Goal: Communication & Community: Answer question/provide support

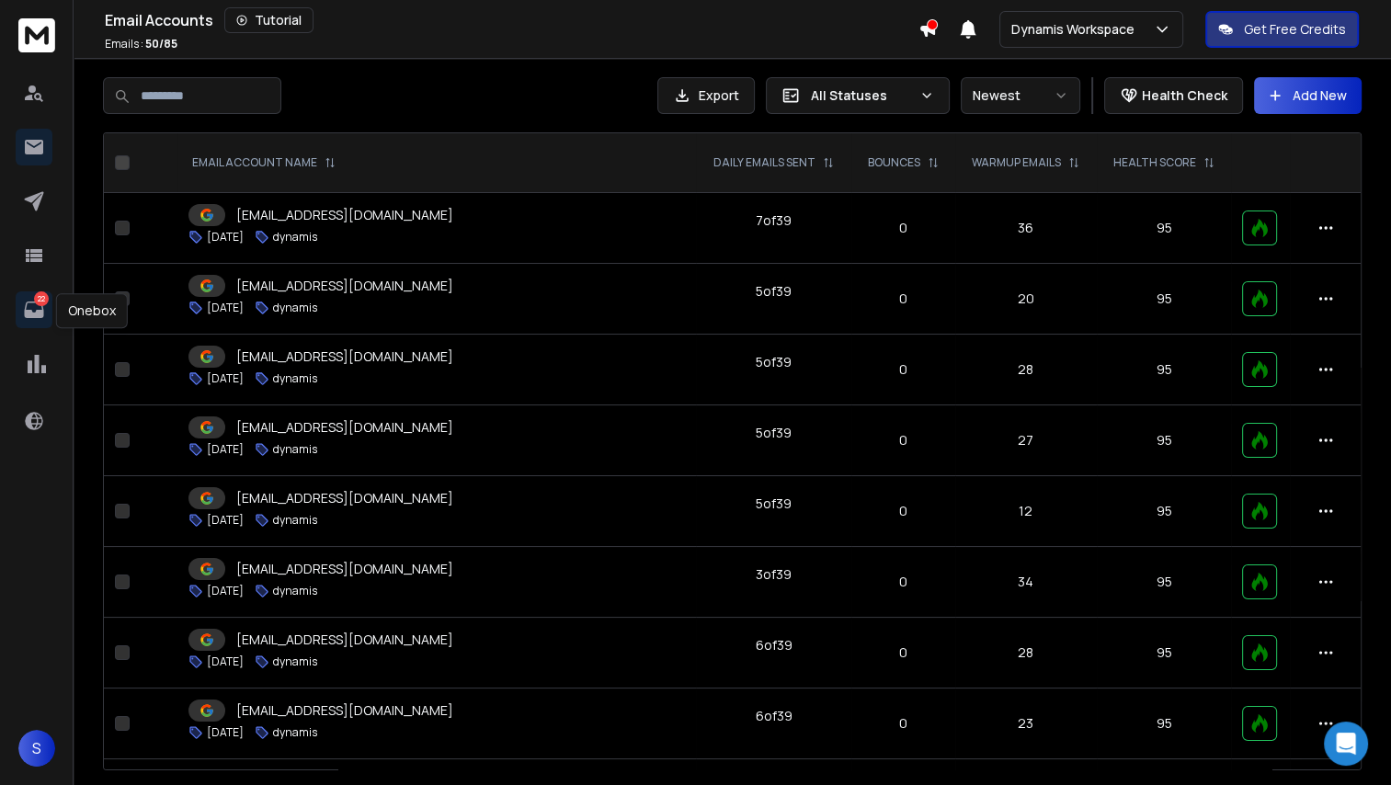
click at [40, 306] on p "22" at bounding box center [41, 298] width 15 height 15
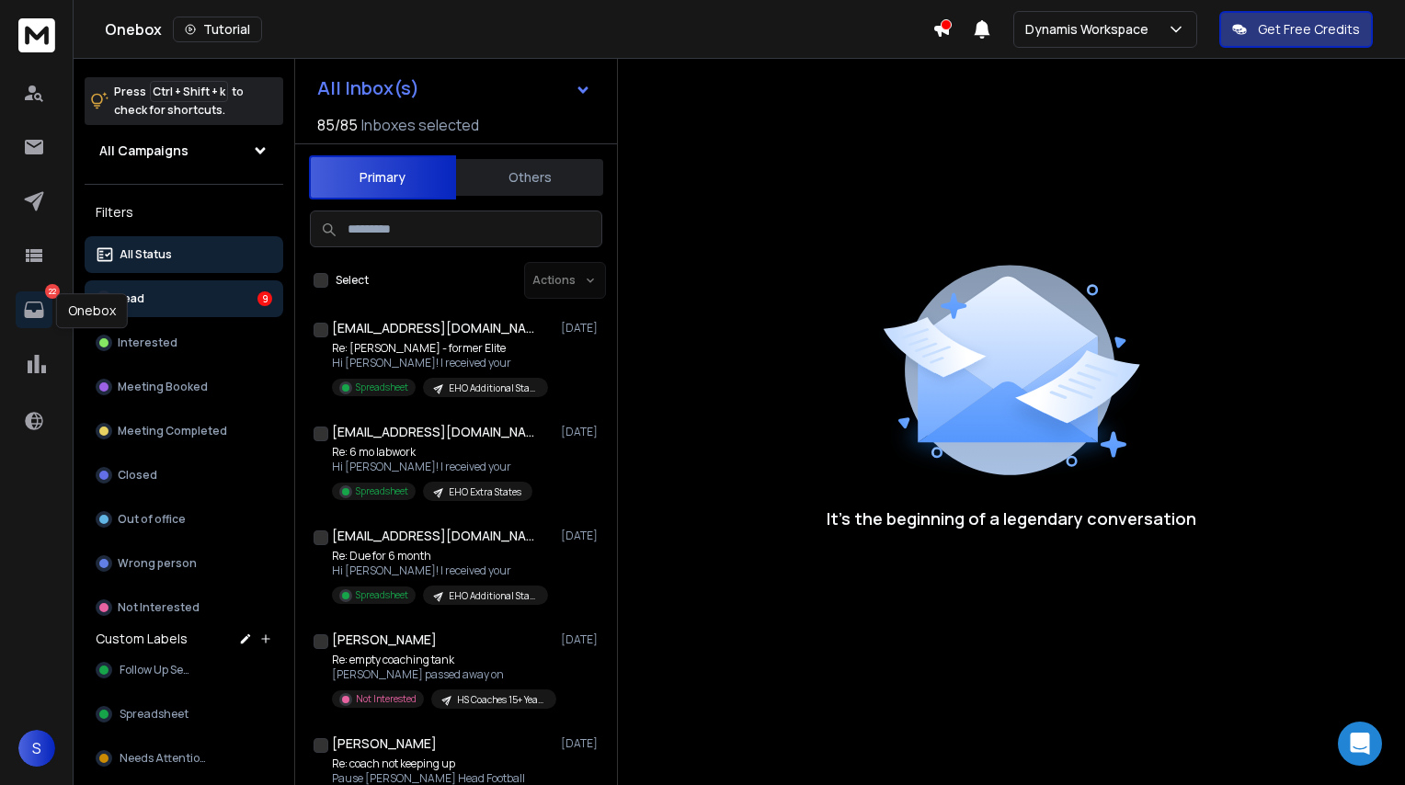
scroll to position [1747, 0]
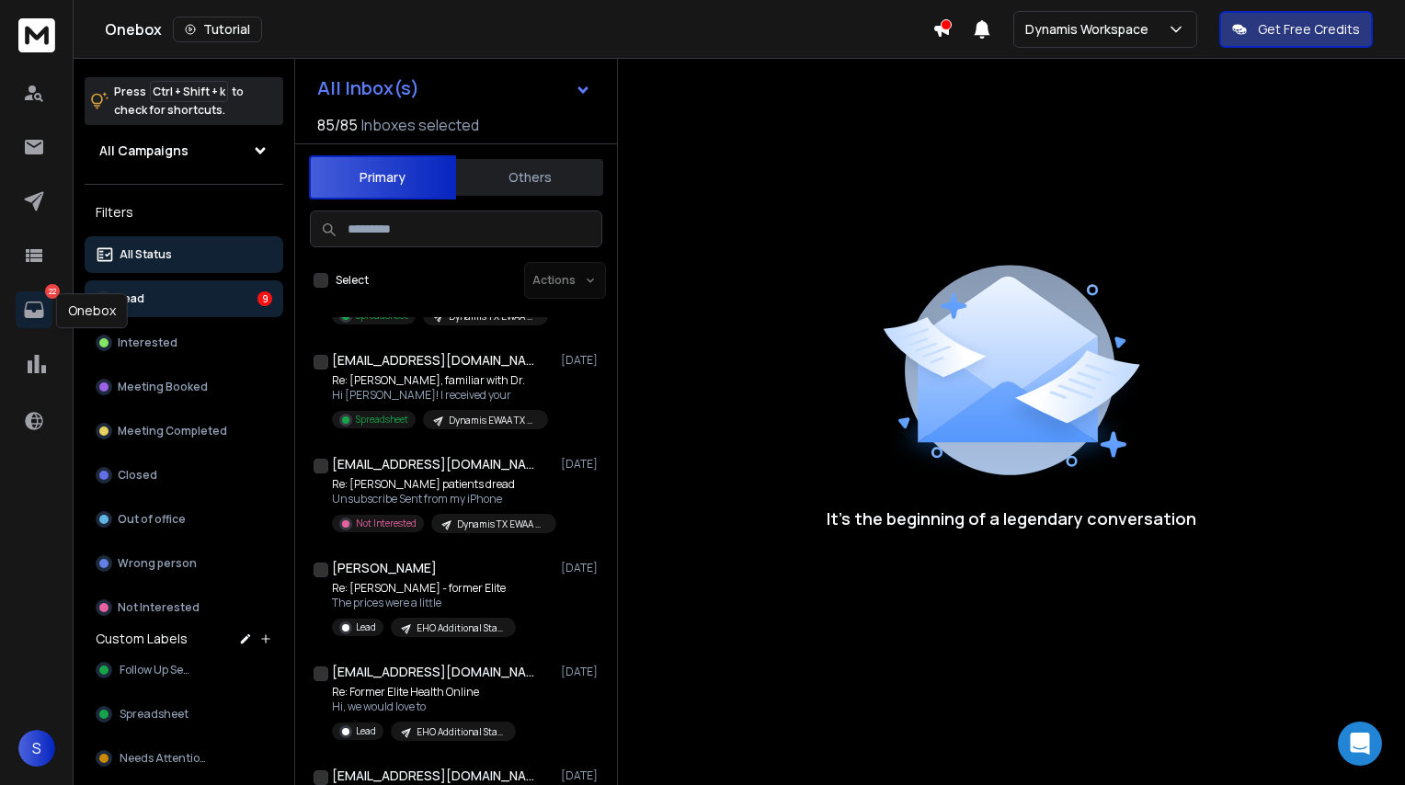
click at [166, 297] on button "Lead 9" at bounding box center [184, 298] width 199 height 37
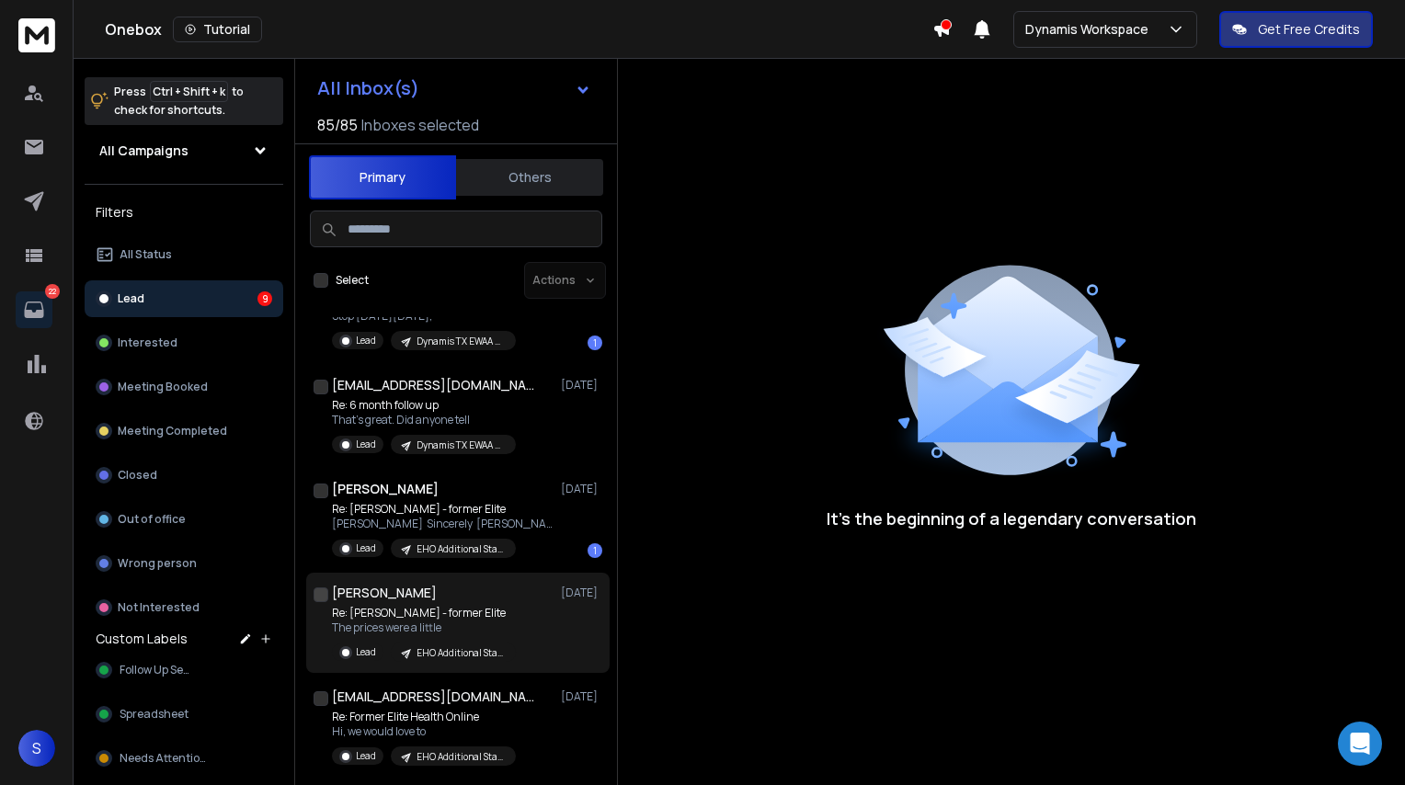
scroll to position [787, 0]
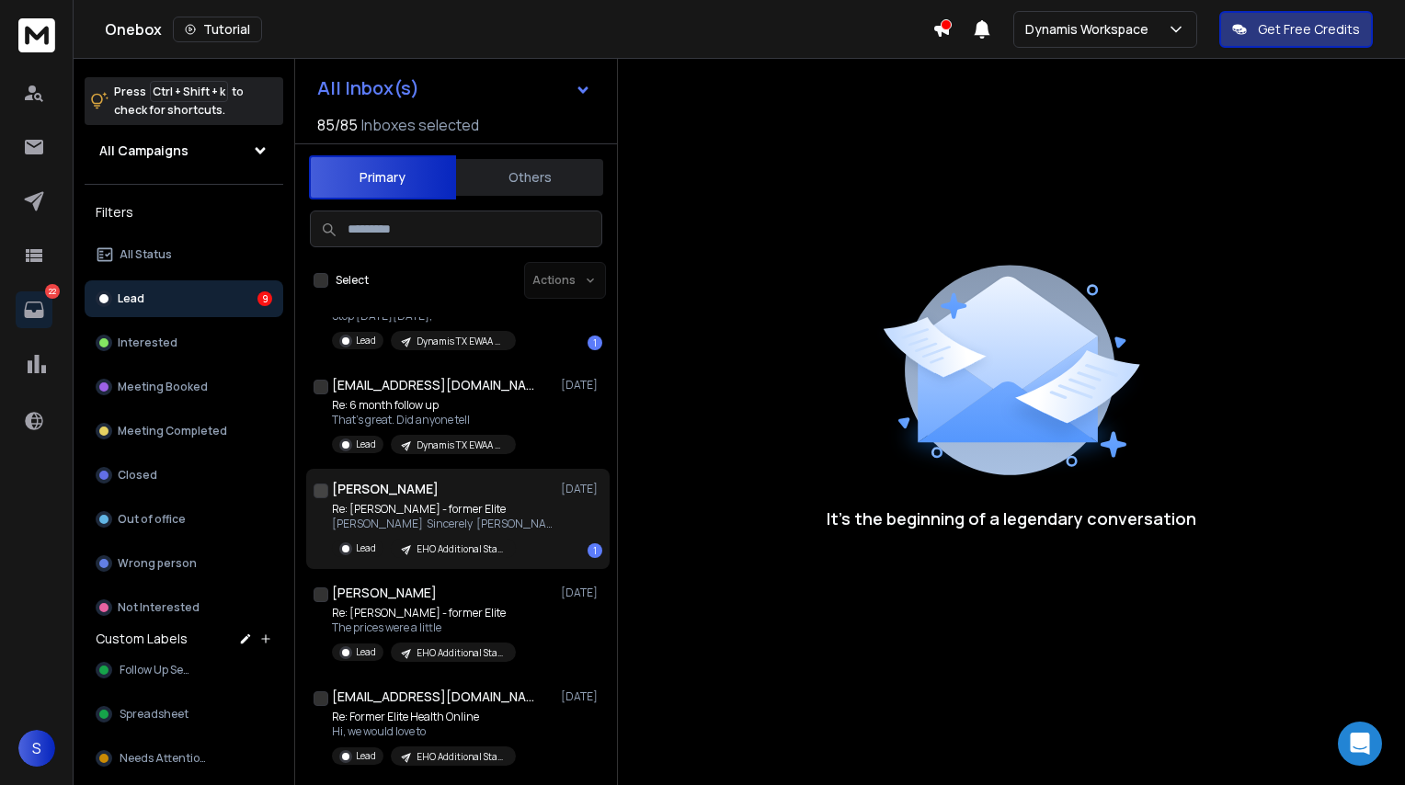
click at [485, 512] on p "Re: [PERSON_NAME] - former Elite" at bounding box center [442, 509] width 221 height 15
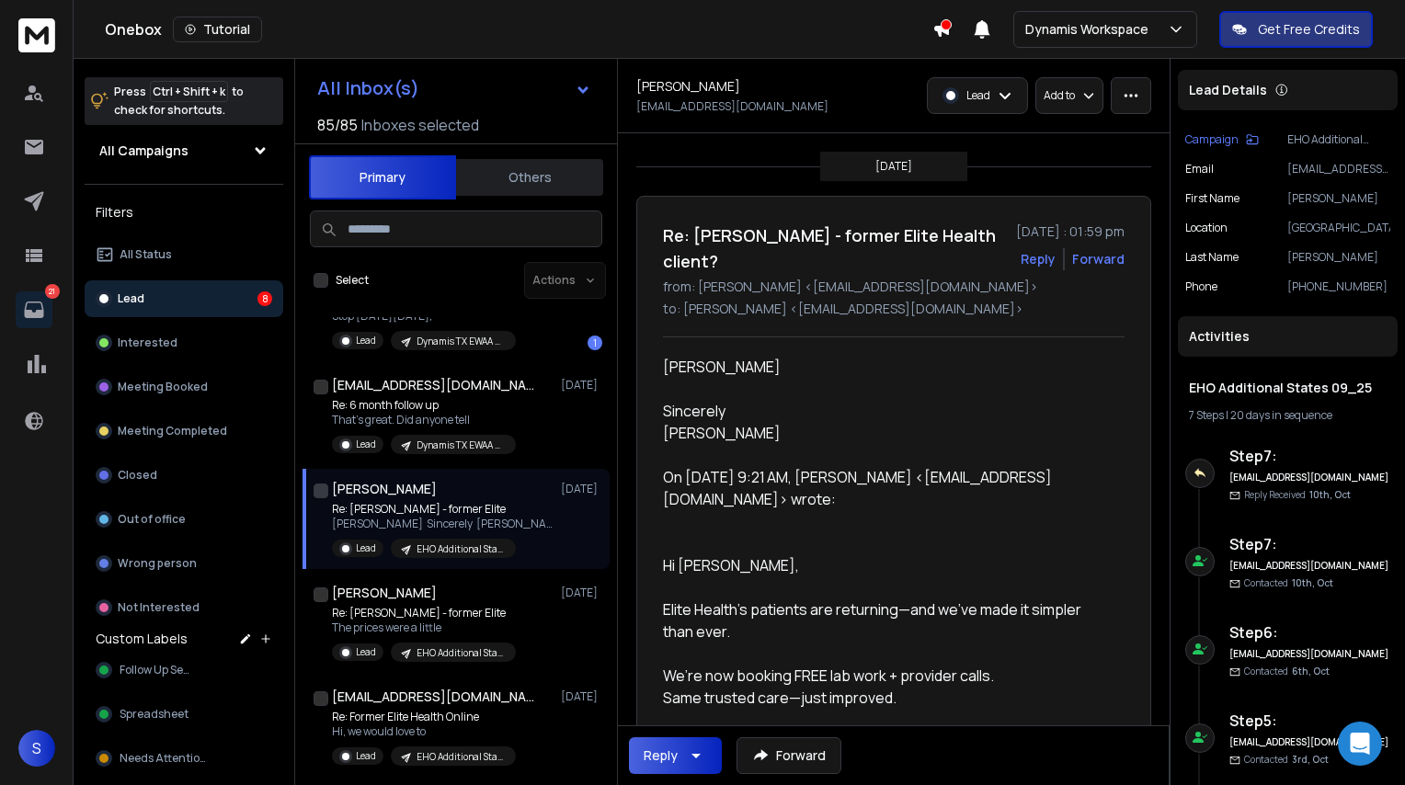
click at [1030, 261] on button "Reply" at bounding box center [1038, 259] width 35 height 18
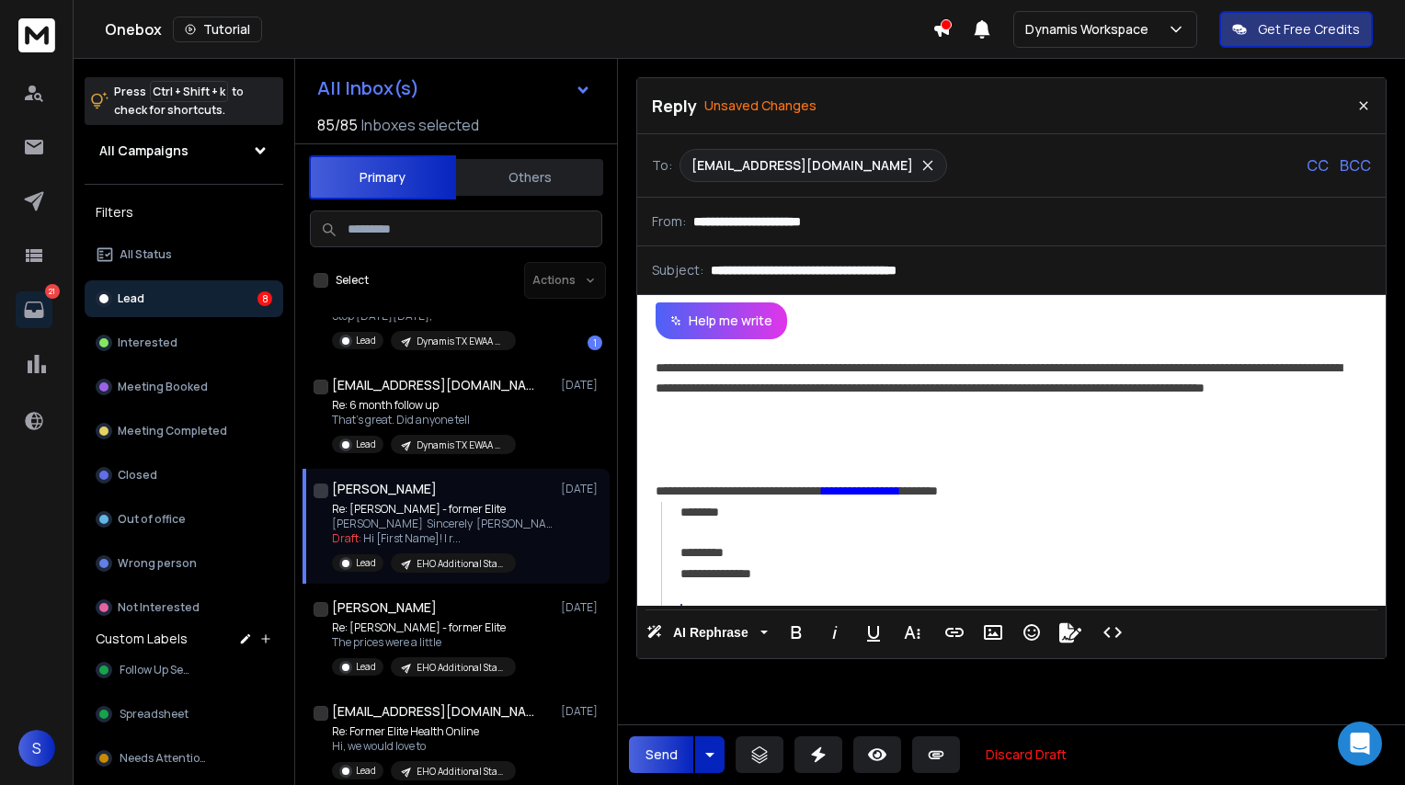
scroll to position [802, 0]
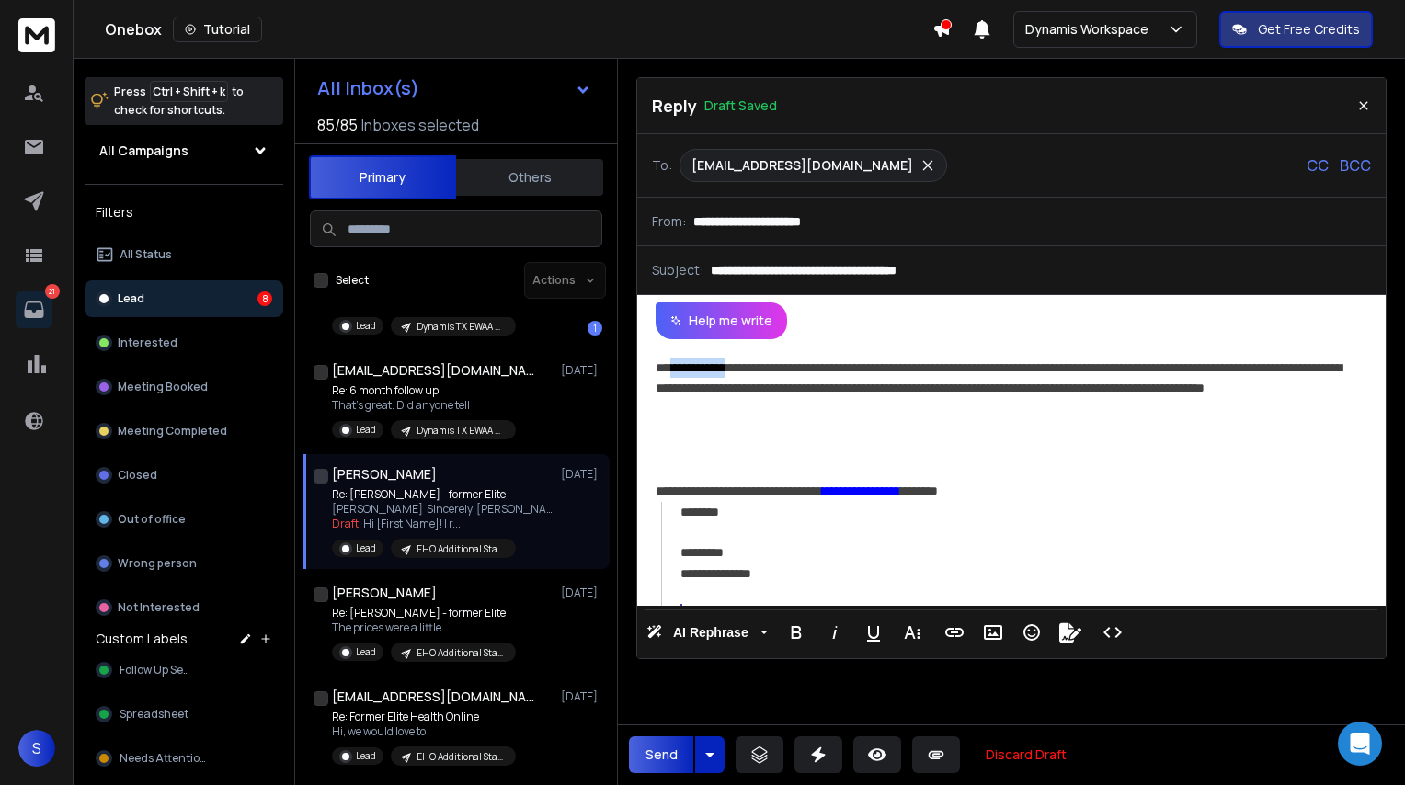
drag, startPoint x: 741, startPoint y: 363, endPoint x: 669, endPoint y: 341, distance: 75.0
click at [669, 341] on div "**********" at bounding box center [1011, 472] width 748 height 267
click at [897, 404] on div "**********" at bounding box center [1002, 389] width 693 height 62
click at [648, 753] on button "Send" at bounding box center [661, 754] width 64 height 37
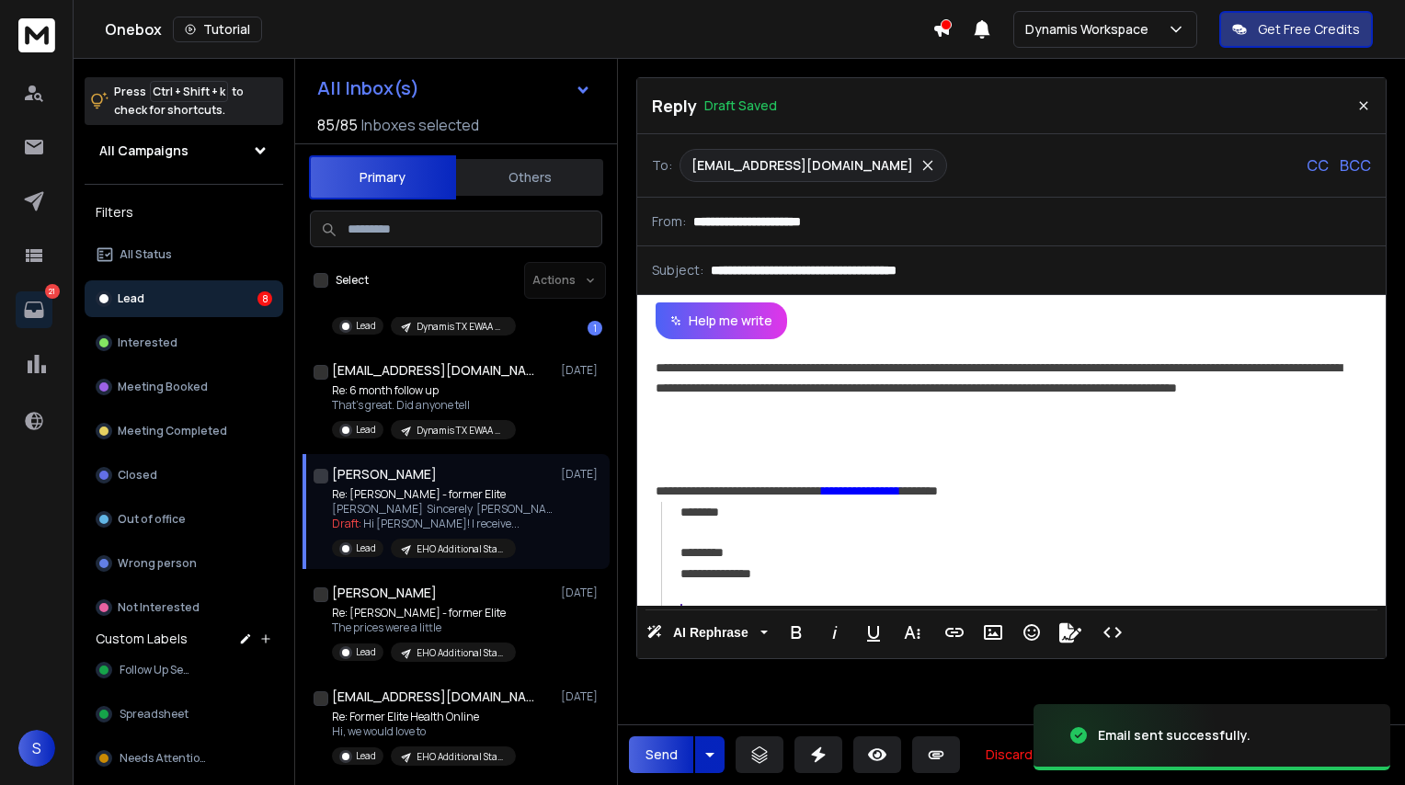
scroll to position [787, 0]
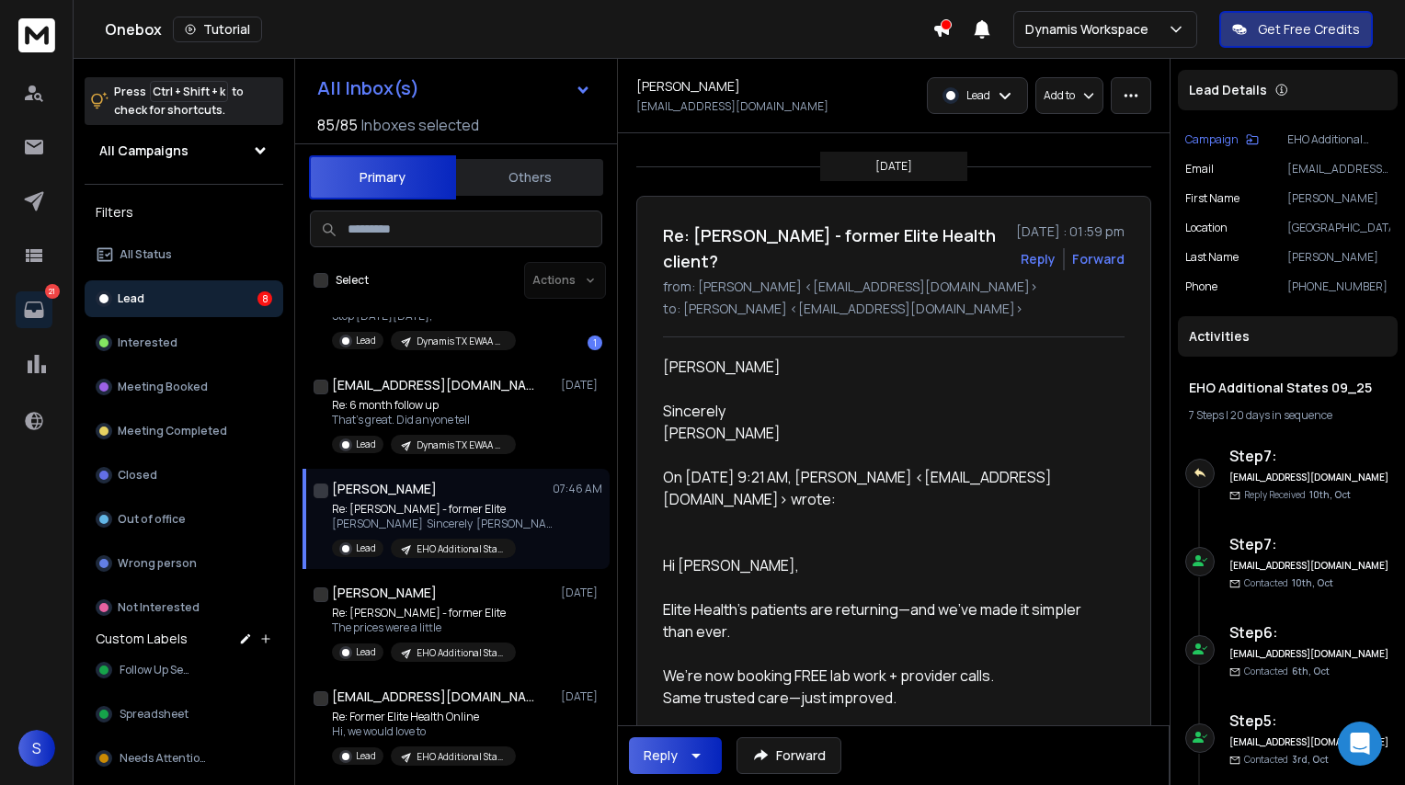
click at [427, 507] on p "Re: [PERSON_NAME] - former Elite" at bounding box center [442, 509] width 221 height 15
click at [1039, 264] on button "Reply" at bounding box center [1038, 259] width 35 height 18
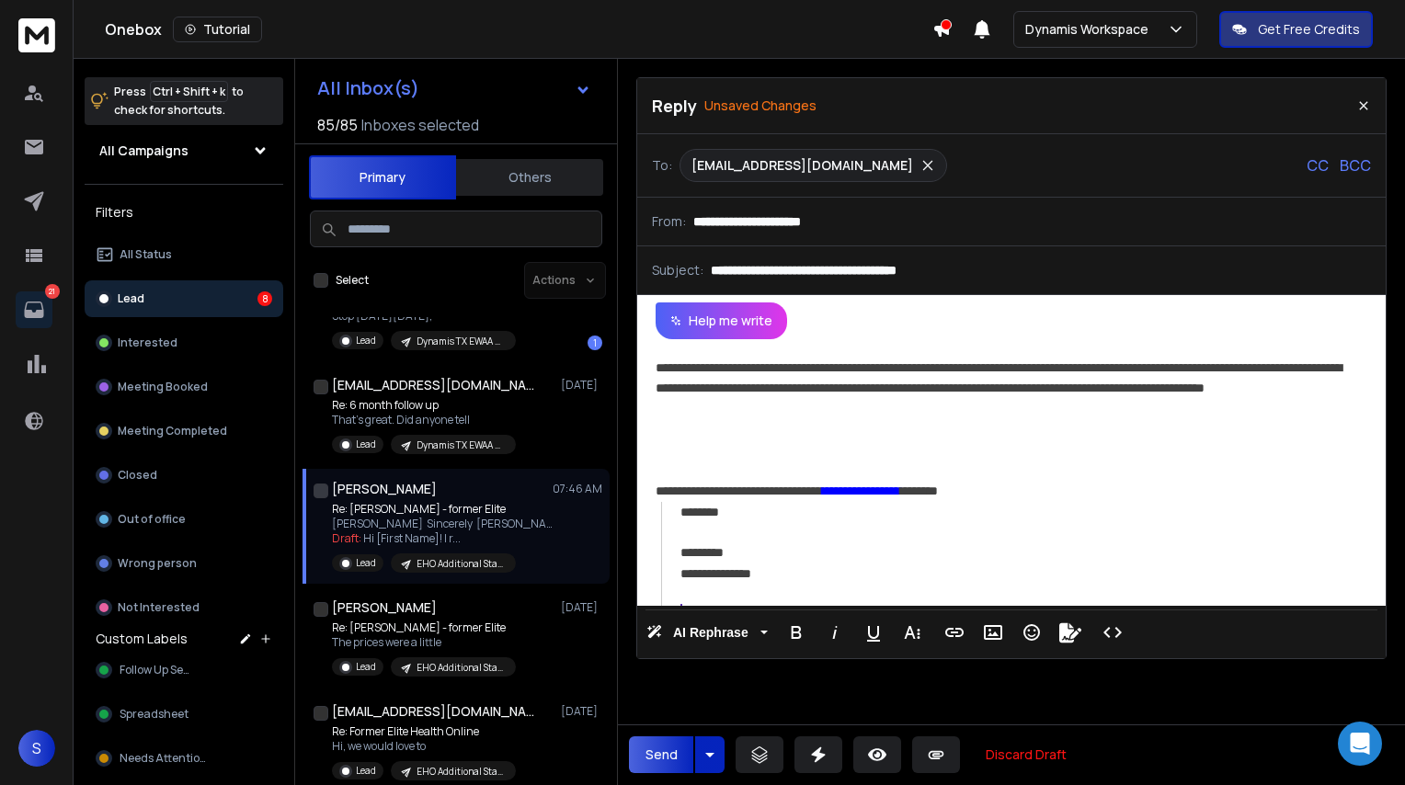
scroll to position [802, 0]
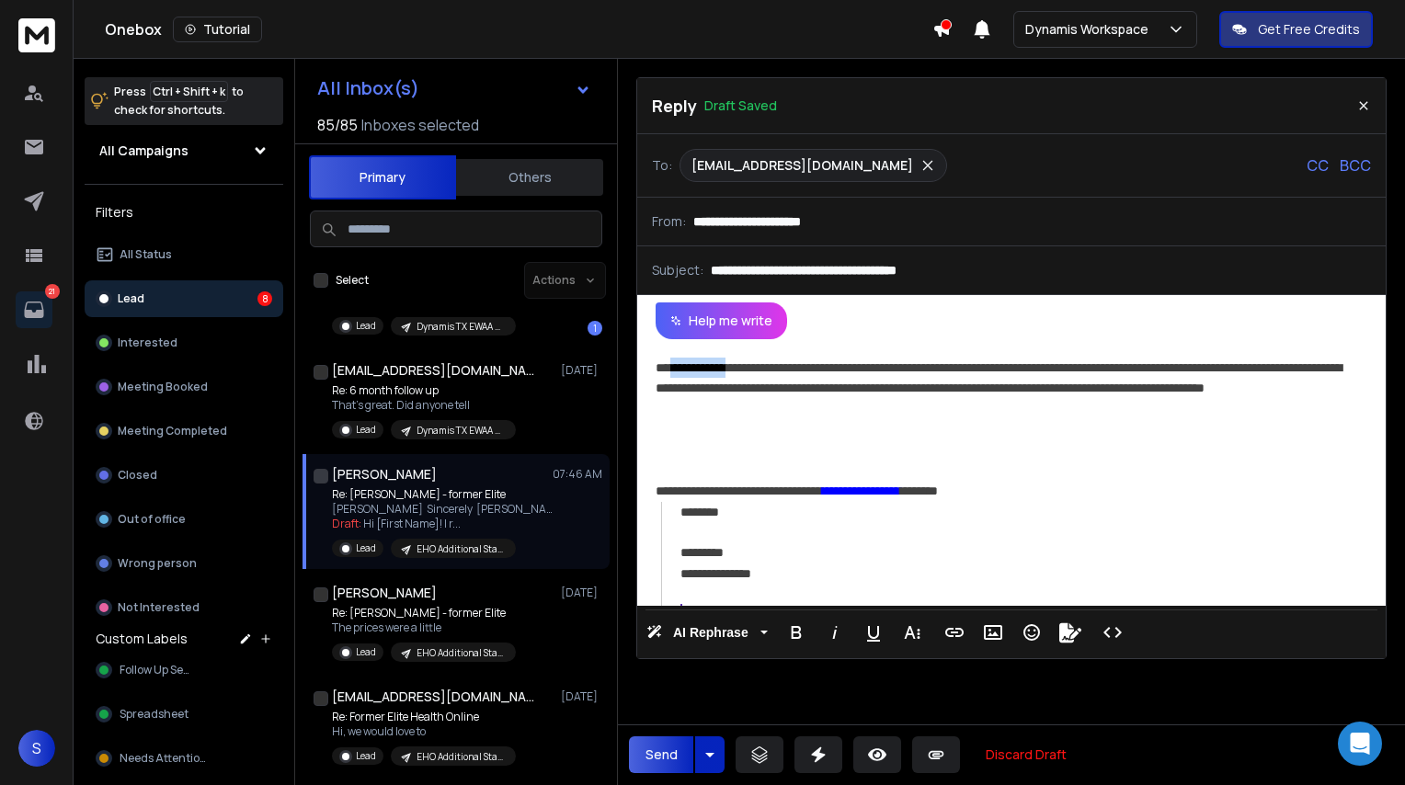
drag, startPoint x: 743, startPoint y: 371, endPoint x: 669, endPoint y: 348, distance: 76.8
click at [669, 348] on div "**********" at bounding box center [1011, 472] width 748 height 267
click at [661, 759] on button "Send" at bounding box center [661, 754] width 64 height 37
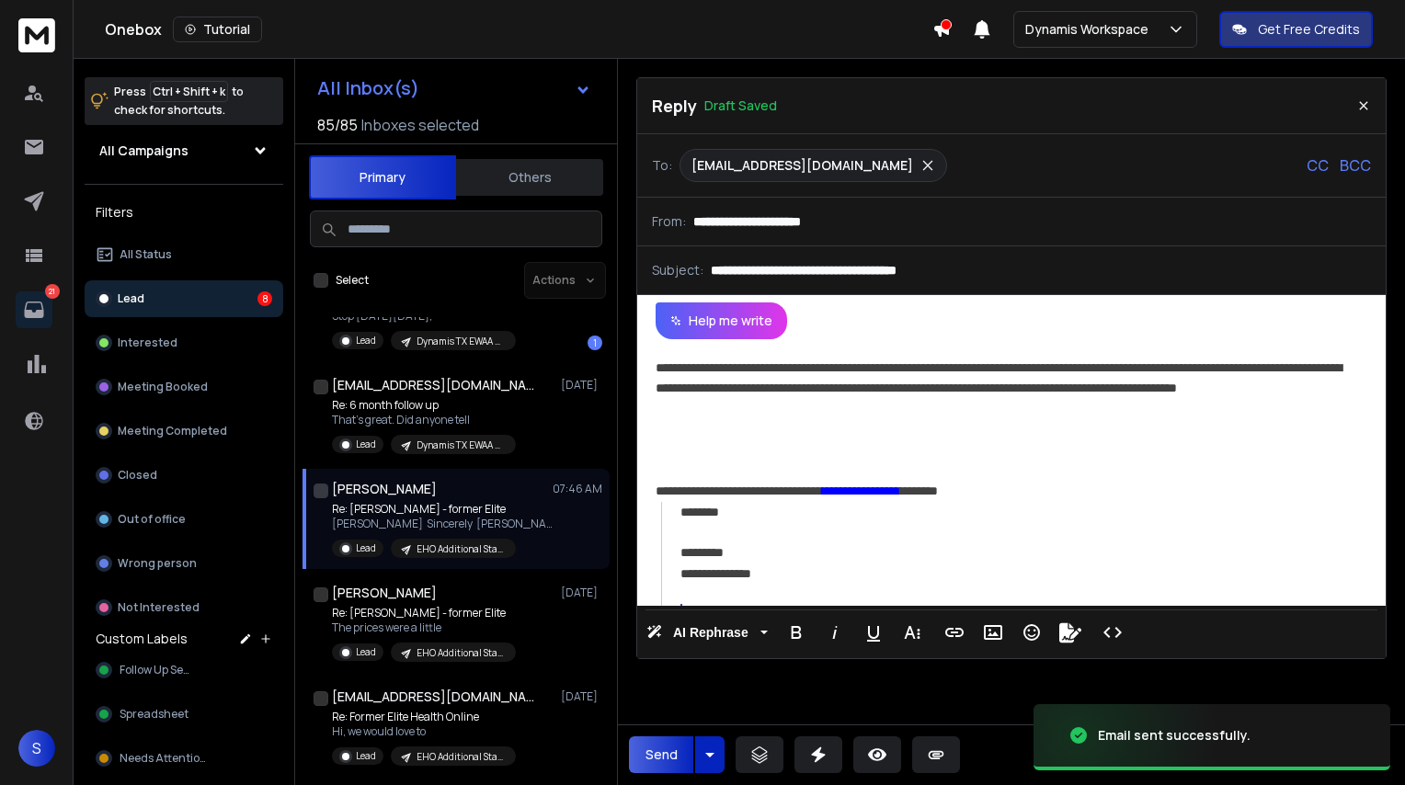
scroll to position [787, 0]
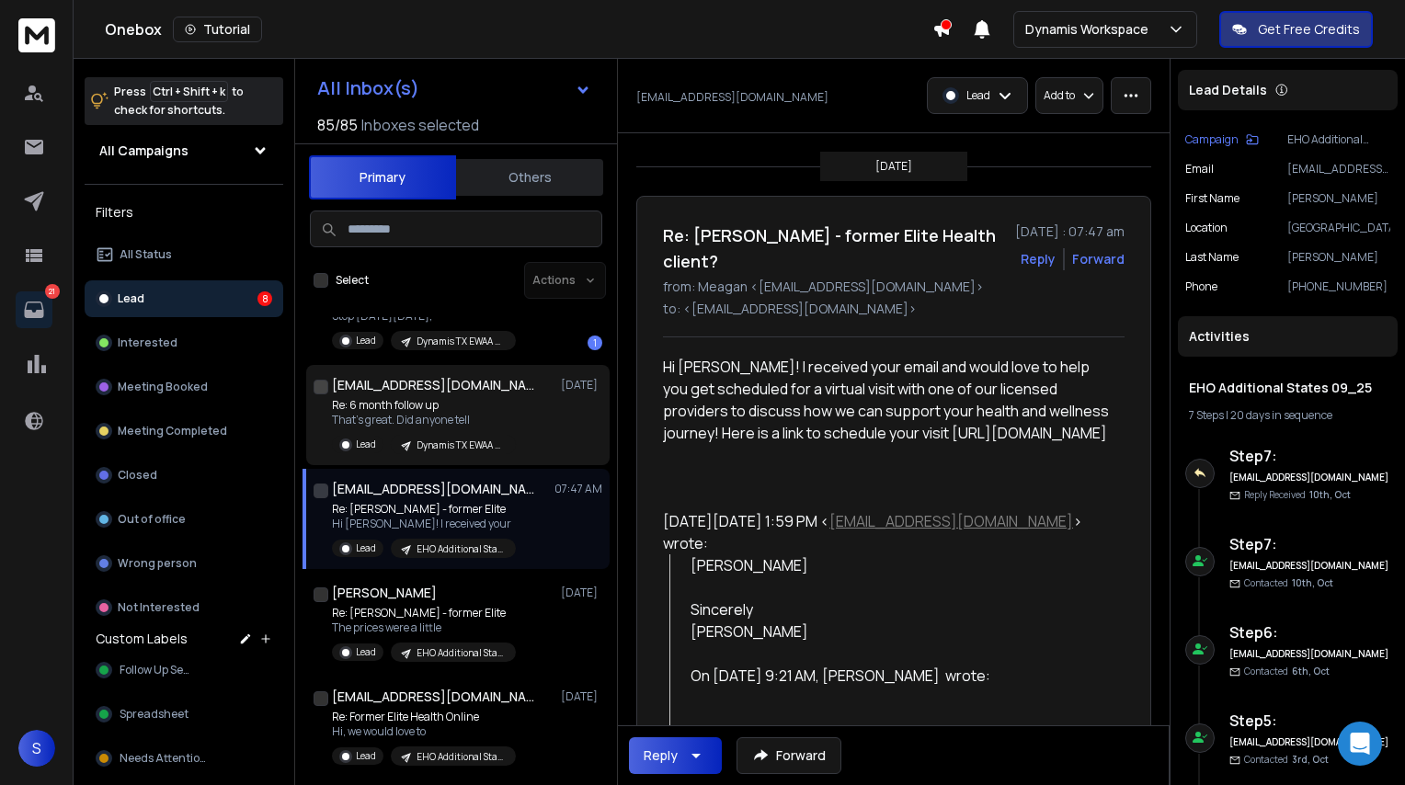
drag, startPoint x: 404, startPoint y: 396, endPoint x: 434, endPoint y: 396, distance: 30.3
click at [403, 397] on div "[EMAIL_ADDRESS][DOMAIN_NAME] [DATE] Re: 6 month follow up That's great. Did any…" at bounding box center [467, 415] width 270 height 78
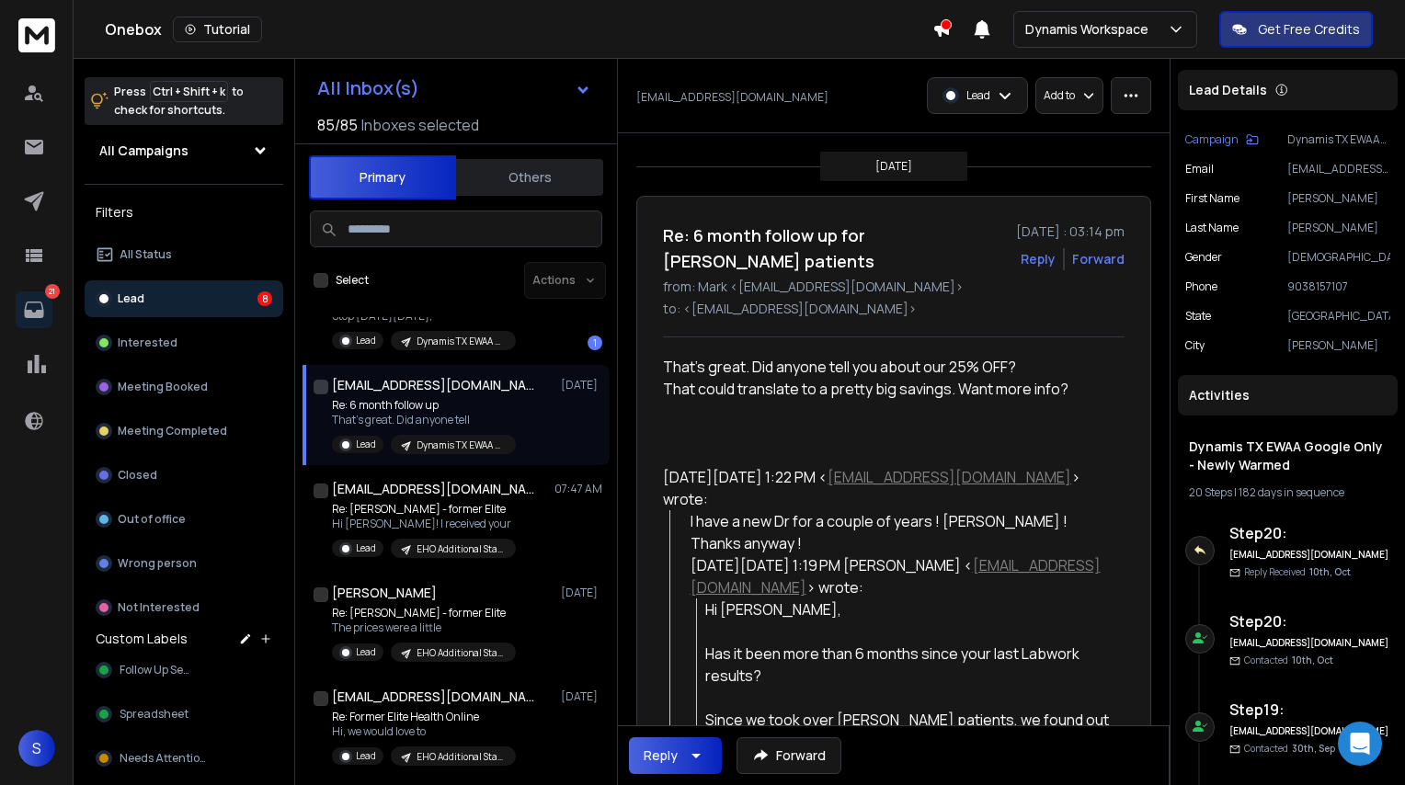
click at [1131, 90] on icon "button" at bounding box center [1131, 95] width 17 height 17
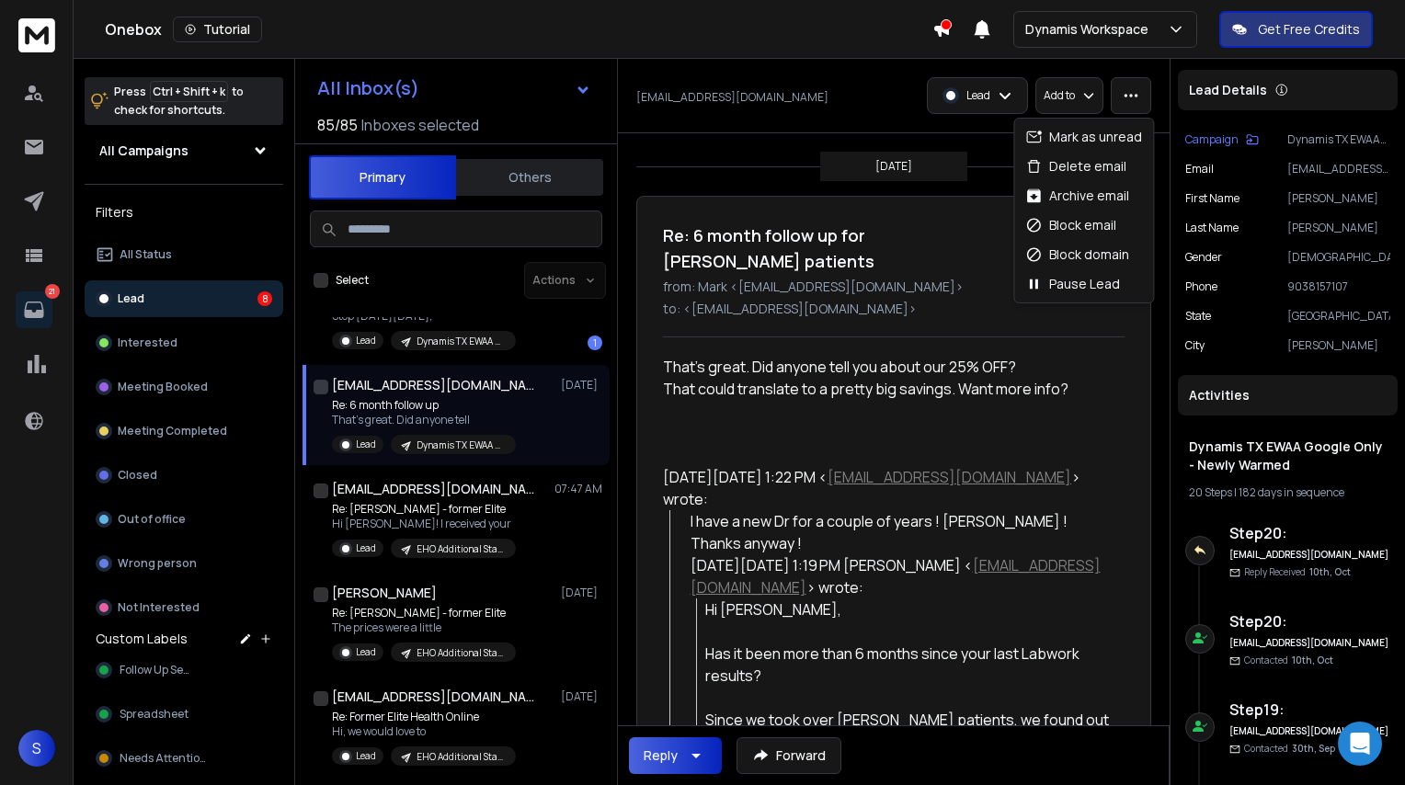
click at [1011, 102] on icon at bounding box center [1005, 95] width 15 height 15
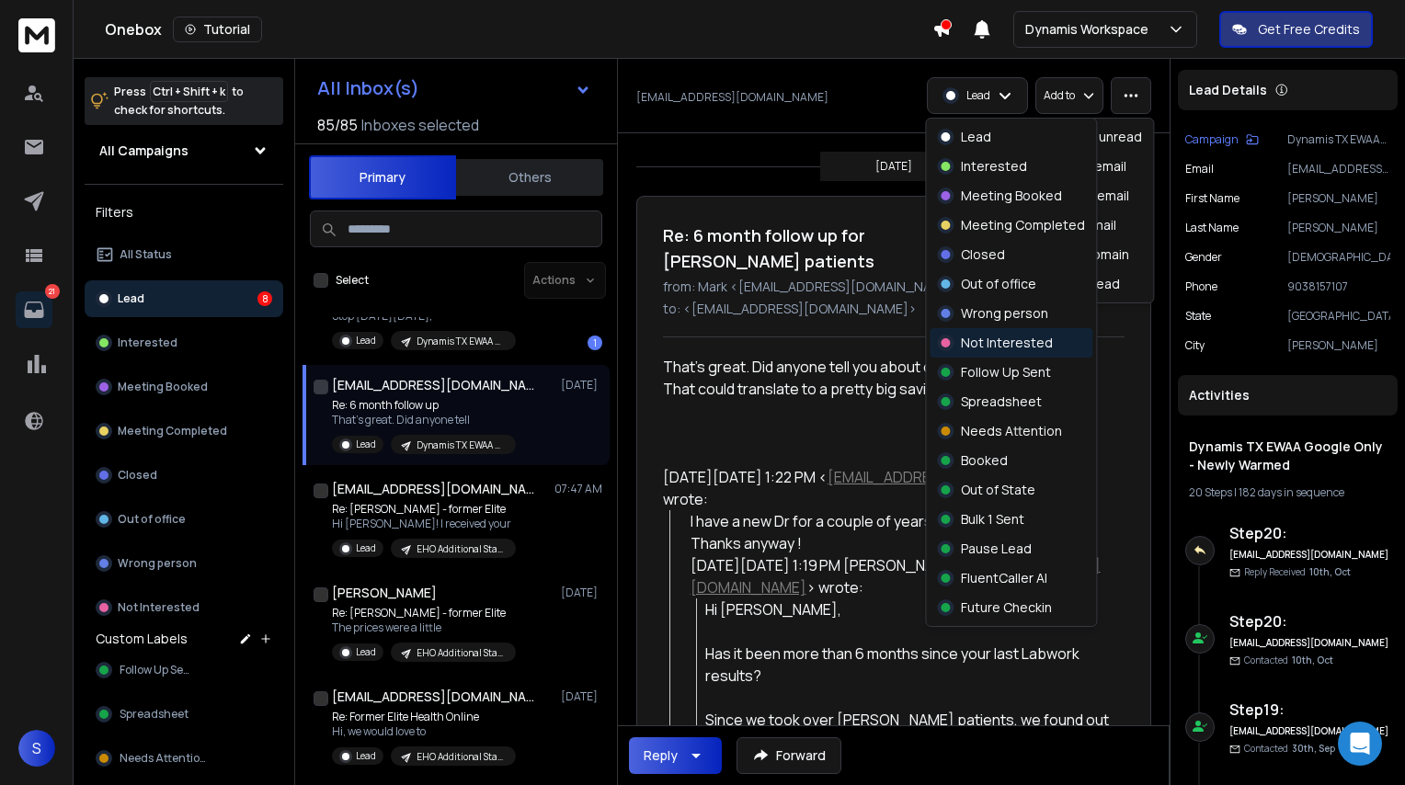
click at [1052, 330] on div "Not Interested" at bounding box center [1011, 342] width 163 height 29
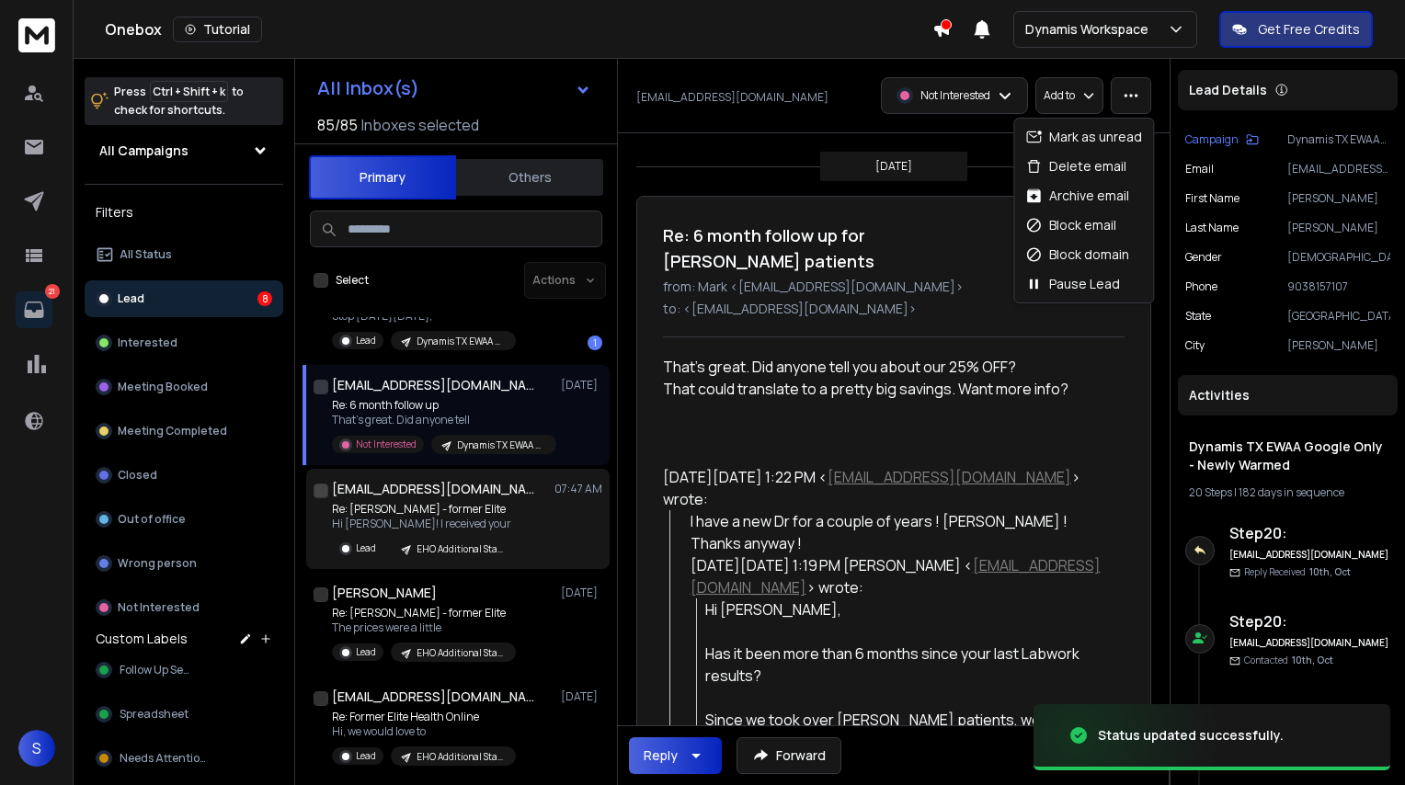
click at [449, 514] on p "Re: [PERSON_NAME] - former Elite" at bounding box center [424, 509] width 184 height 15
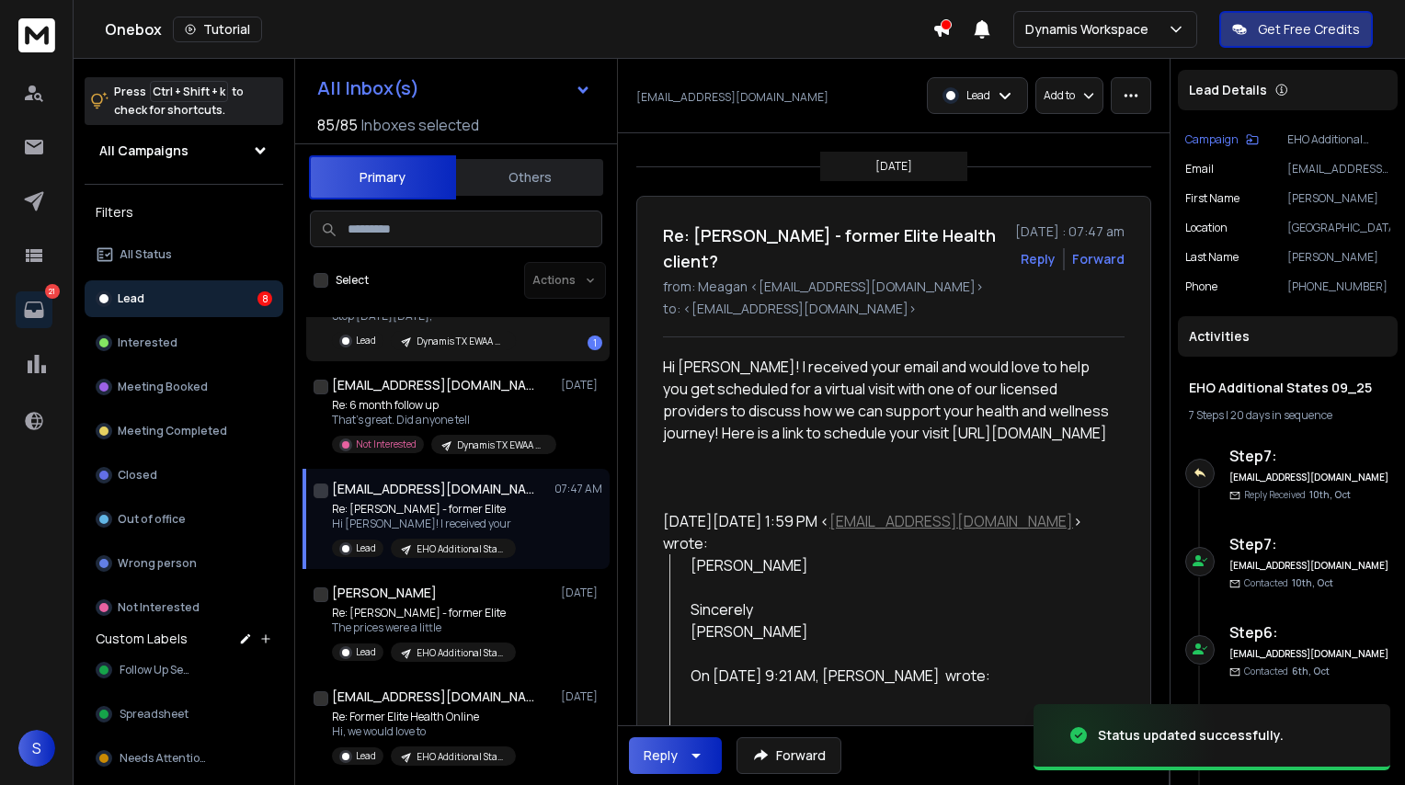
scroll to position [603, 0]
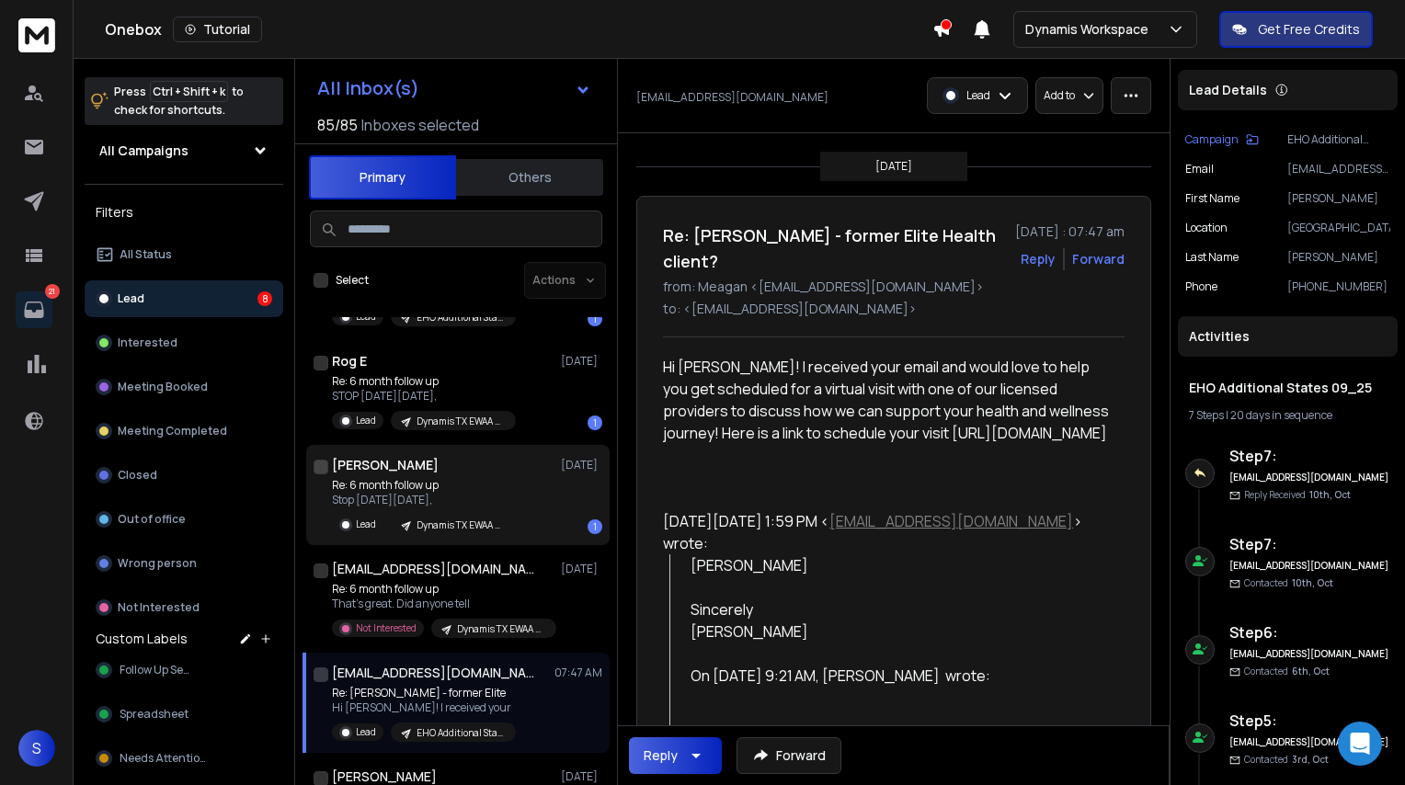
click at [437, 503] on p "Stop [DATE][DATE]," at bounding box center [424, 500] width 184 height 15
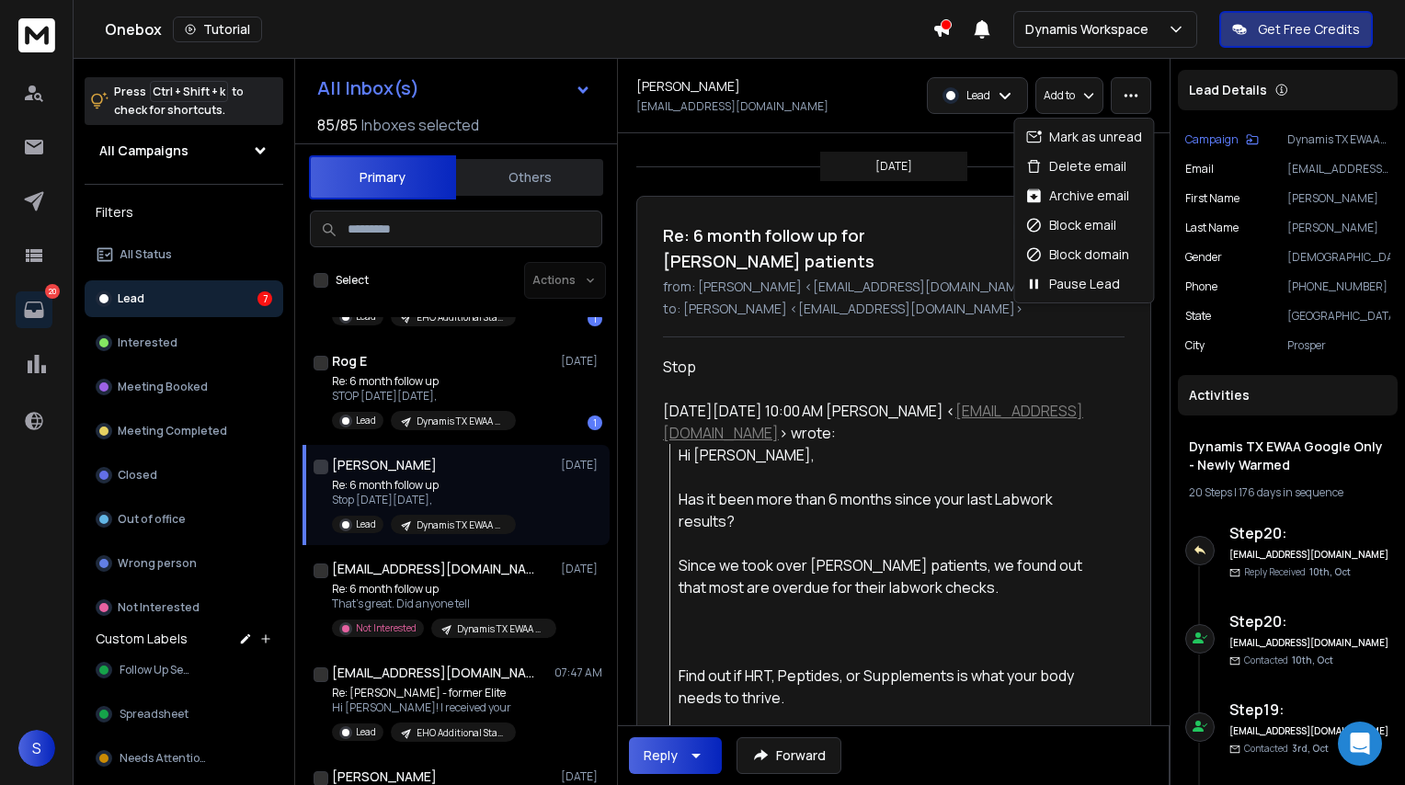
click at [1131, 102] on icon "button" at bounding box center [1131, 95] width 17 height 17
click at [1106, 223] on div "Block email" at bounding box center [1070, 225] width 91 height 18
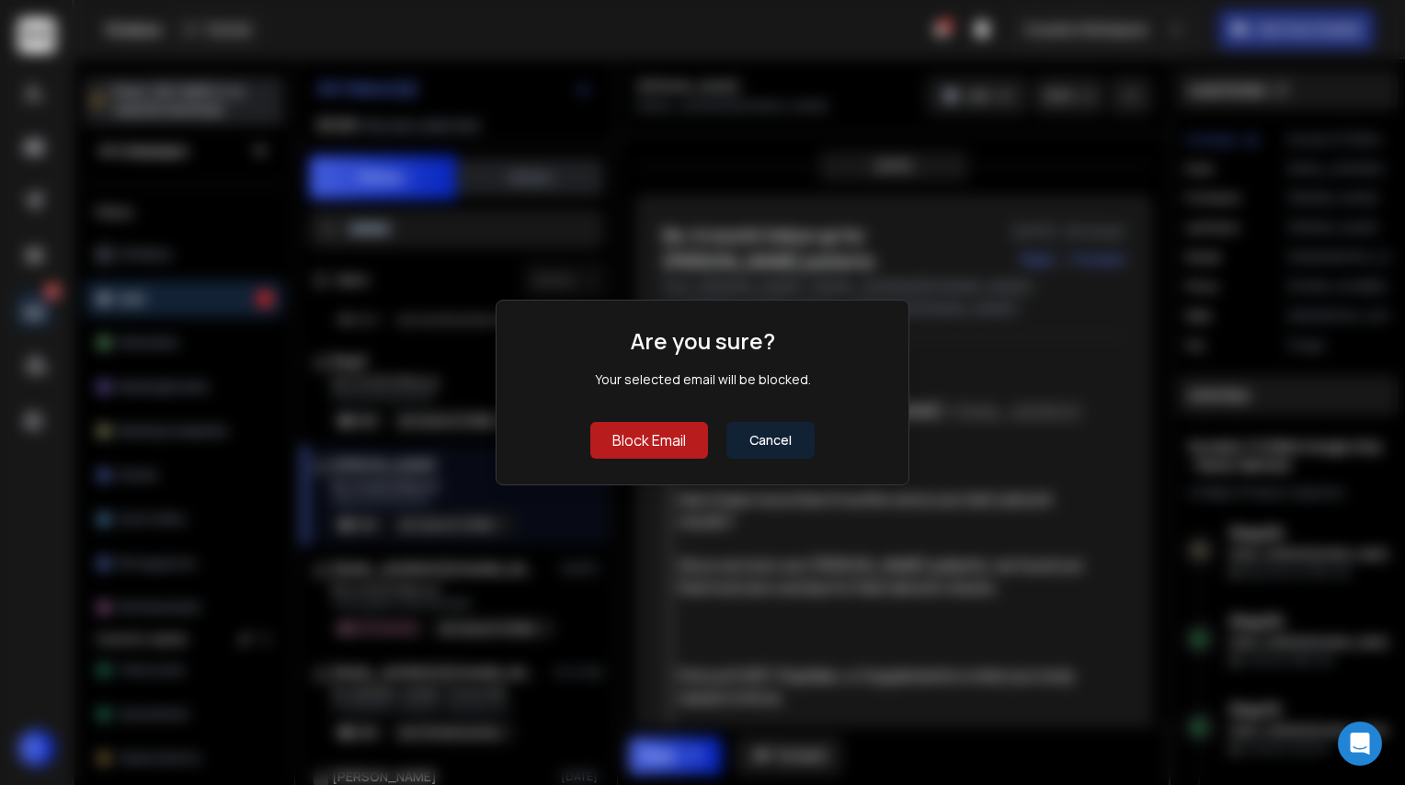
click at [633, 443] on button "Block Email" at bounding box center [649, 440] width 118 height 37
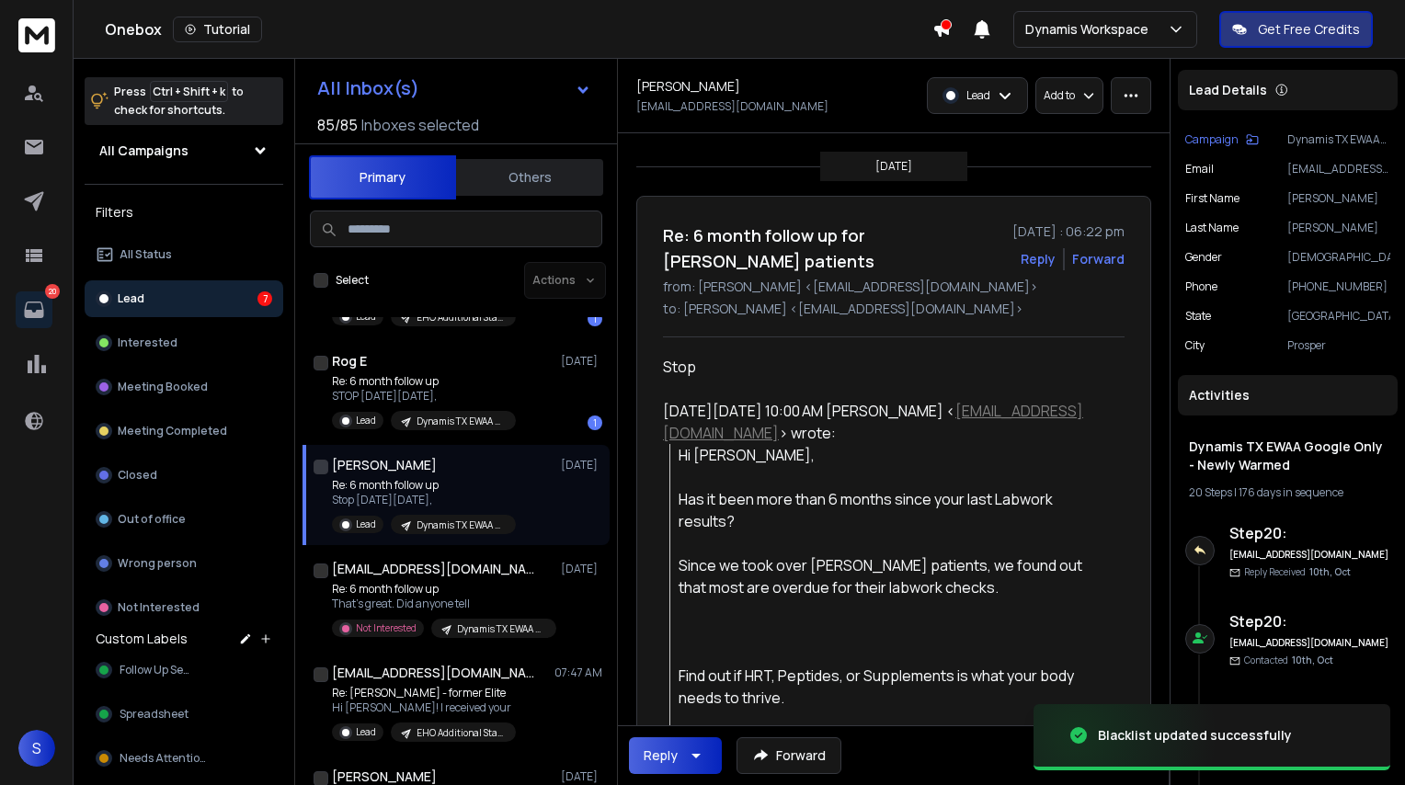
click at [1133, 98] on icon "button" at bounding box center [1131, 95] width 17 height 17
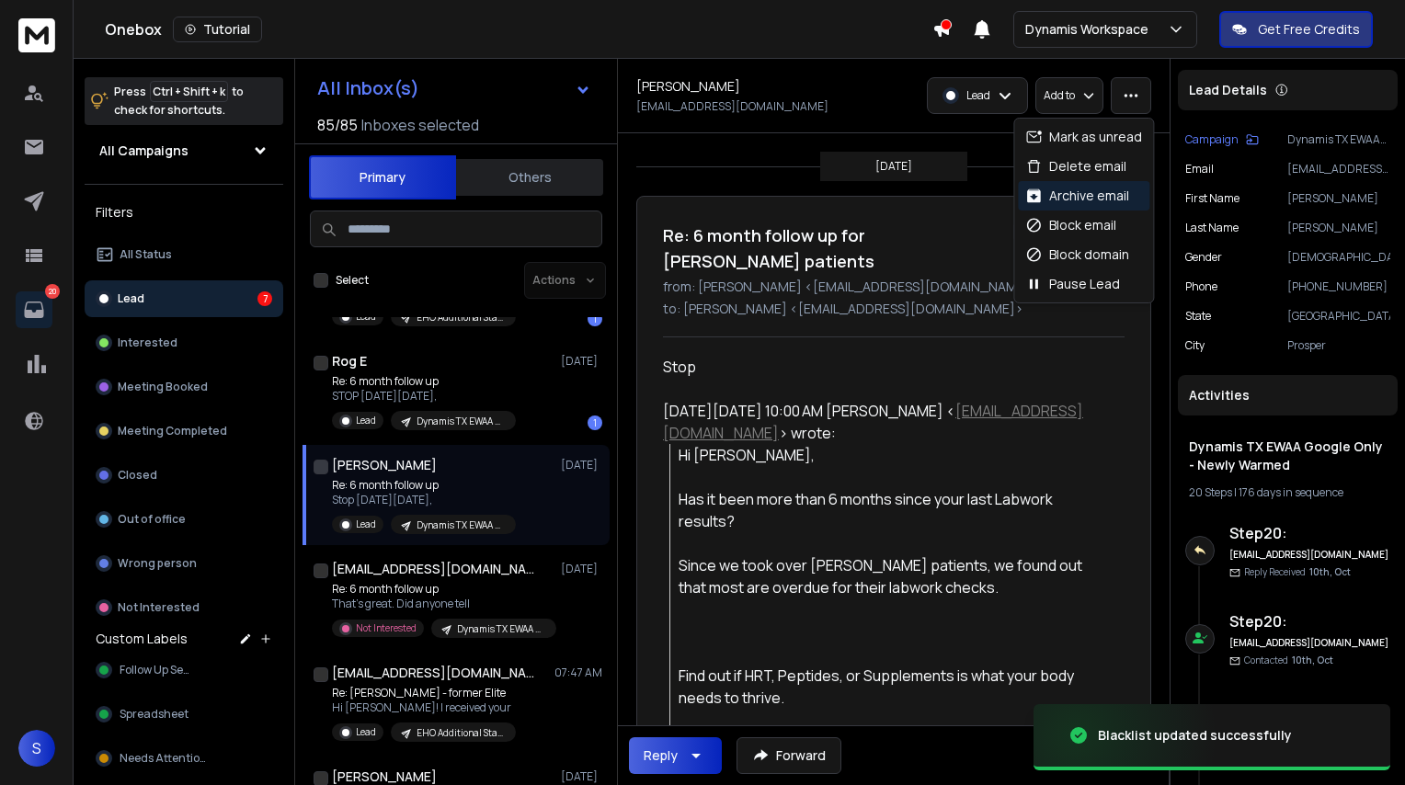
click at [1108, 189] on div "Archive email" at bounding box center [1077, 196] width 104 height 18
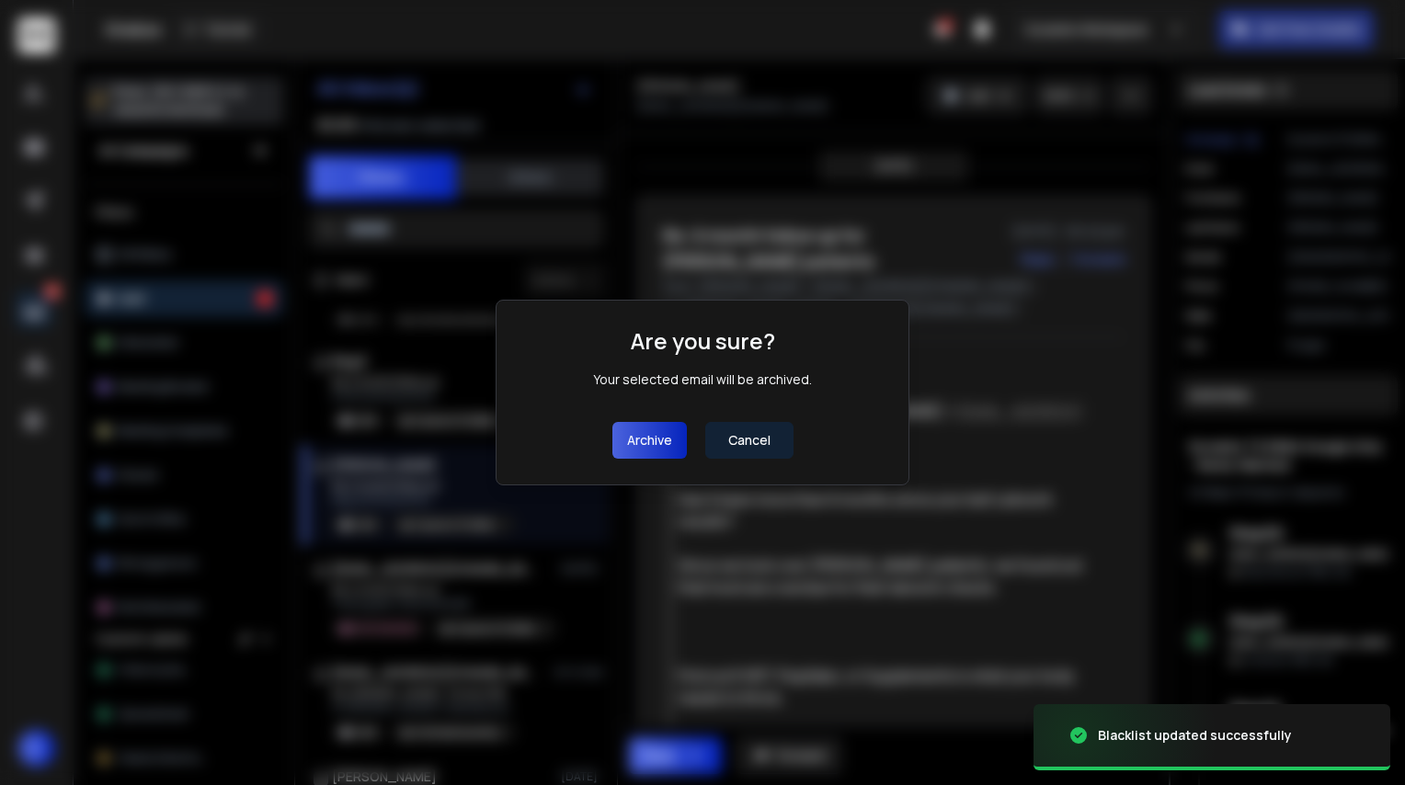
click at [667, 437] on p "archive" at bounding box center [649, 440] width 45 height 18
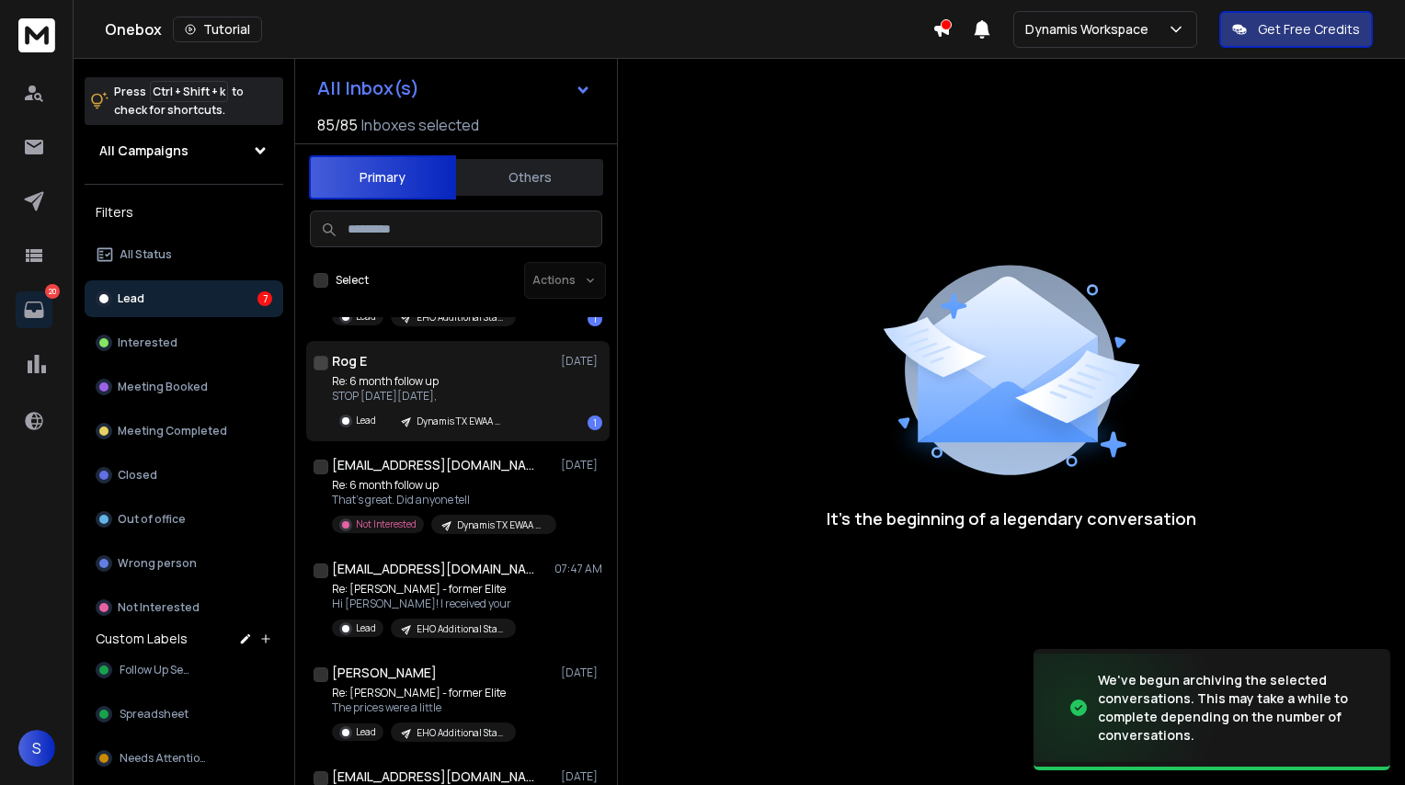
click at [472, 396] on p "STOP [DATE][DATE]," at bounding box center [424, 396] width 184 height 15
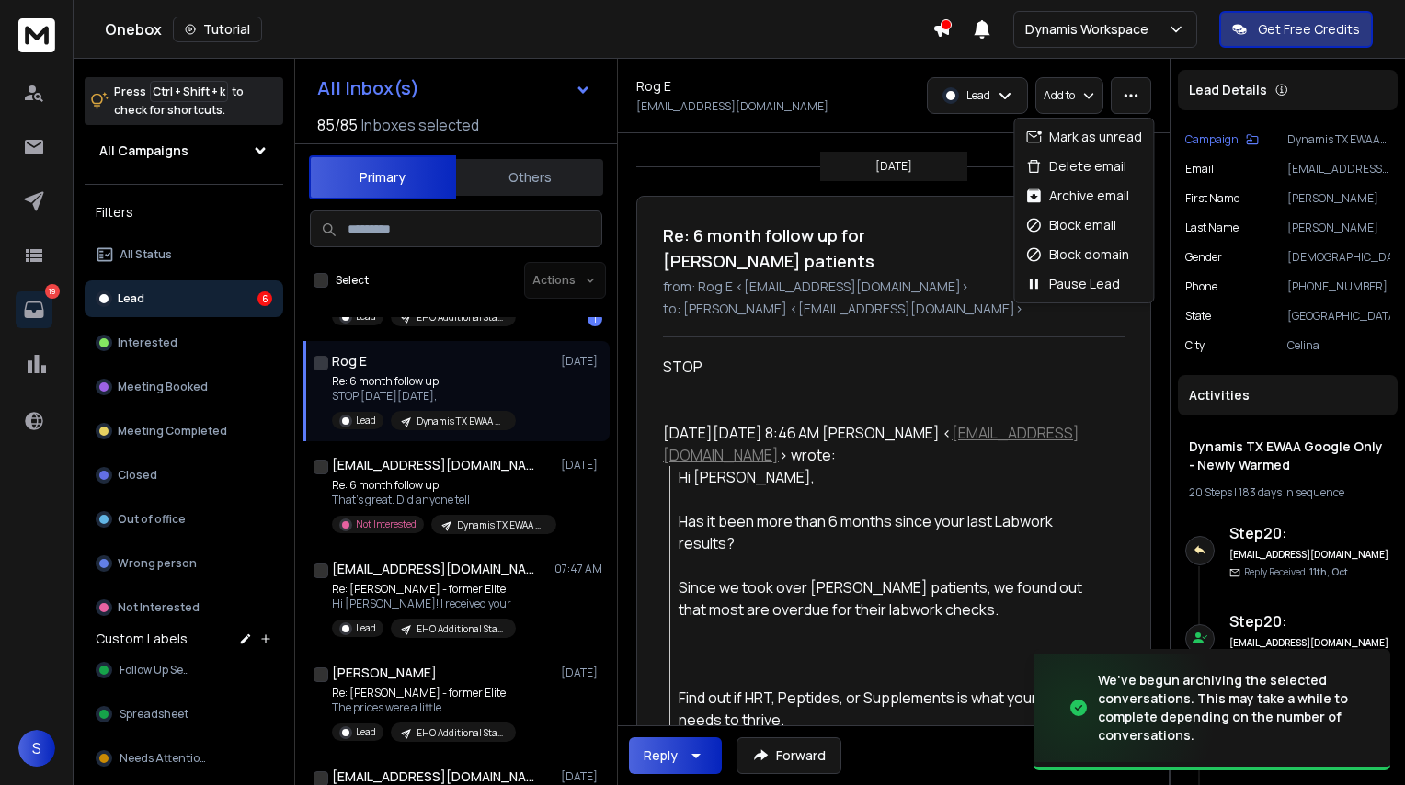
click at [1141, 96] on button "button" at bounding box center [1131, 95] width 40 height 37
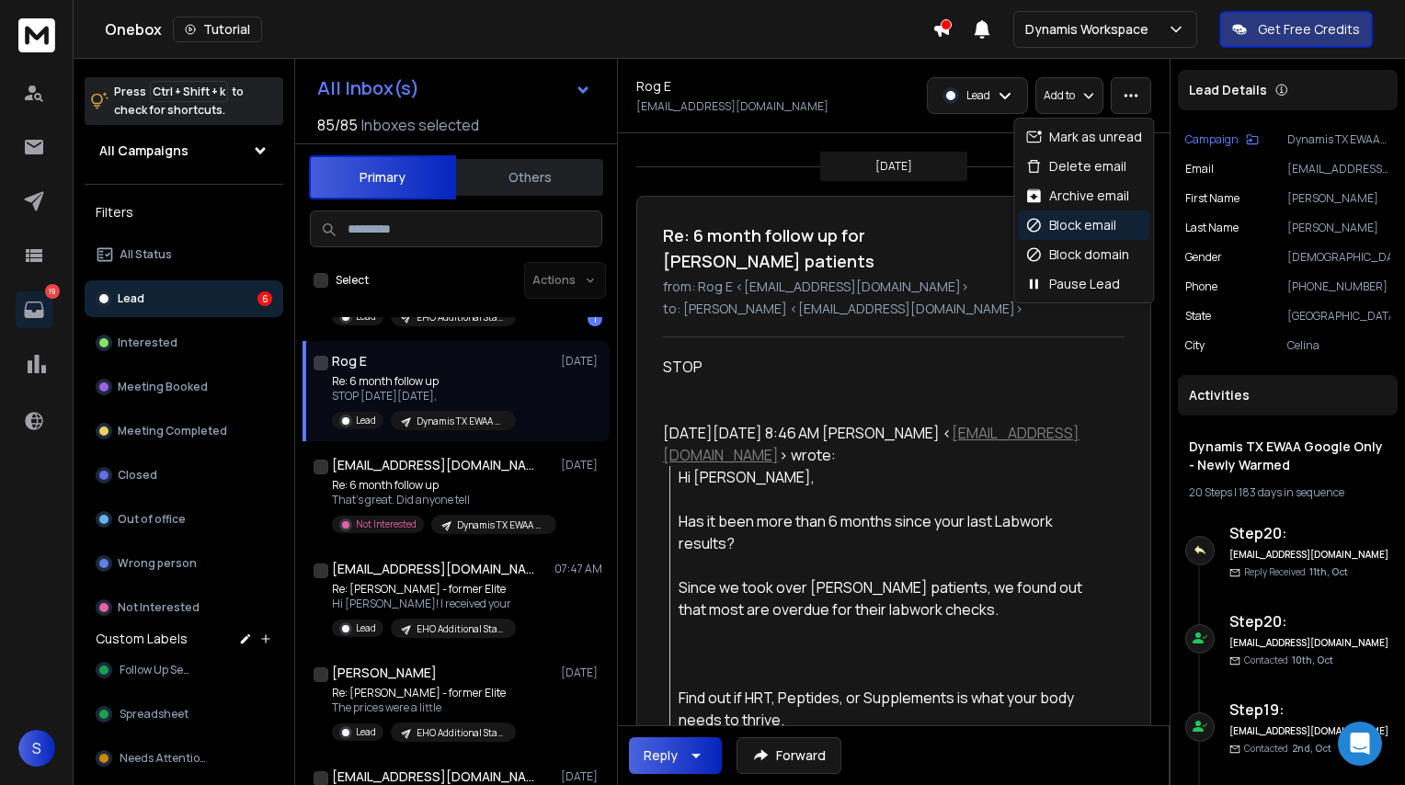
click at [1102, 227] on div "Block email" at bounding box center [1070, 225] width 91 height 18
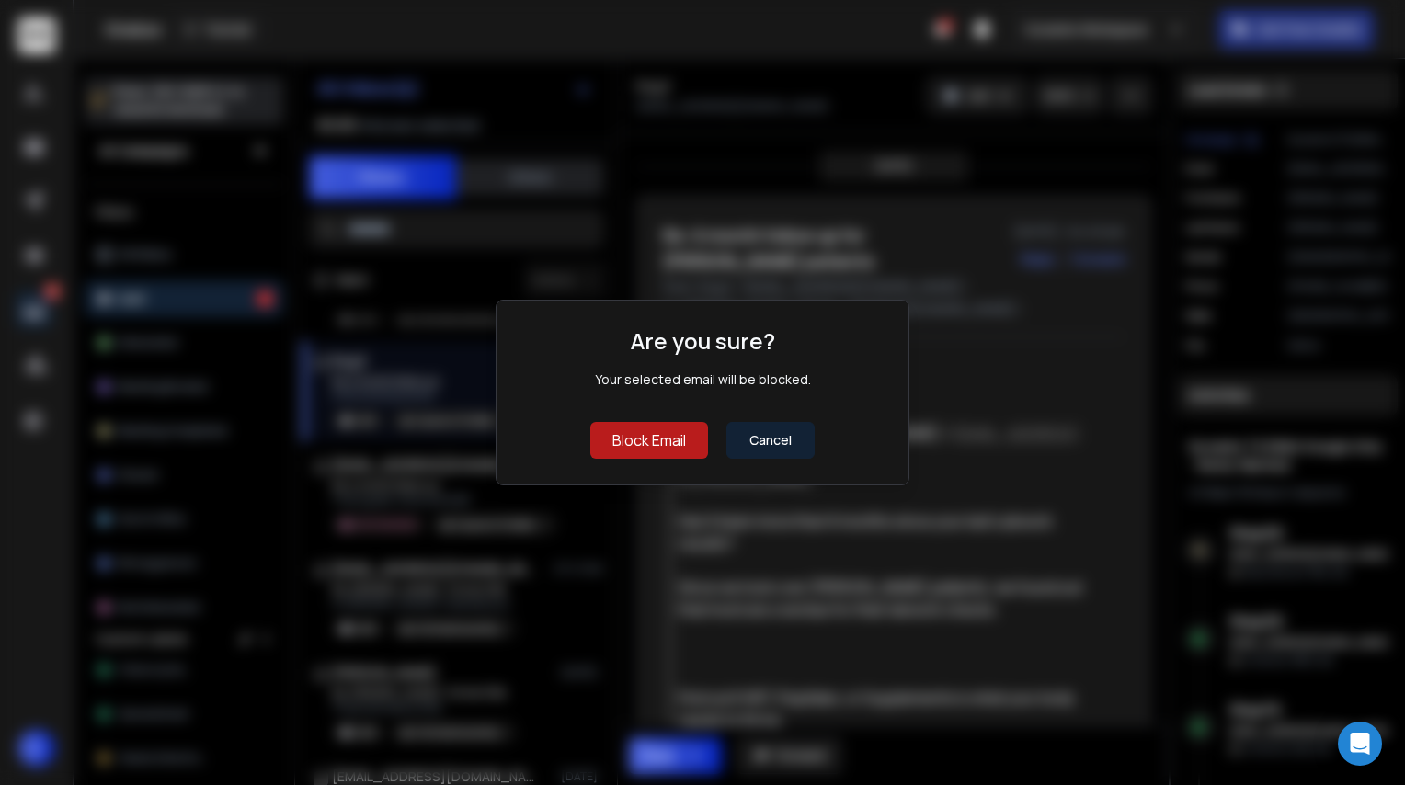
click at [642, 438] on button "Block Email" at bounding box center [649, 440] width 118 height 37
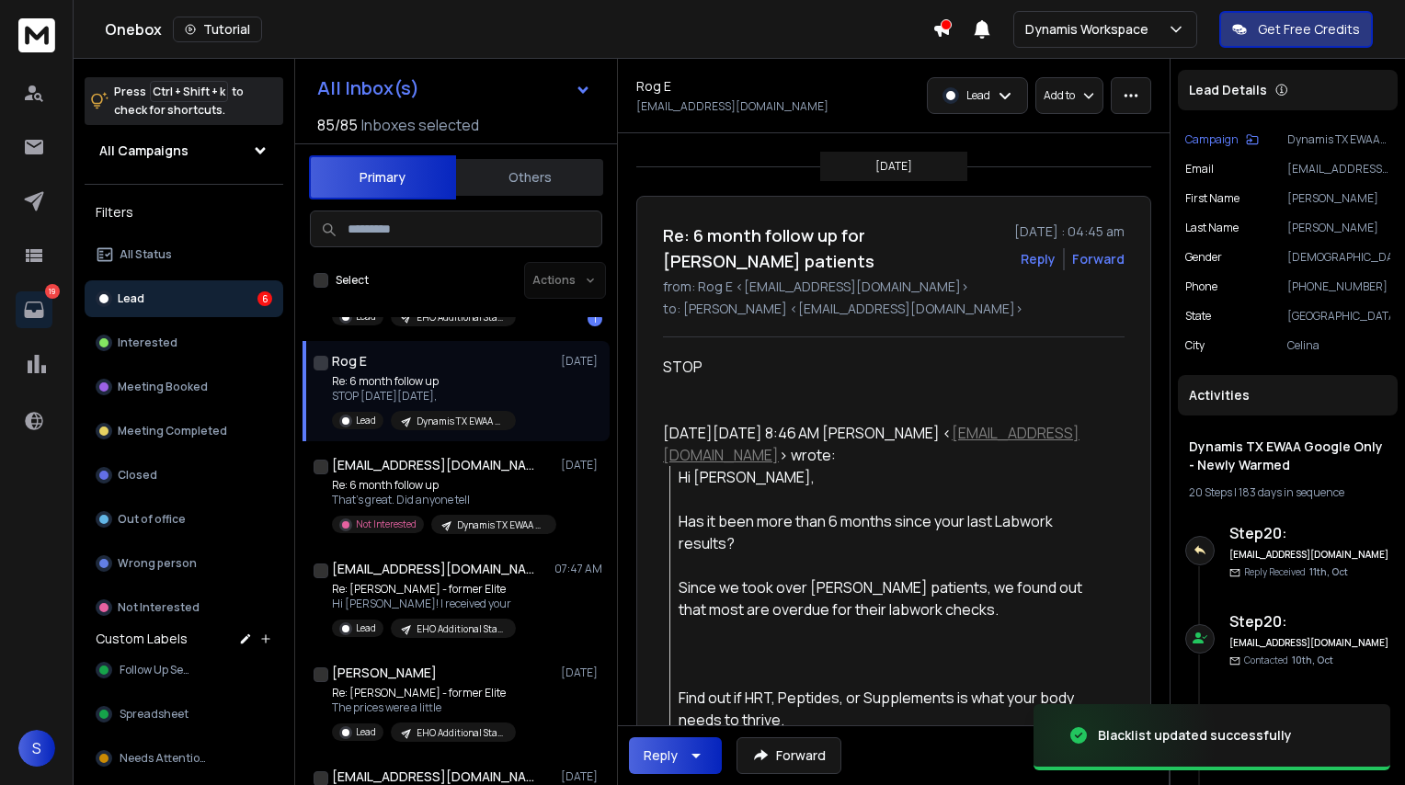
click at [1129, 101] on icon "button" at bounding box center [1131, 95] width 17 height 17
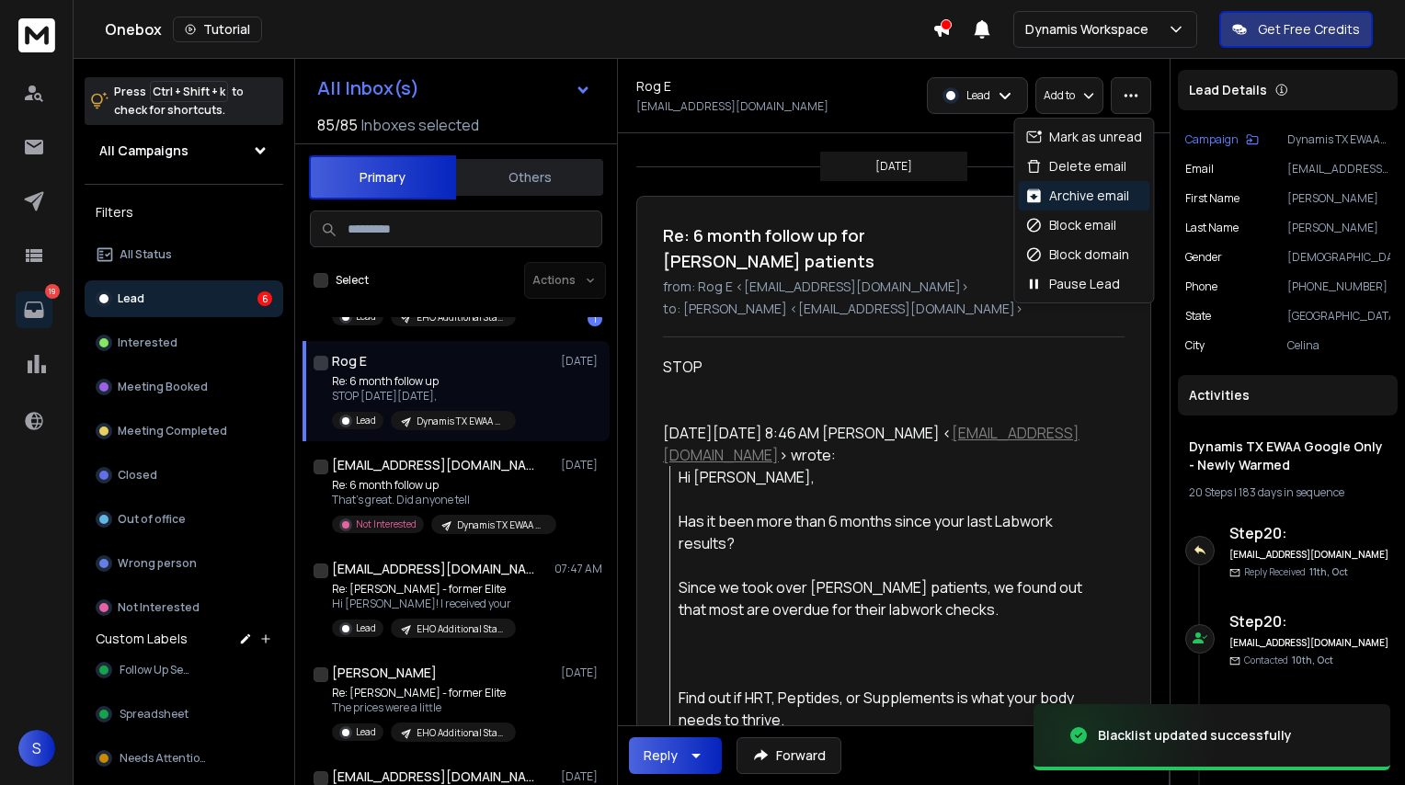
click at [1117, 193] on div "Archive email" at bounding box center [1077, 196] width 104 height 18
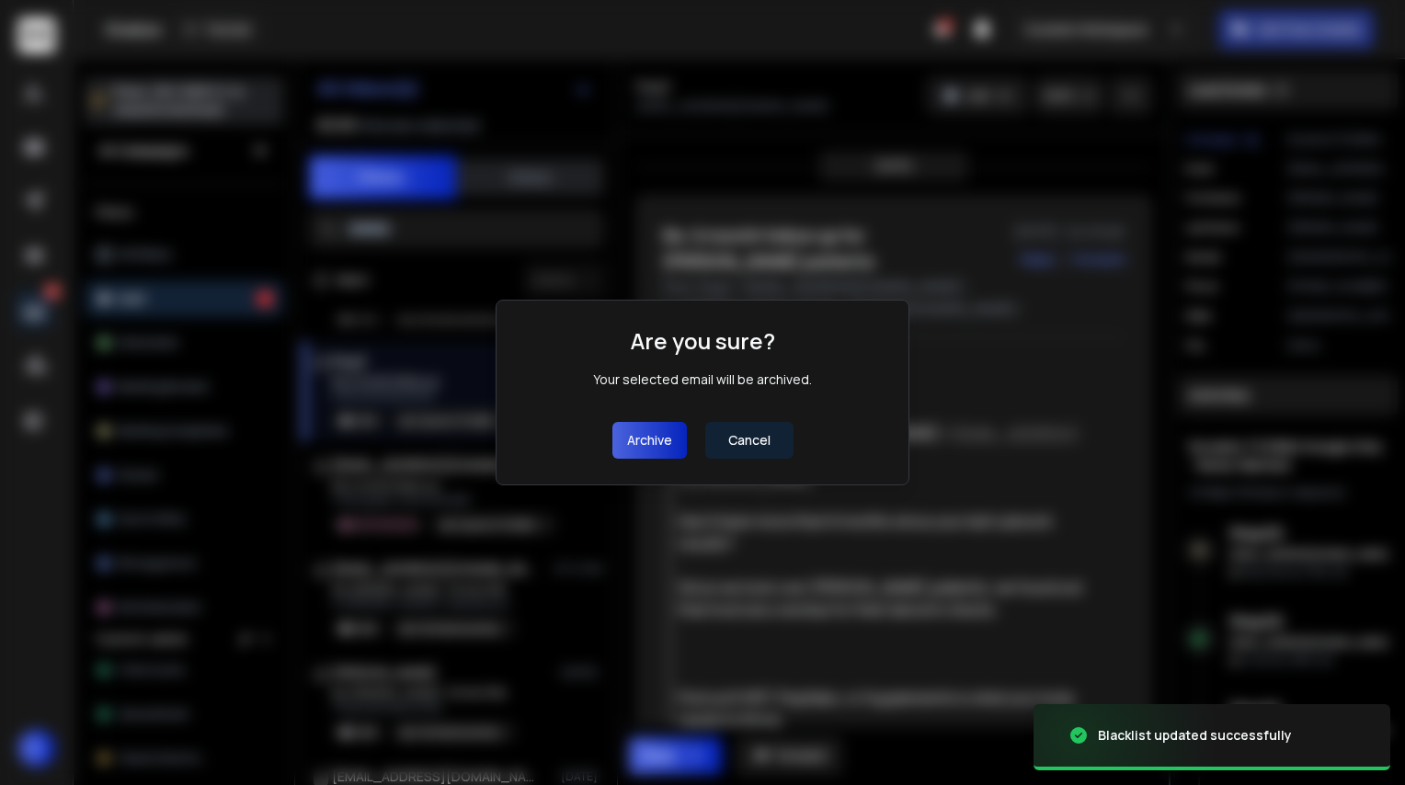
click at [669, 419] on div "Are you sure? Your selected email will be archived. archive Cancel" at bounding box center [702, 392] width 360 height 132
click at [656, 429] on button "archive" at bounding box center [649, 440] width 74 height 37
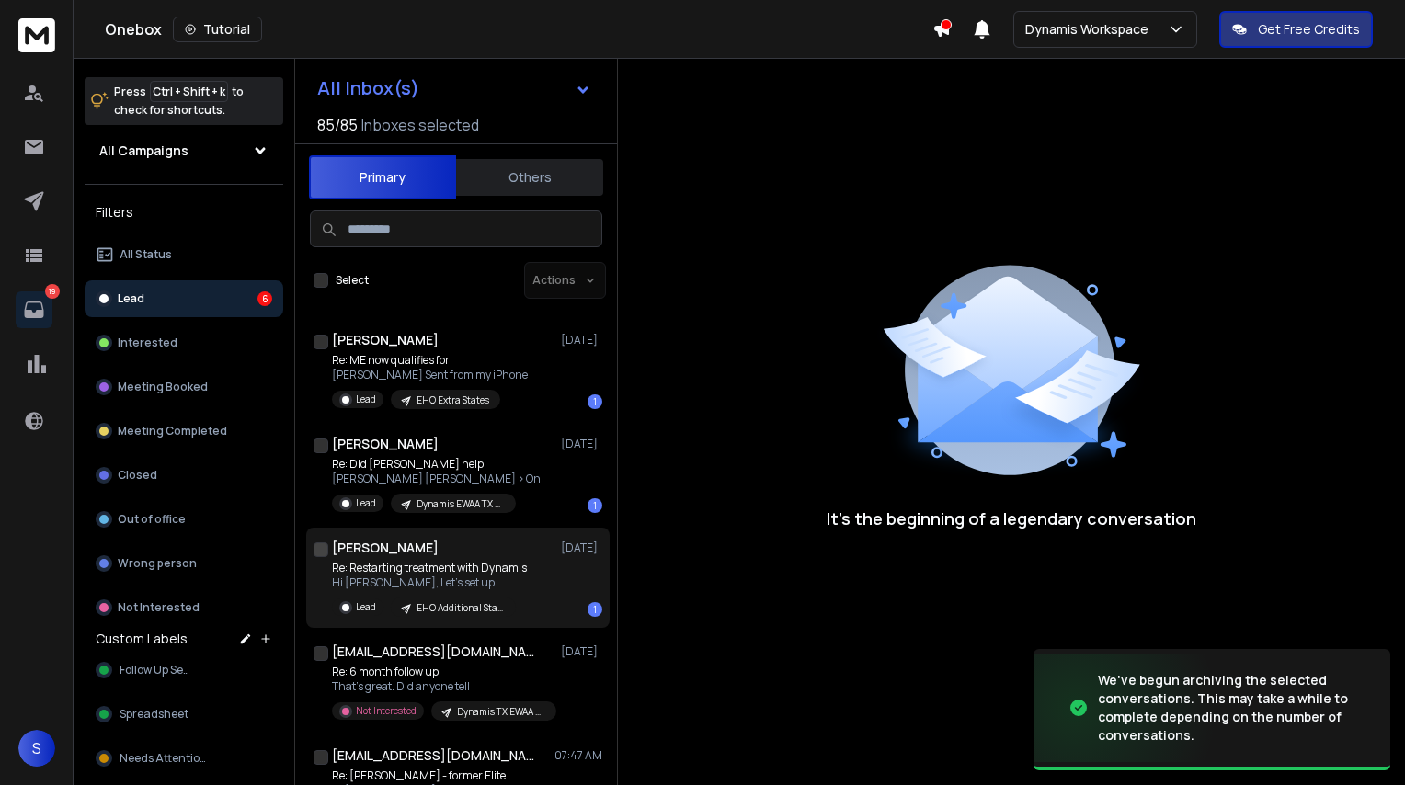
scroll to position [303, 0]
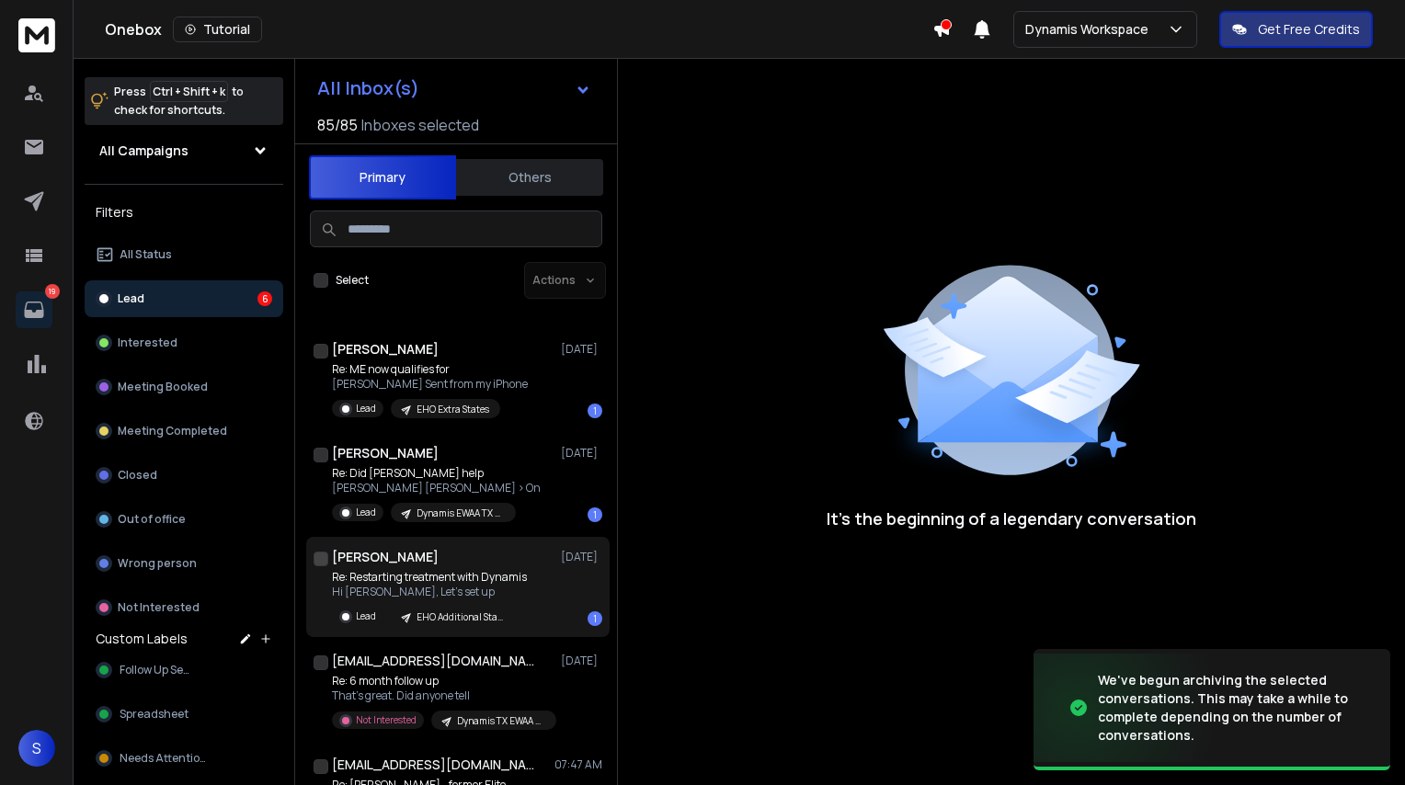
click at [462, 580] on p "Re: Restarting treatment with Dynamis" at bounding box center [429, 577] width 195 height 15
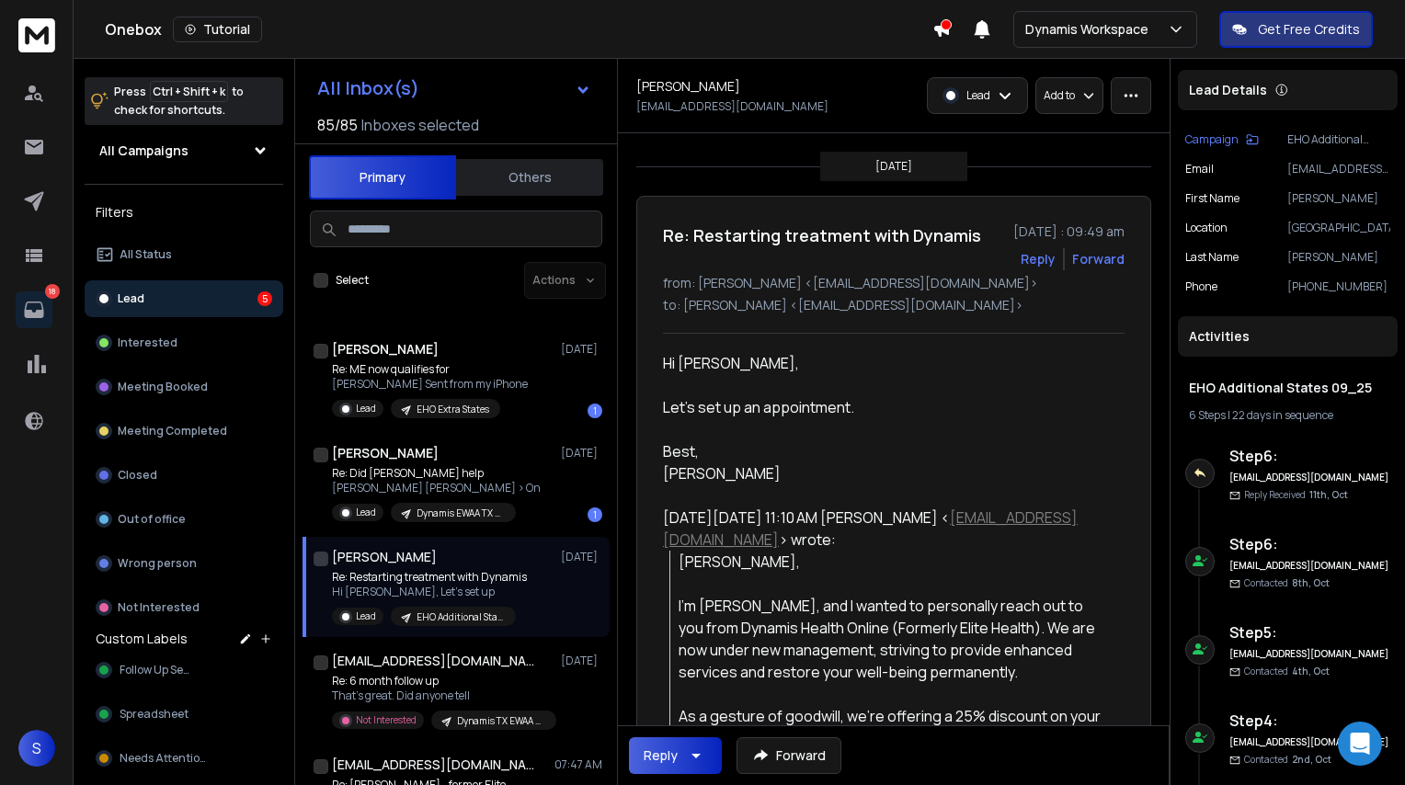
click at [1039, 256] on button "Reply" at bounding box center [1038, 259] width 35 height 18
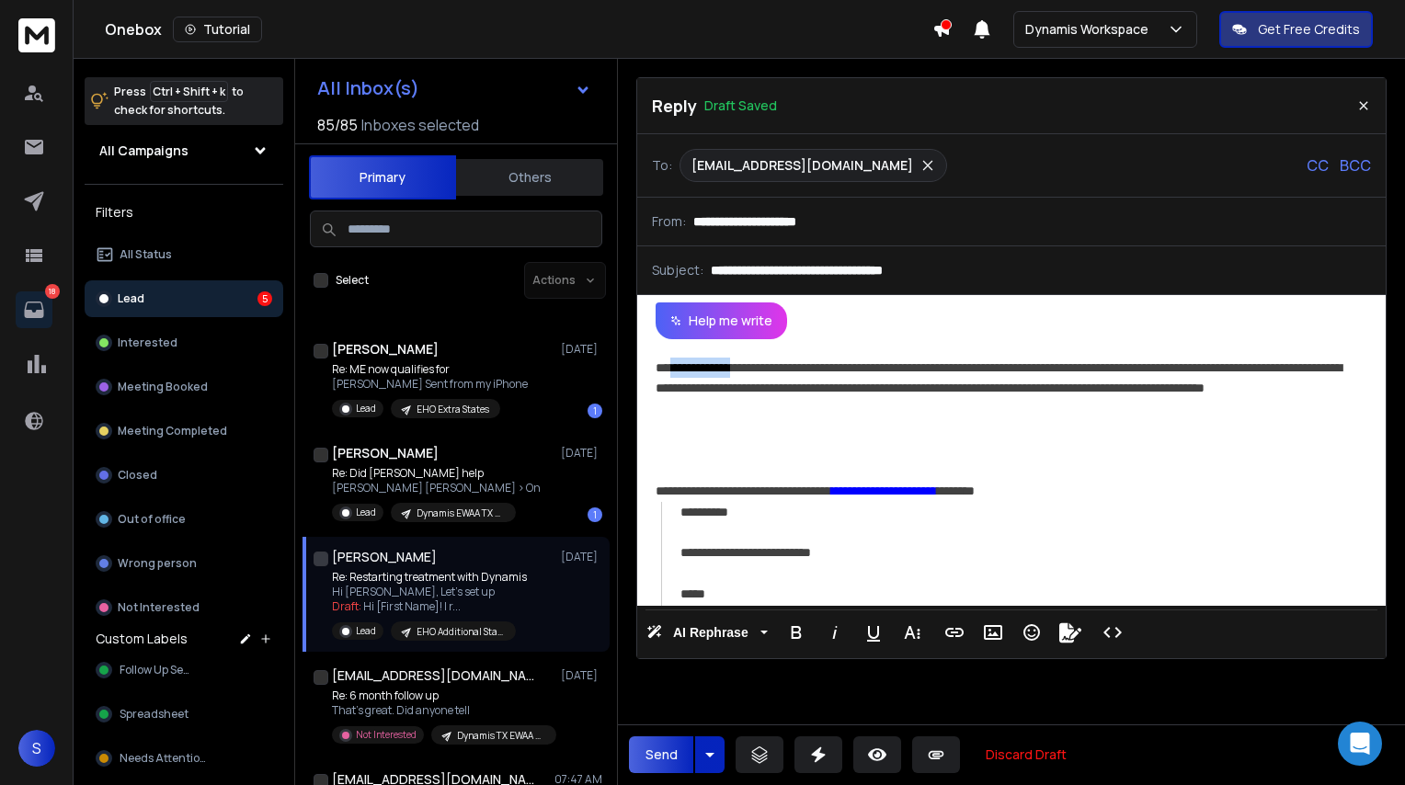
drag, startPoint x: 743, startPoint y: 371, endPoint x: 670, endPoint y: 355, distance: 74.3
click at [670, 355] on div "**********" at bounding box center [1011, 472] width 748 height 267
click at [657, 748] on button "Send" at bounding box center [661, 754] width 64 height 37
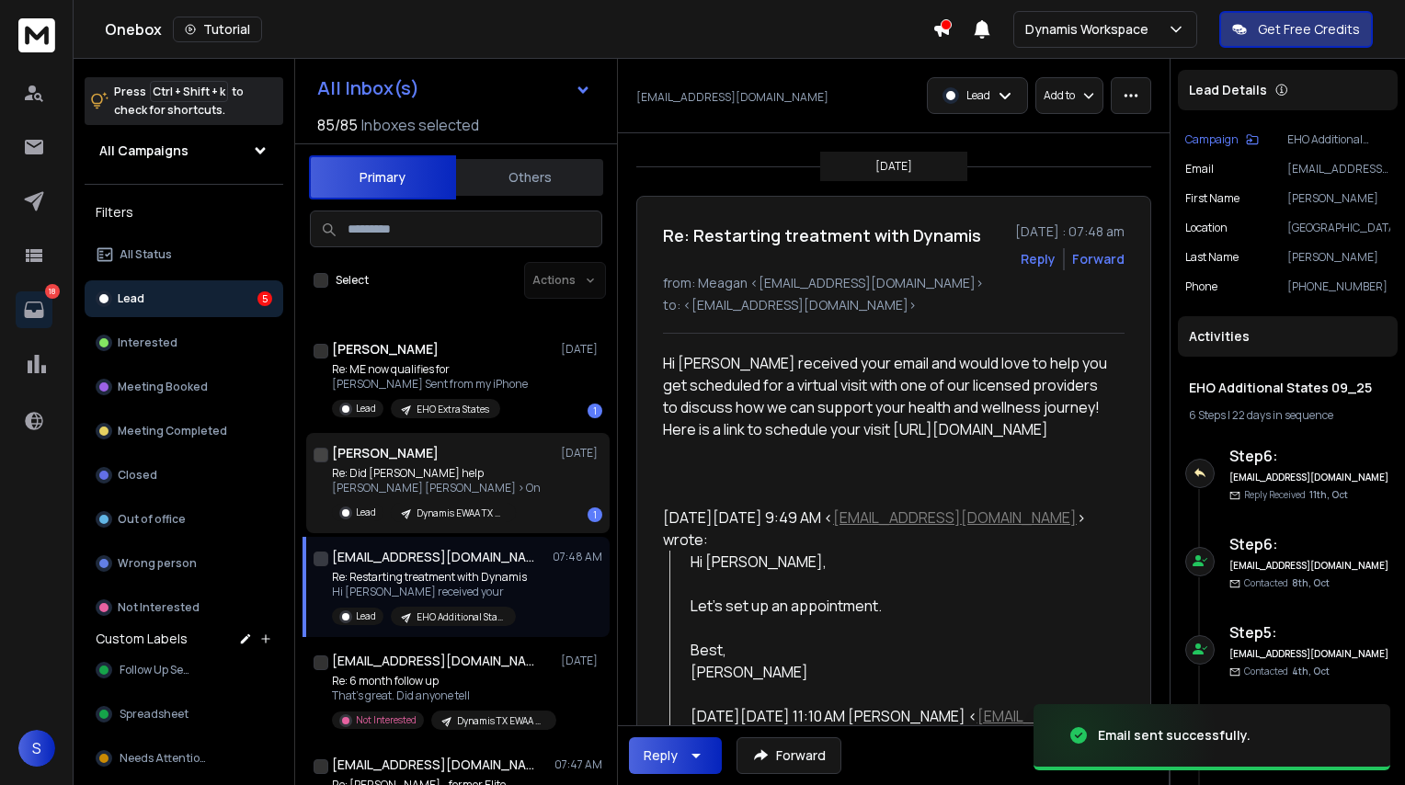
click at [439, 466] on p "Re: Did [PERSON_NAME] help" at bounding box center [436, 473] width 209 height 15
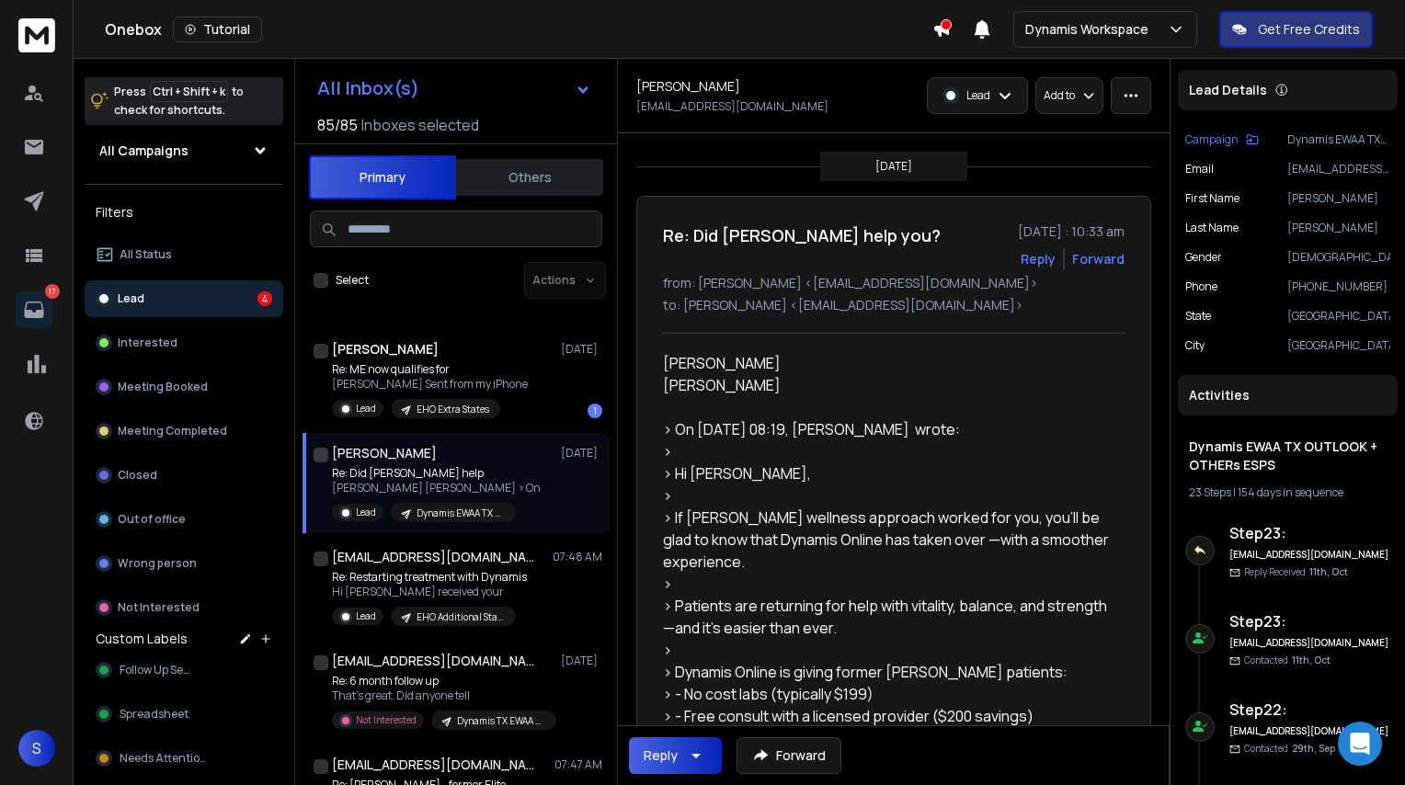
click at [1037, 267] on button "Reply" at bounding box center [1038, 259] width 35 height 18
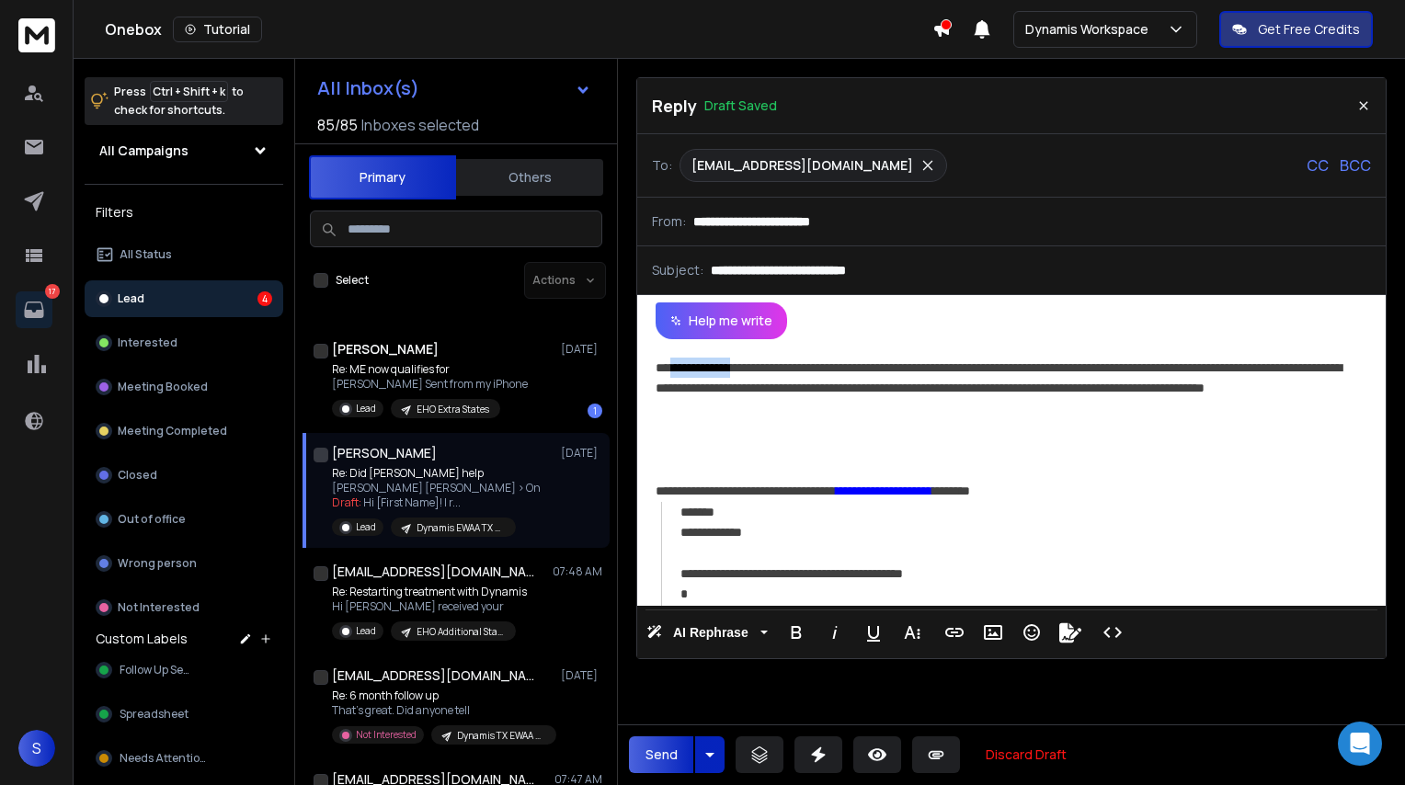
drag, startPoint x: 745, startPoint y: 366, endPoint x: 669, endPoint y: 353, distance: 76.5
click at [669, 353] on div "**********" at bounding box center [1011, 472] width 748 height 267
click at [646, 761] on button "Send" at bounding box center [661, 754] width 64 height 37
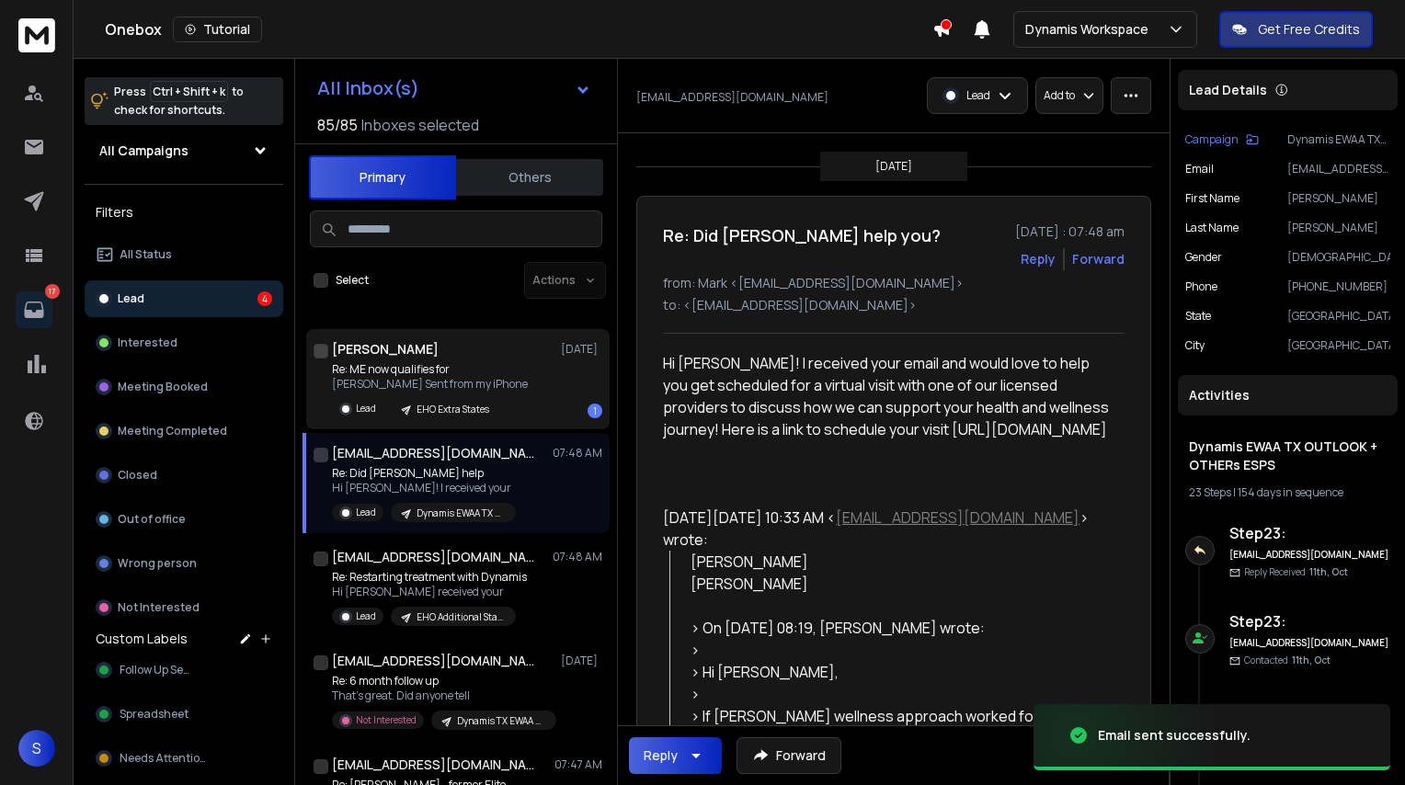
click at [459, 355] on div "[PERSON_NAME] [DATE]" at bounding box center [467, 349] width 270 height 18
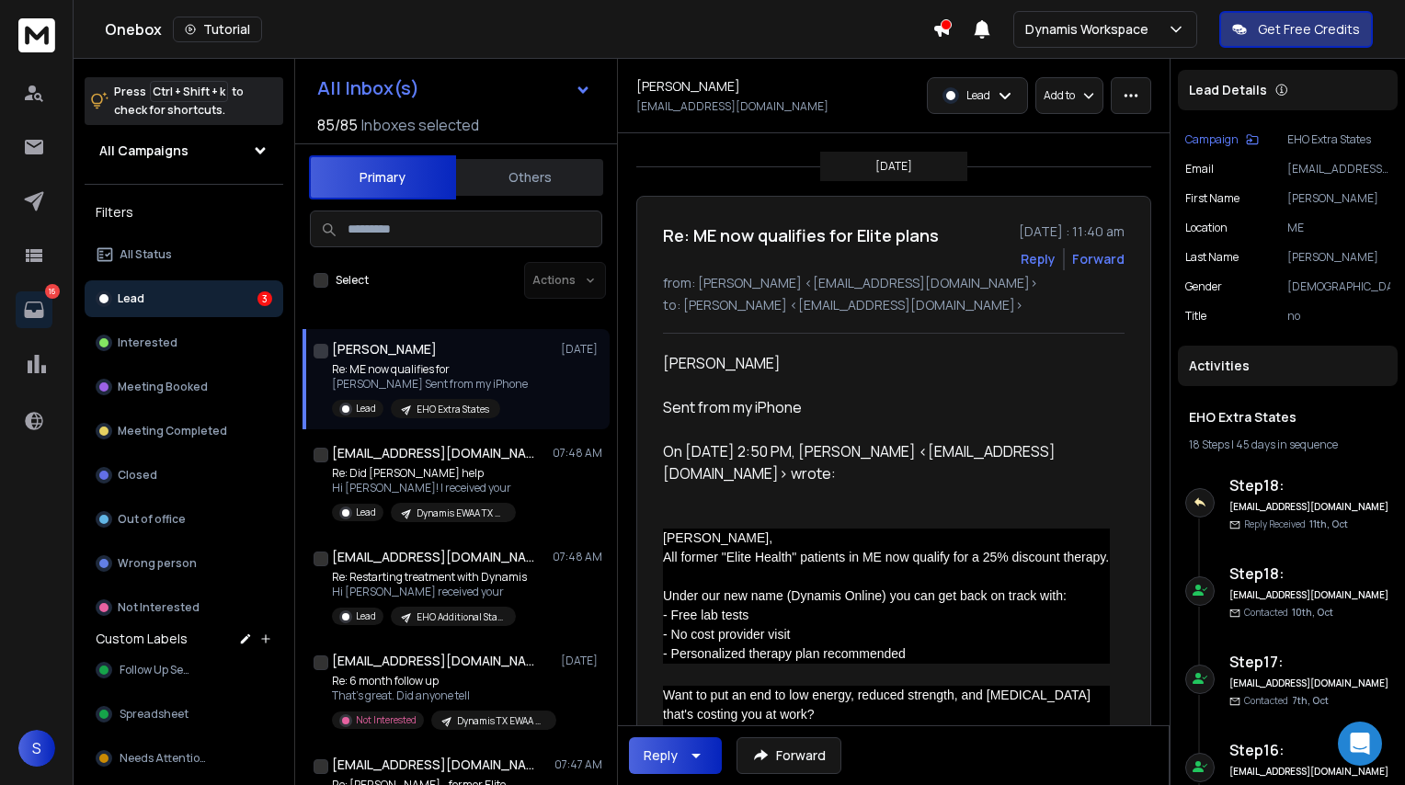
click at [1052, 260] on button "Reply" at bounding box center [1038, 259] width 35 height 18
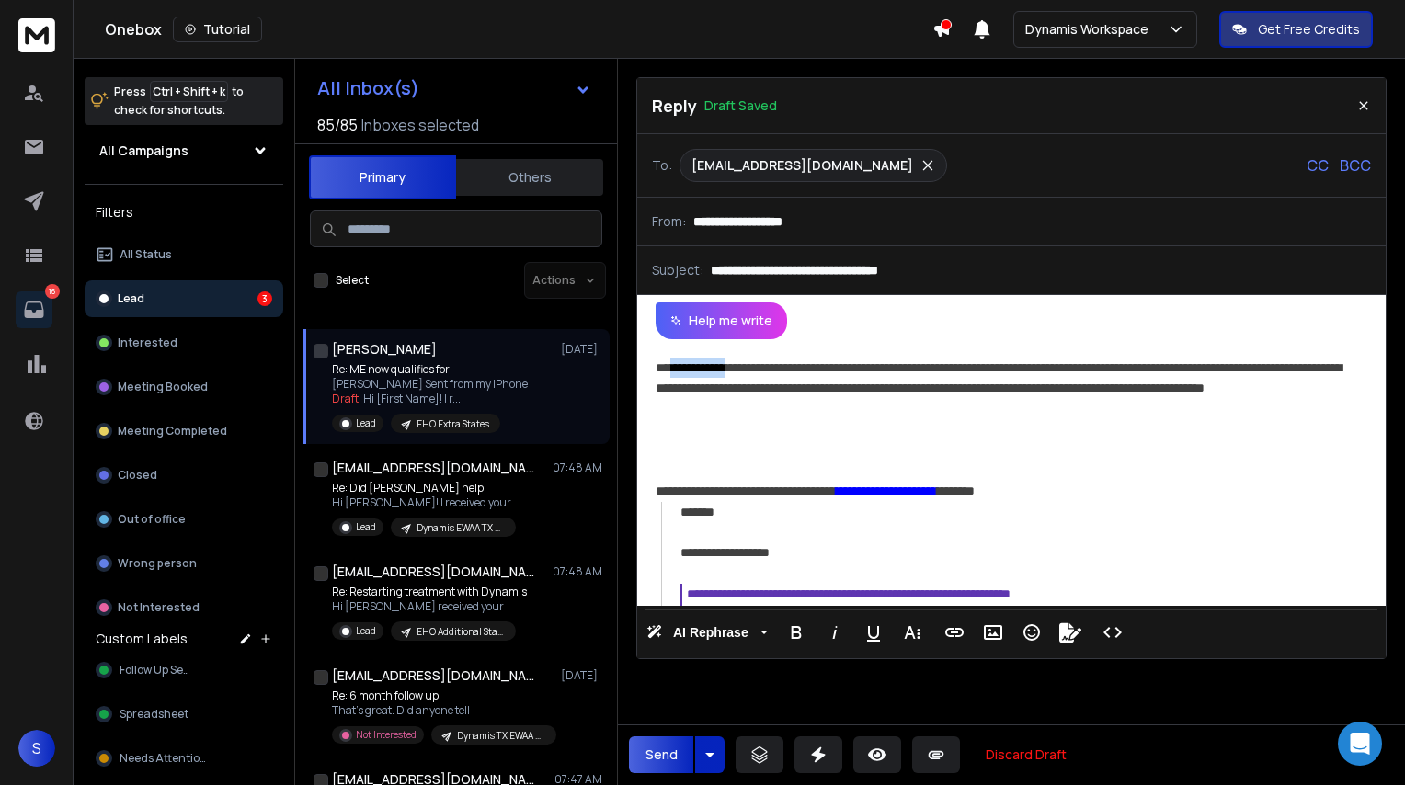
drag, startPoint x: 743, startPoint y: 367, endPoint x: 669, endPoint y: 342, distance: 77.6
click at [669, 342] on div "**********" at bounding box center [1011, 472] width 748 height 267
click at [658, 753] on button "Send" at bounding box center [661, 754] width 64 height 37
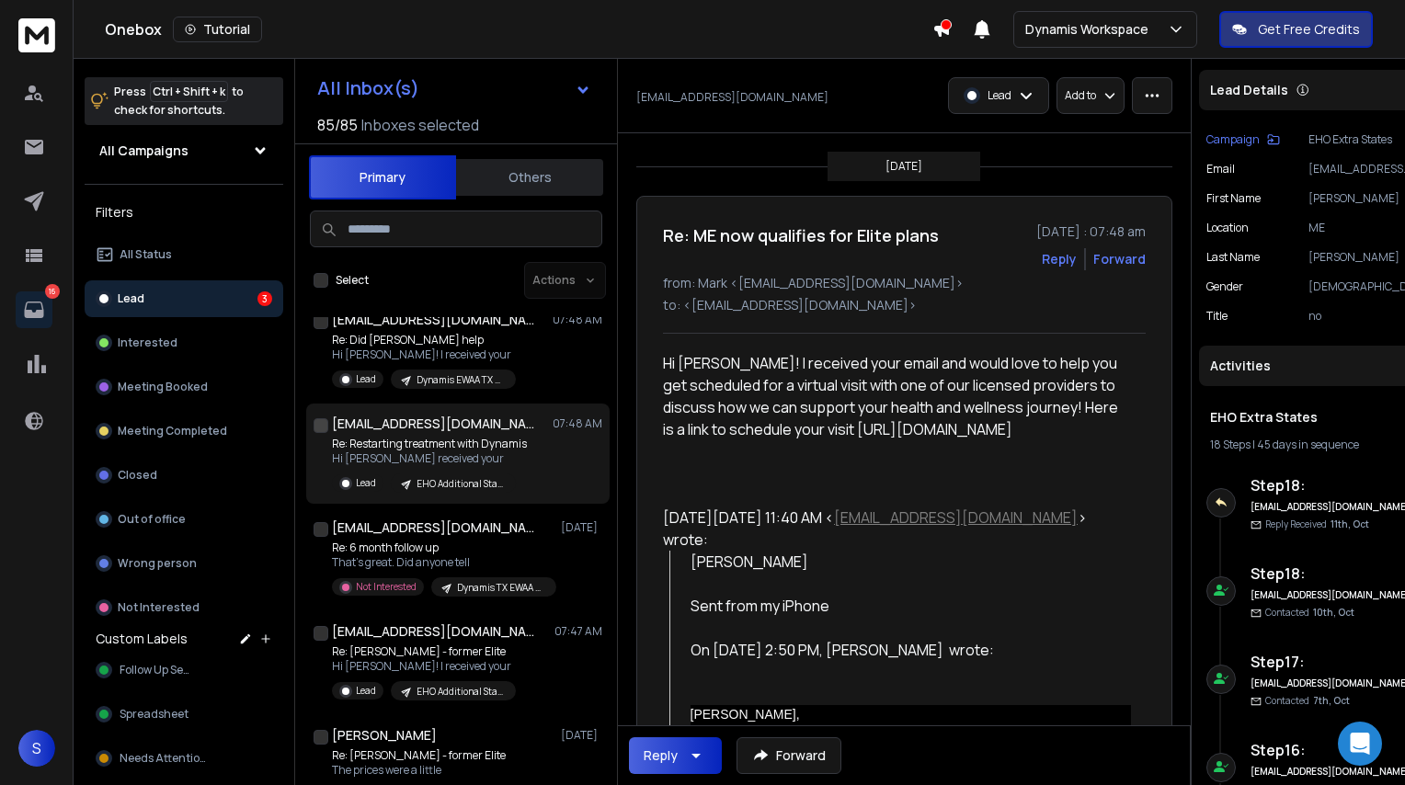
scroll to position [578, 0]
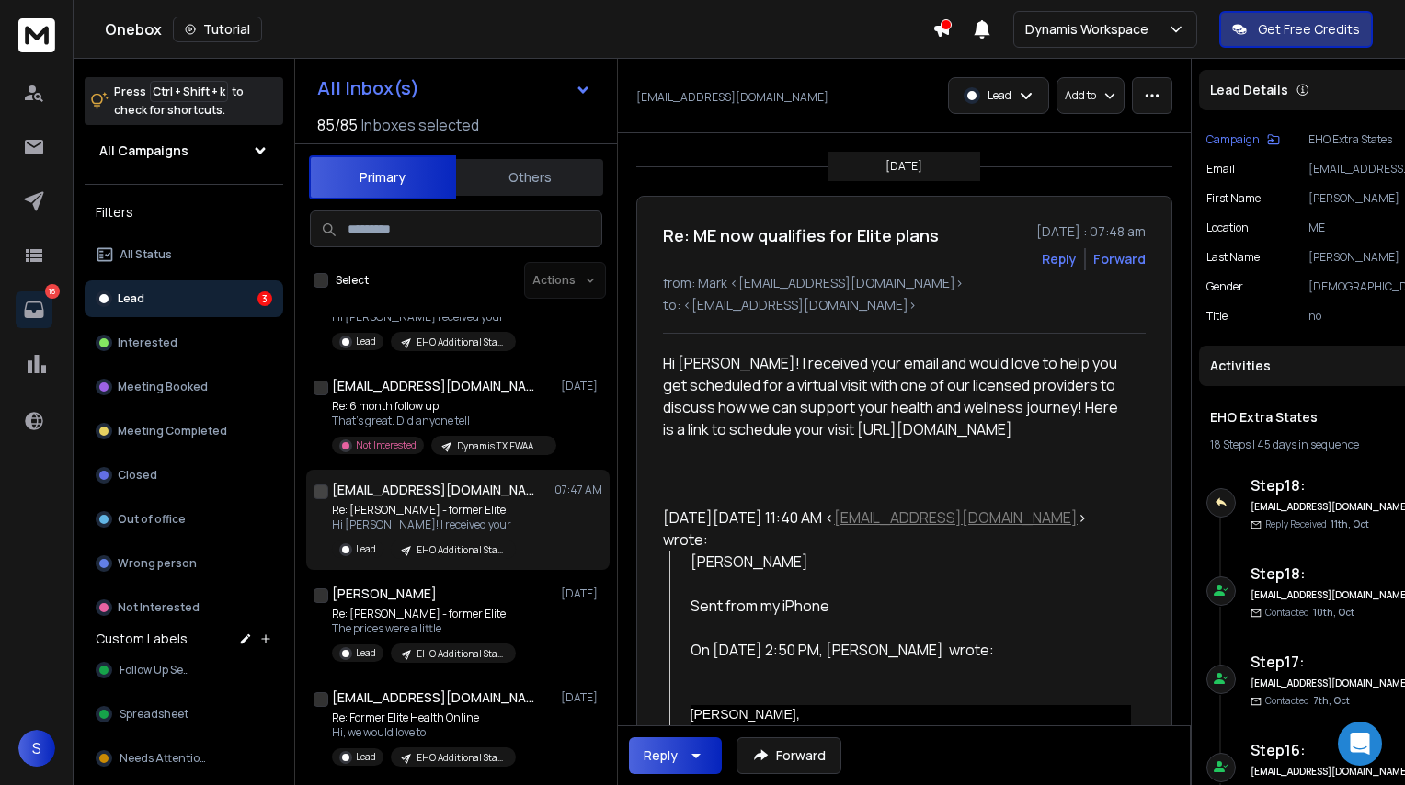
click at [494, 518] on p "Hi [PERSON_NAME]! I received your" at bounding box center [424, 525] width 184 height 15
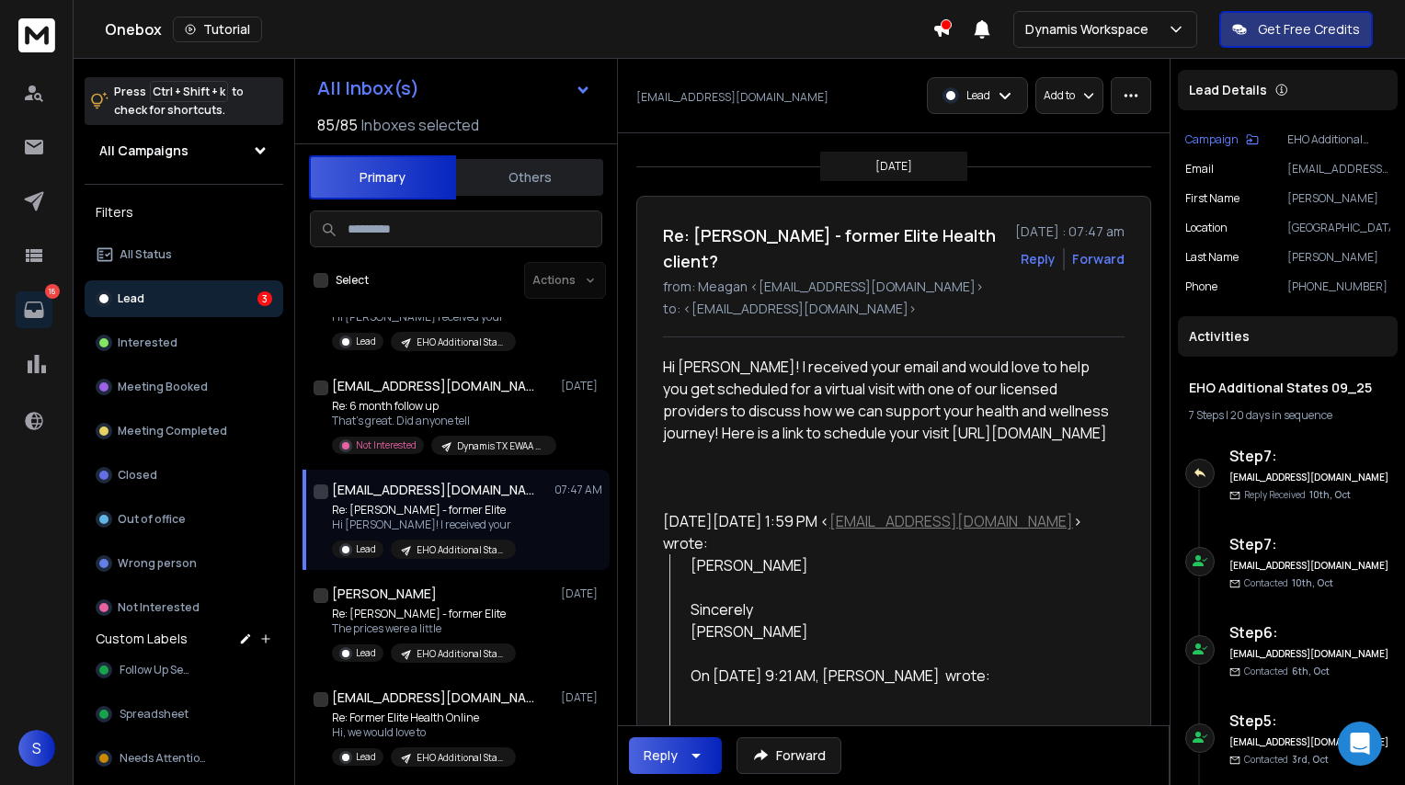
click at [1319, 280] on p "[PHONE_NUMBER]" at bounding box center [1338, 287] width 103 height 15
click at [1315, 289] on p "[PHONE_NUMBER]" at bounding box center [1338, 287] width 103 height 15
click at [1296, 253] on p "[PERSON_NAME]" at bounding box center [1338, 257] width 103 height 15
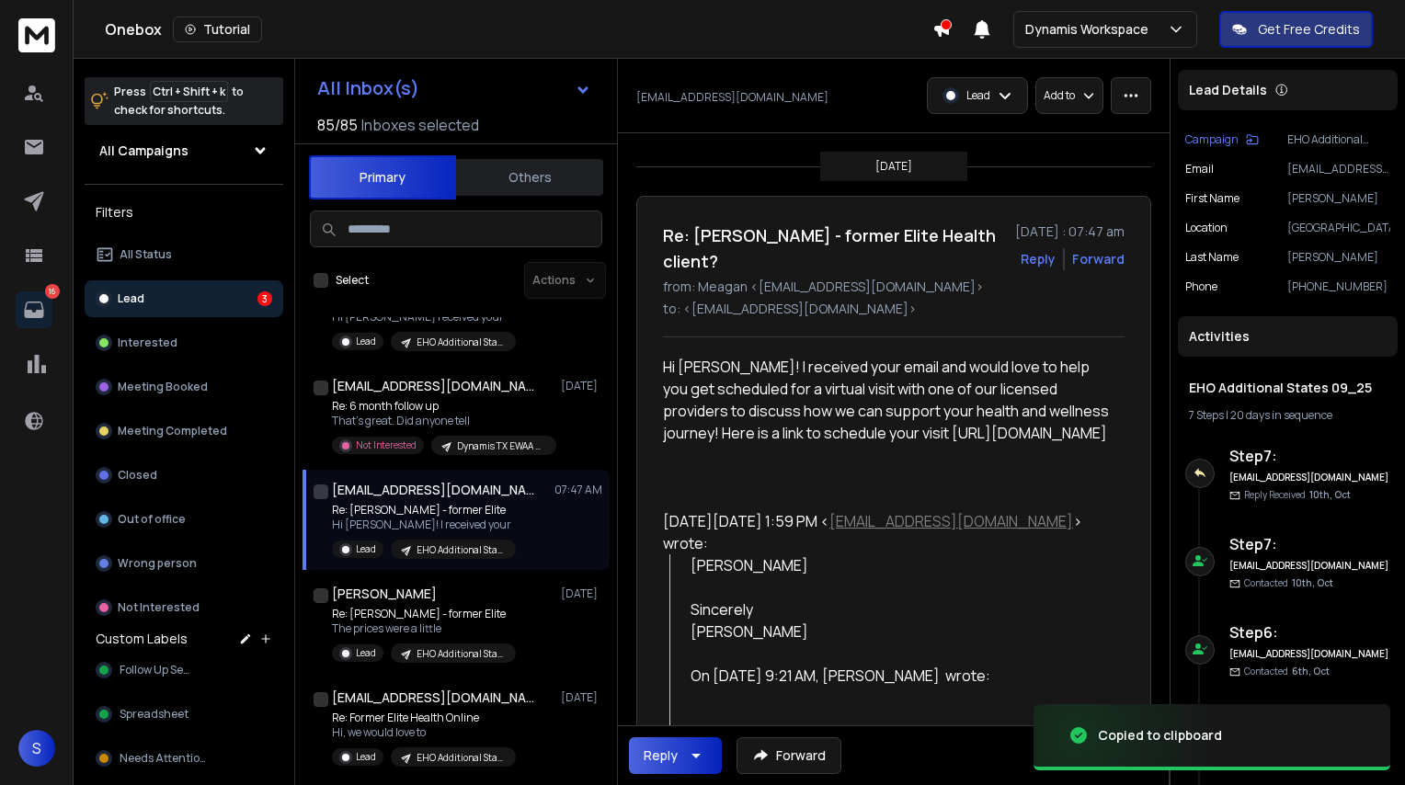
click at [1307, 194] on p "[PERSON_NAME]" at bounding box center [1338, 198] width 103 height 15
click at [974, 88] on p "Lead" at bounding box center [978, 95] width 24 height 15
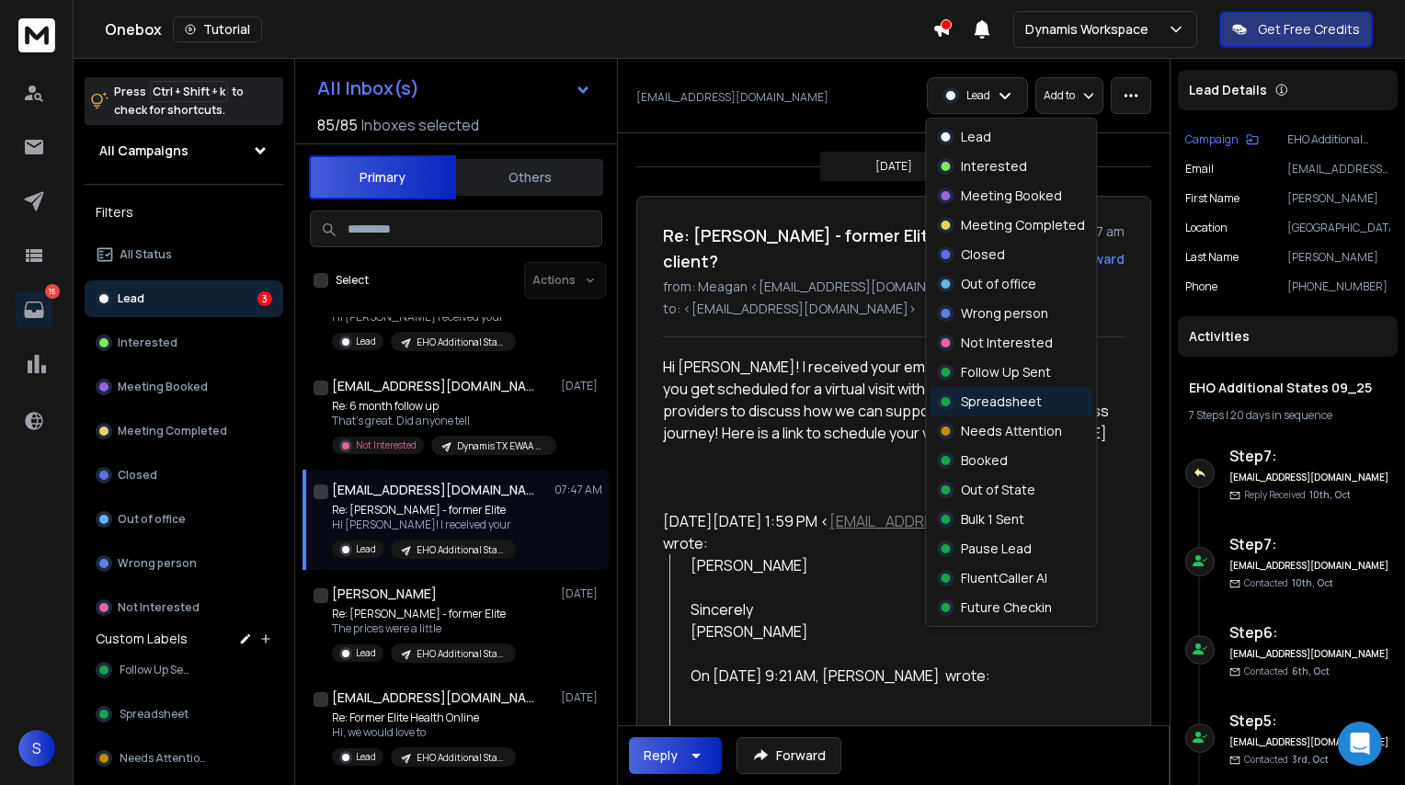
click at [1045, 400] on div "Spreadsheet" at bounding box center [1011, 401] width 163 height 29
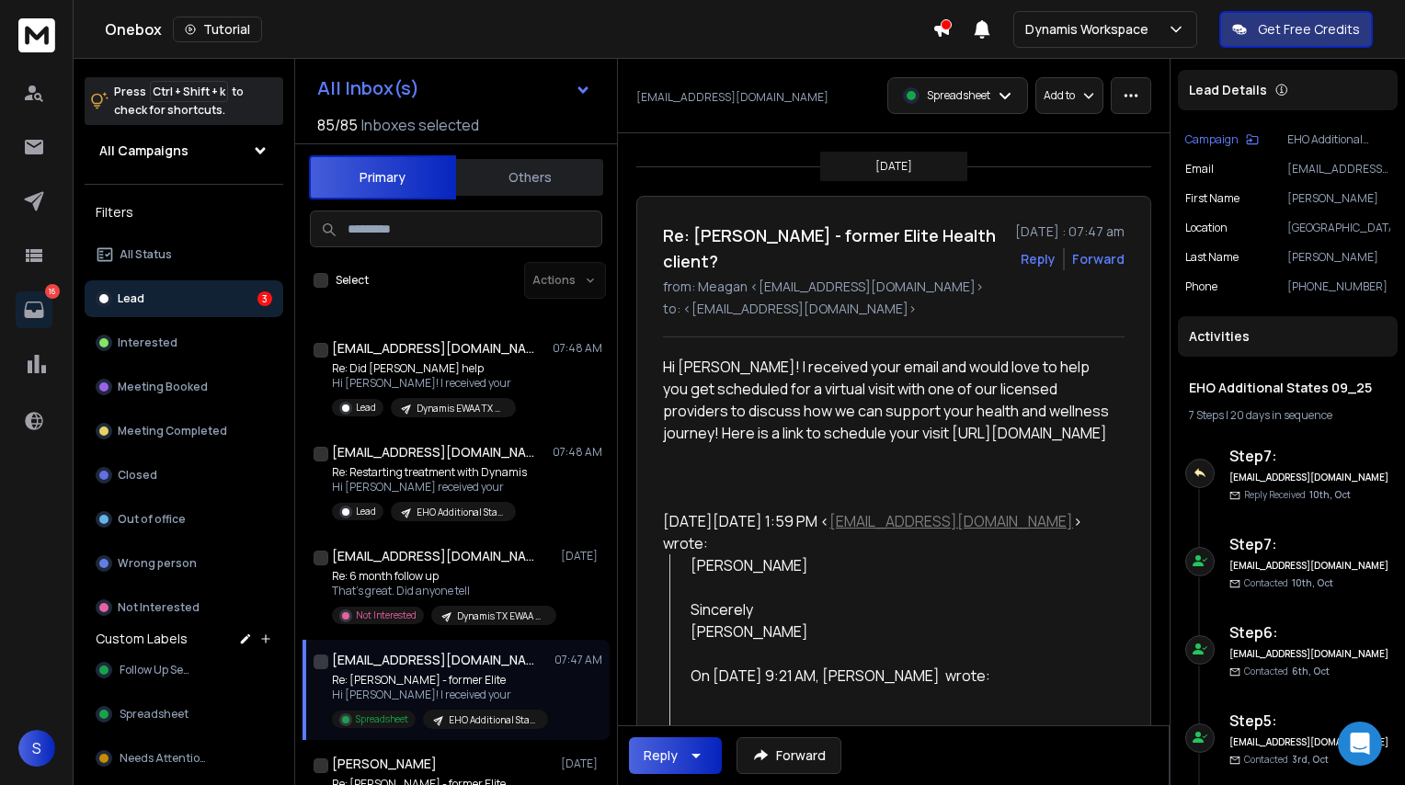
scroll to position [394, 0]
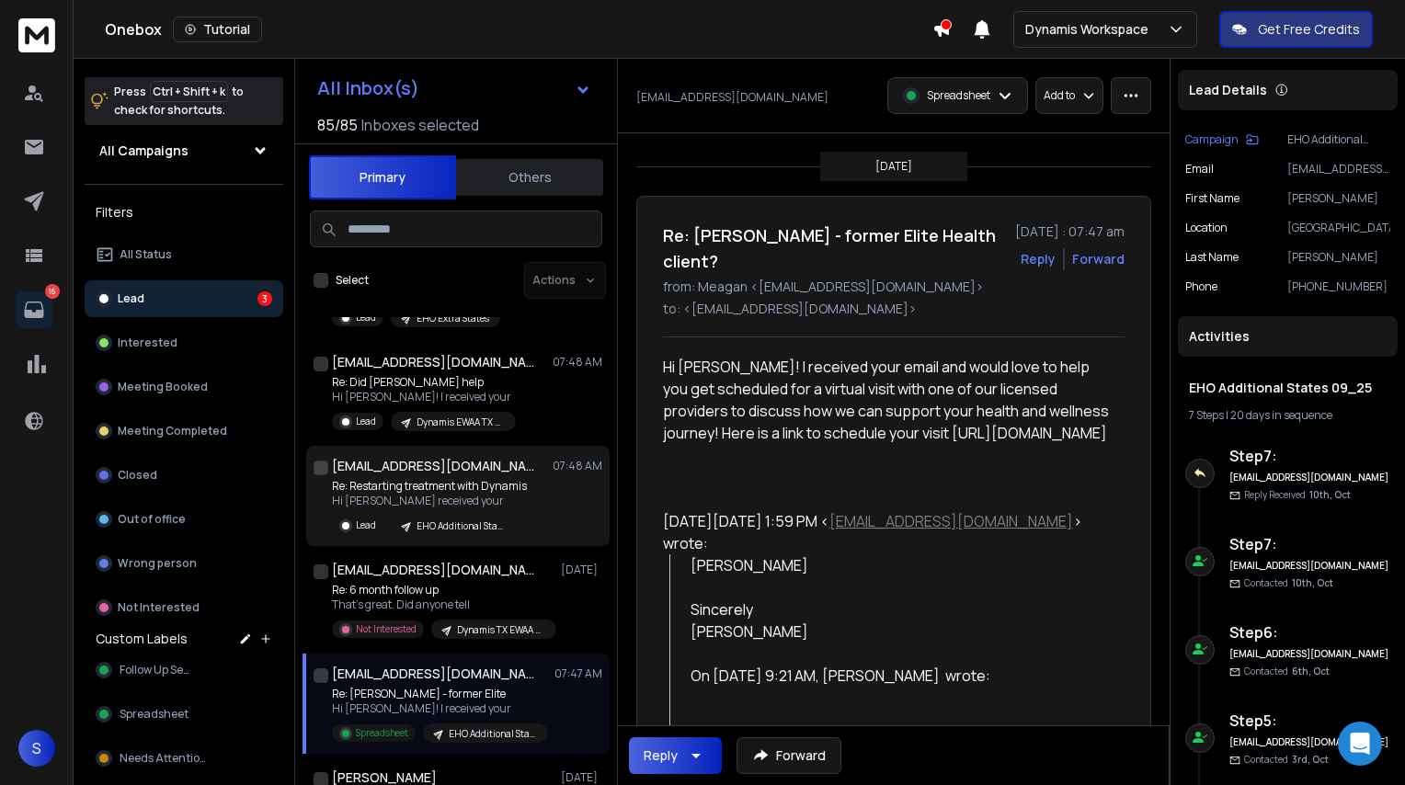
click at [467, 481] on p "Re: Restarting treatment with Dynamis" at bounding box center [429, 486] width 195 height 15
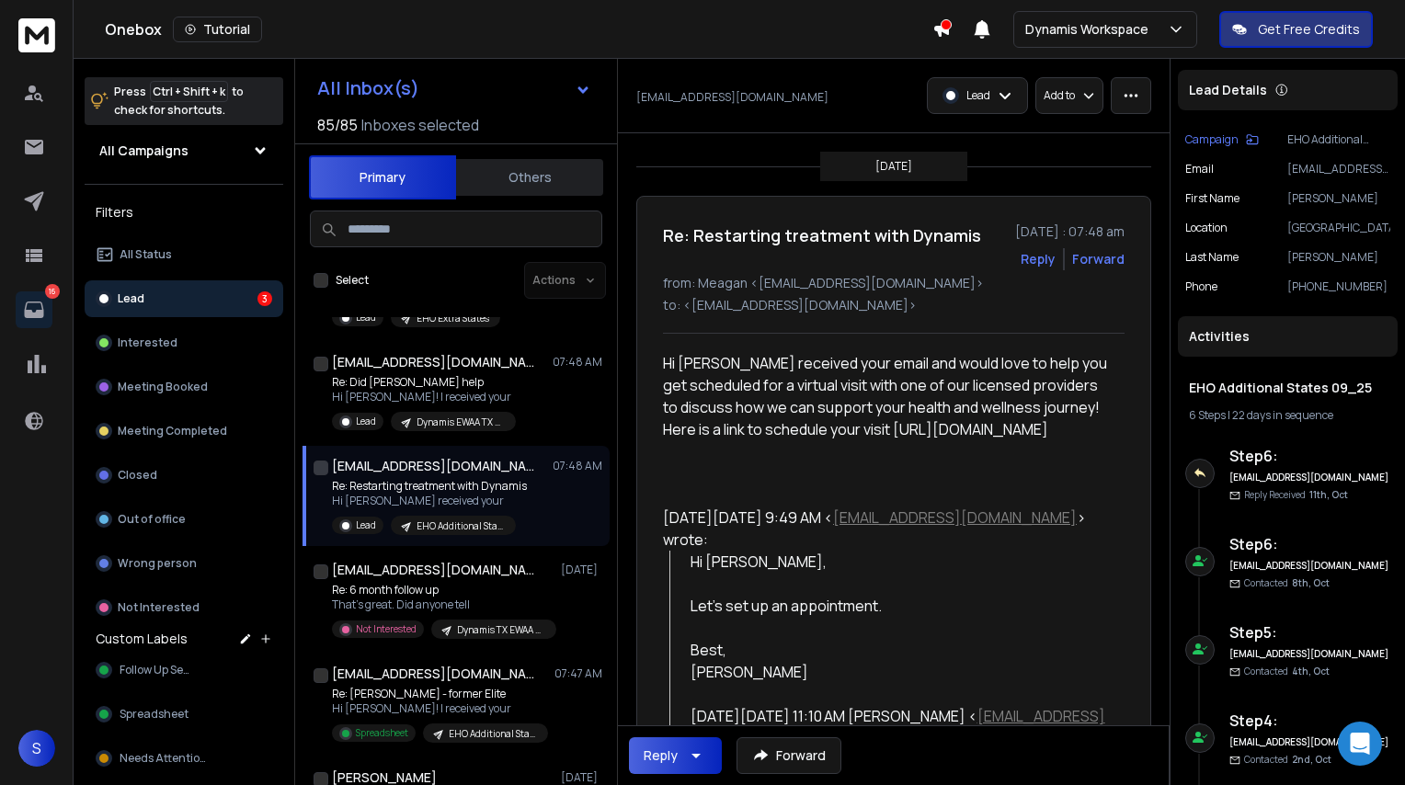
click at [1323, 280] on p "[PHONE_NUMBER]" at bounding box center [1338, 287] width 103 height 15
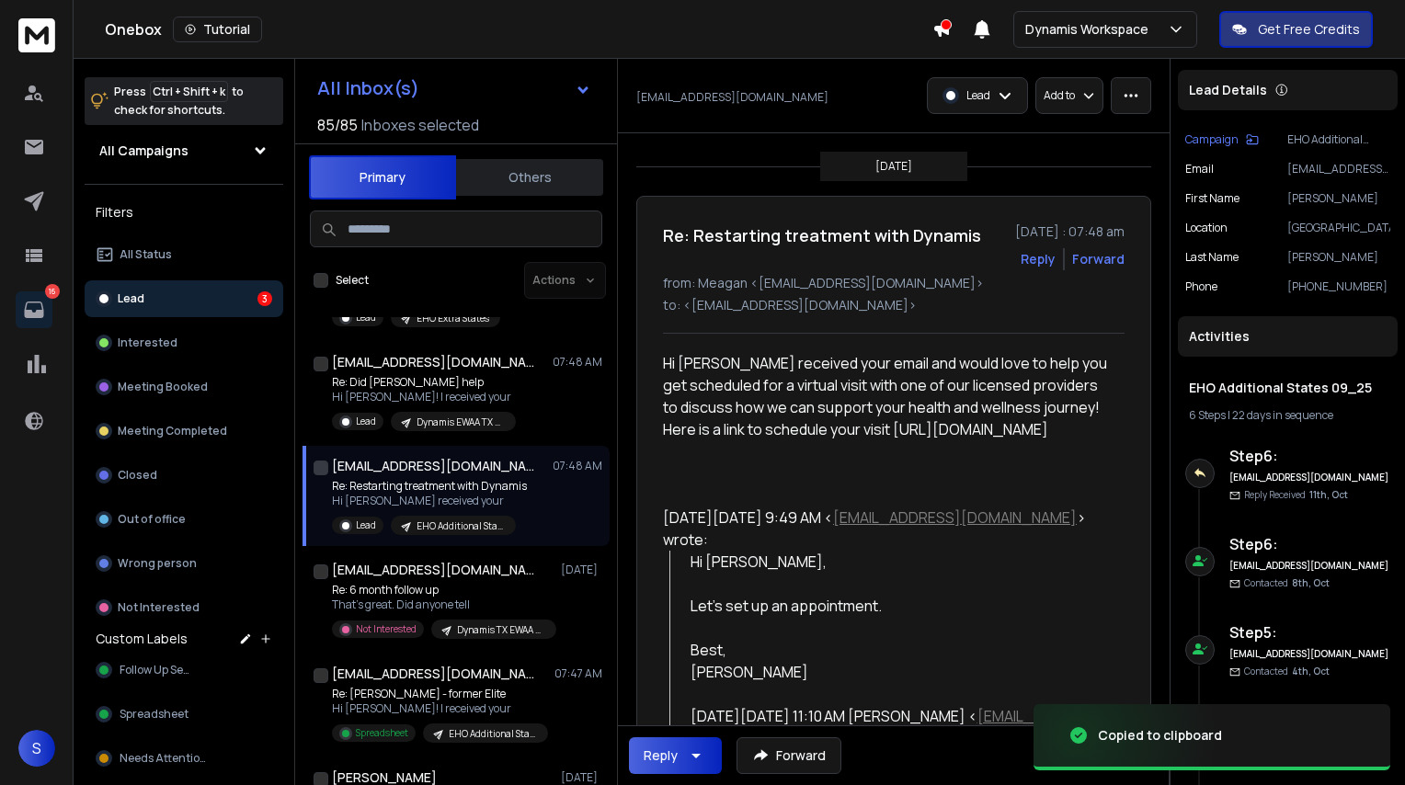
click at [1300, 252] on p "[PERSON_NAME]" at bounding box center [1338, 257] width 103 height 15
click at [1297, 195] on p "[PERSON_NAME]" at bounding box center [1338, 198] width 103 height 15
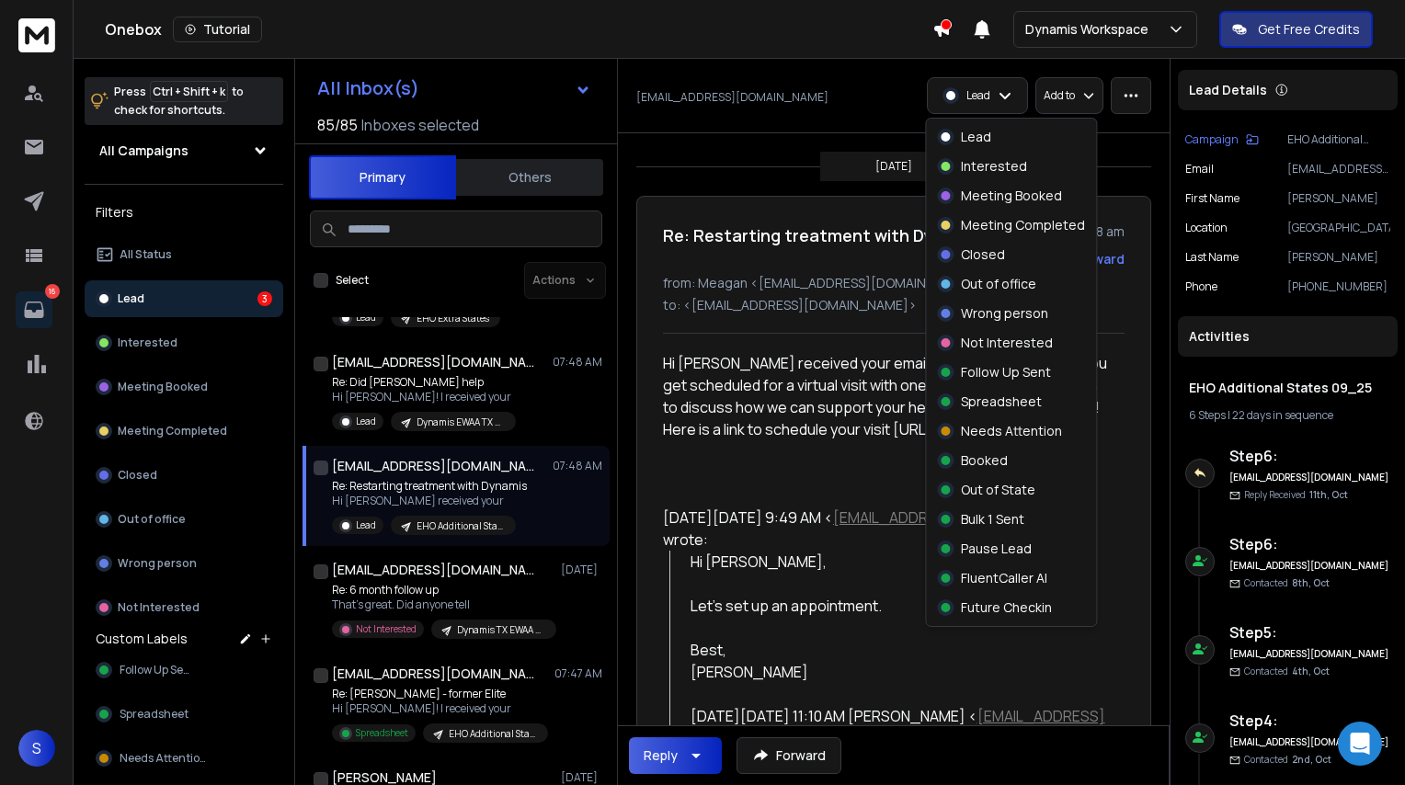
click at [978, 88] on p "Lead" at bounding box center [978, 95] width 24 height 15
drag, startPoint x: 1030, startPoint y: 403, endPoint x: 1006, endPoint y: 397, distance: 24.5
click at [1030, 402] on p "Spreadsheet" at bounding box center [1001, 402] width 81 height 18
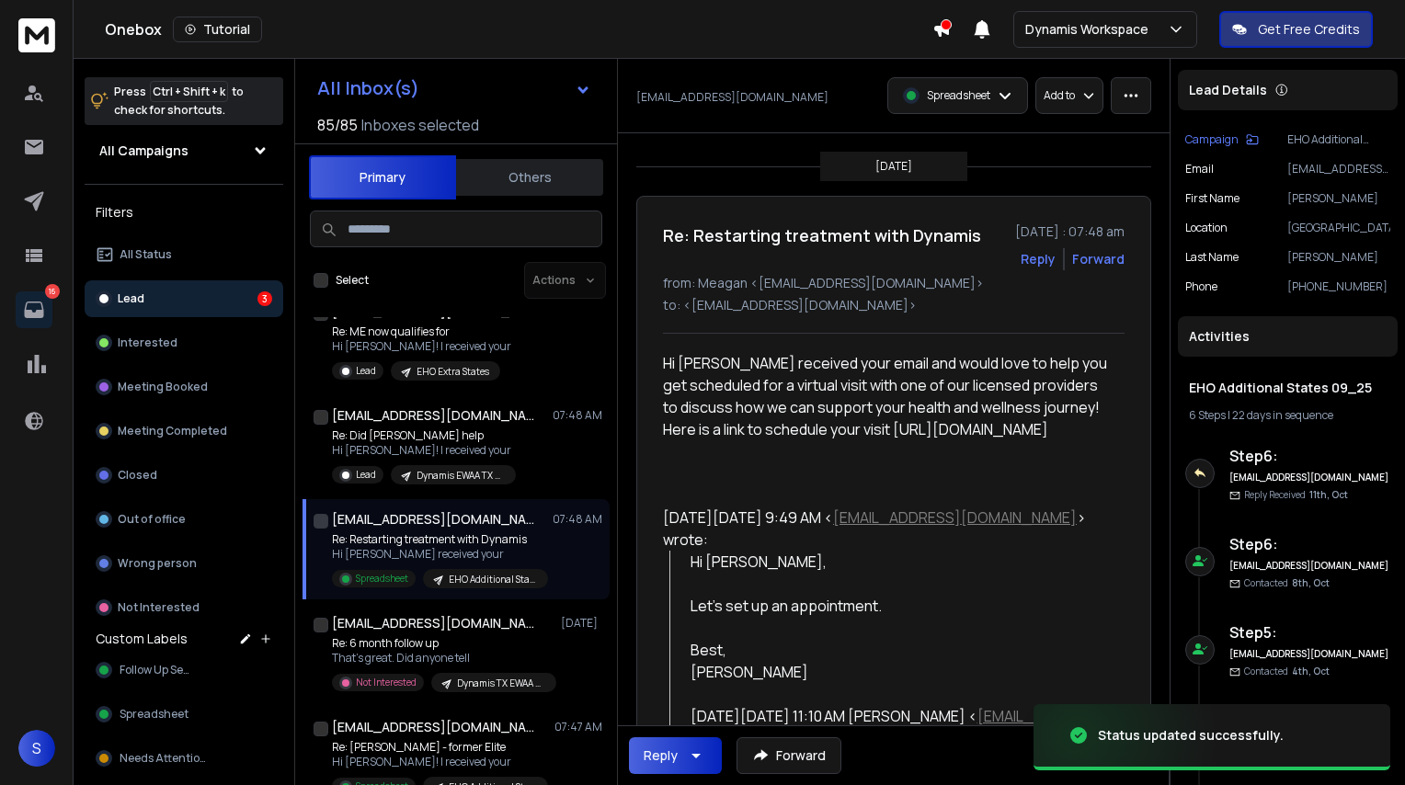
scroll to position [303, 0]
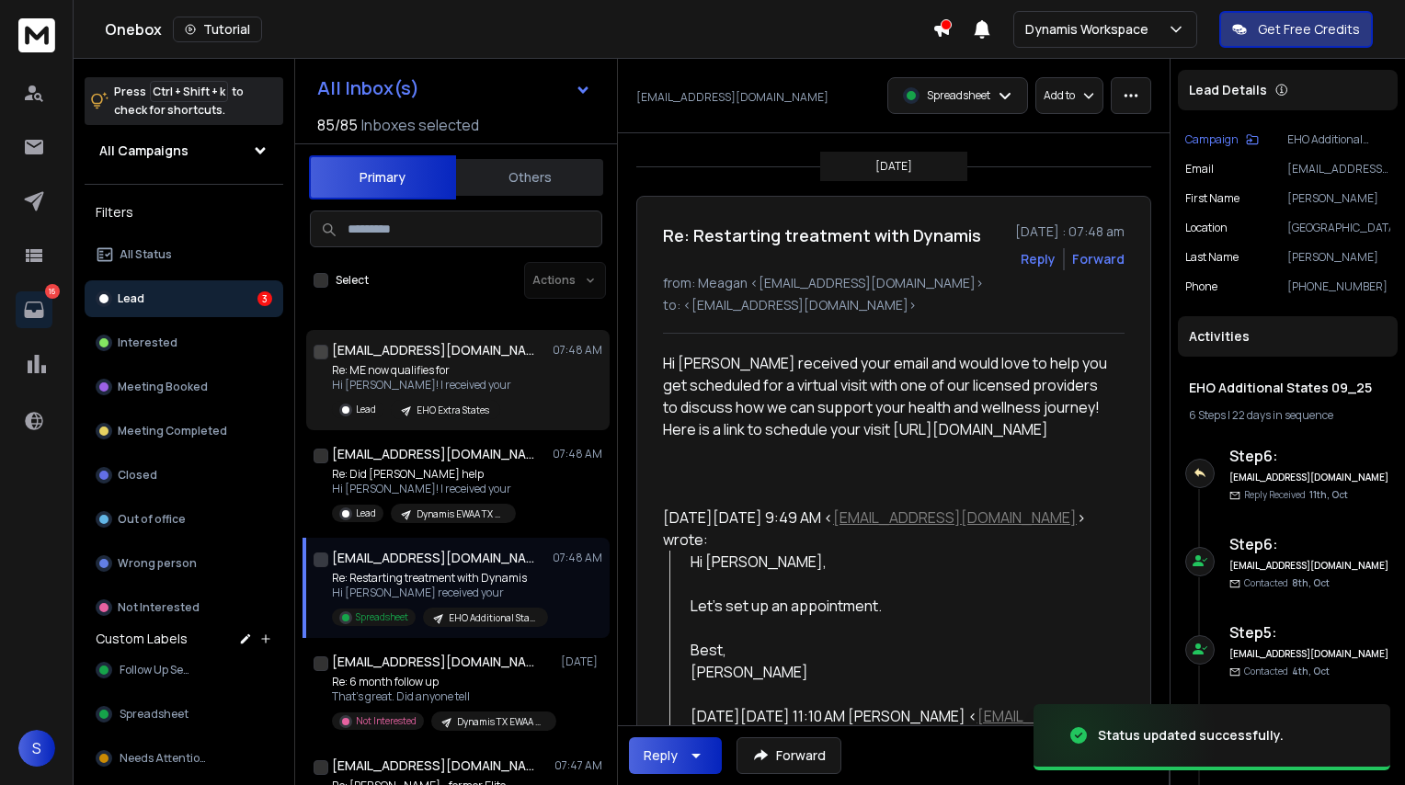
click at [444, 477] on p "Re: Did [PERSON_NAME] help" at bounding box center [424, 474] width 184 height 15
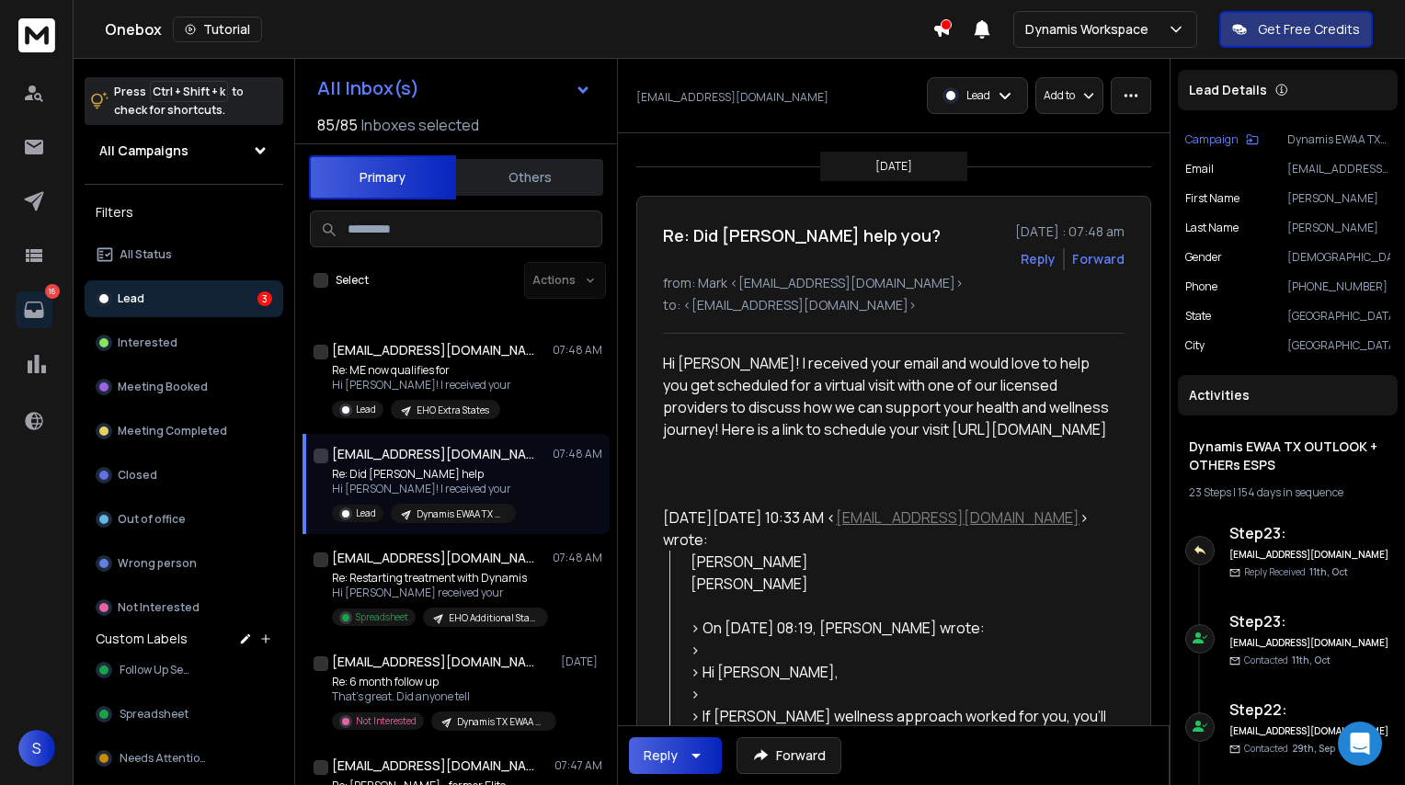
click at [1319, 272] on div "Campaign Dynamis EWAA TX OUTLOOK + OTHERs ESPS Email [EMAIL_ADDRESS][DOMAIN_NAM…" at bounding box center [1288, 242] width 220 height 265
click at [1331, 287] on p "[PHONE_NUMBER]" at bounding box center [1338, 287] width 103 height 15
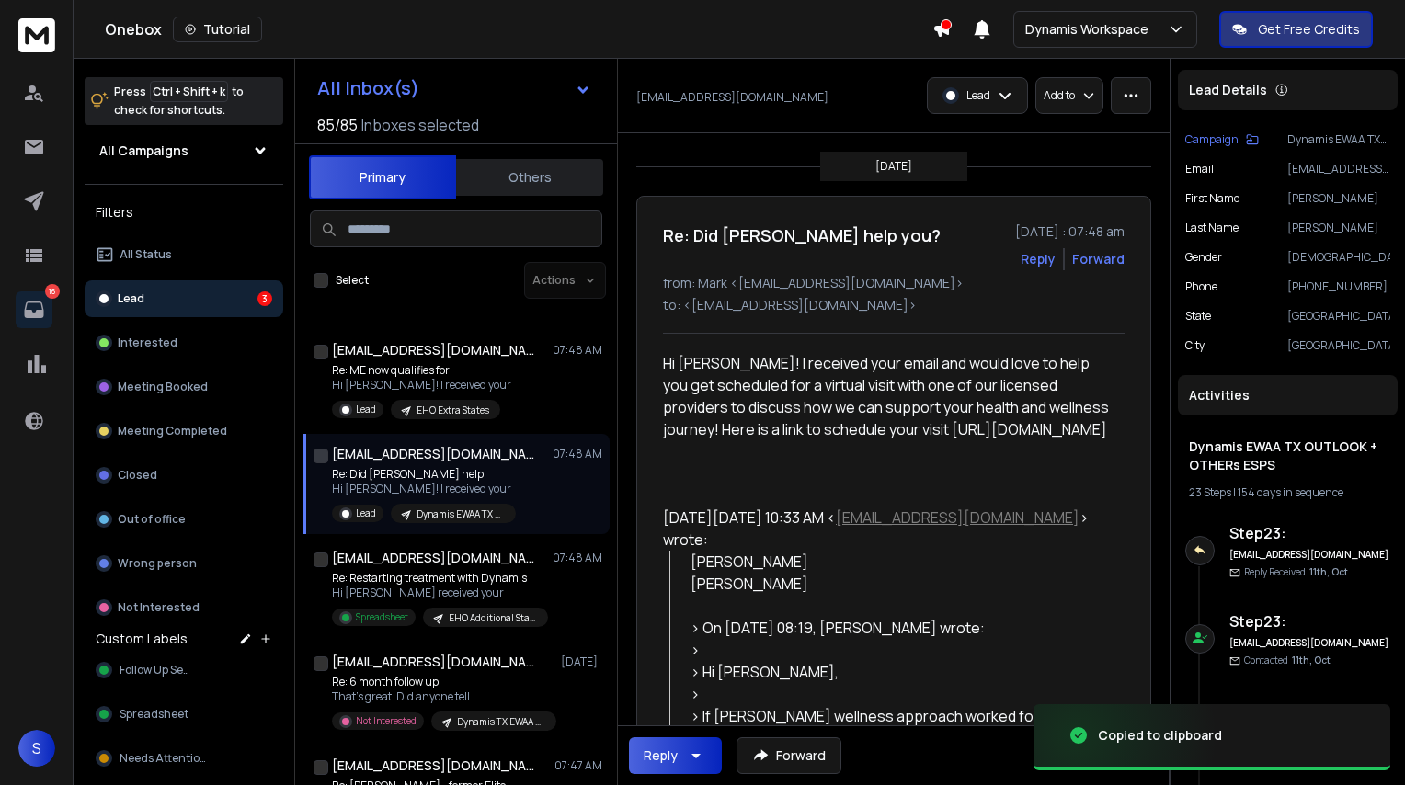
click at [1305, 227] on p "[PERSON_NAME]" at bounding box center [1338, 228] width 103 height 15
click at [1291, 192] on p "[PERSON_NAME]" at bounding box center [1338, 198] width 103 height 15
click at [968, 99] on p "Lead" at bounding box center [978, 95] width 24 height 15
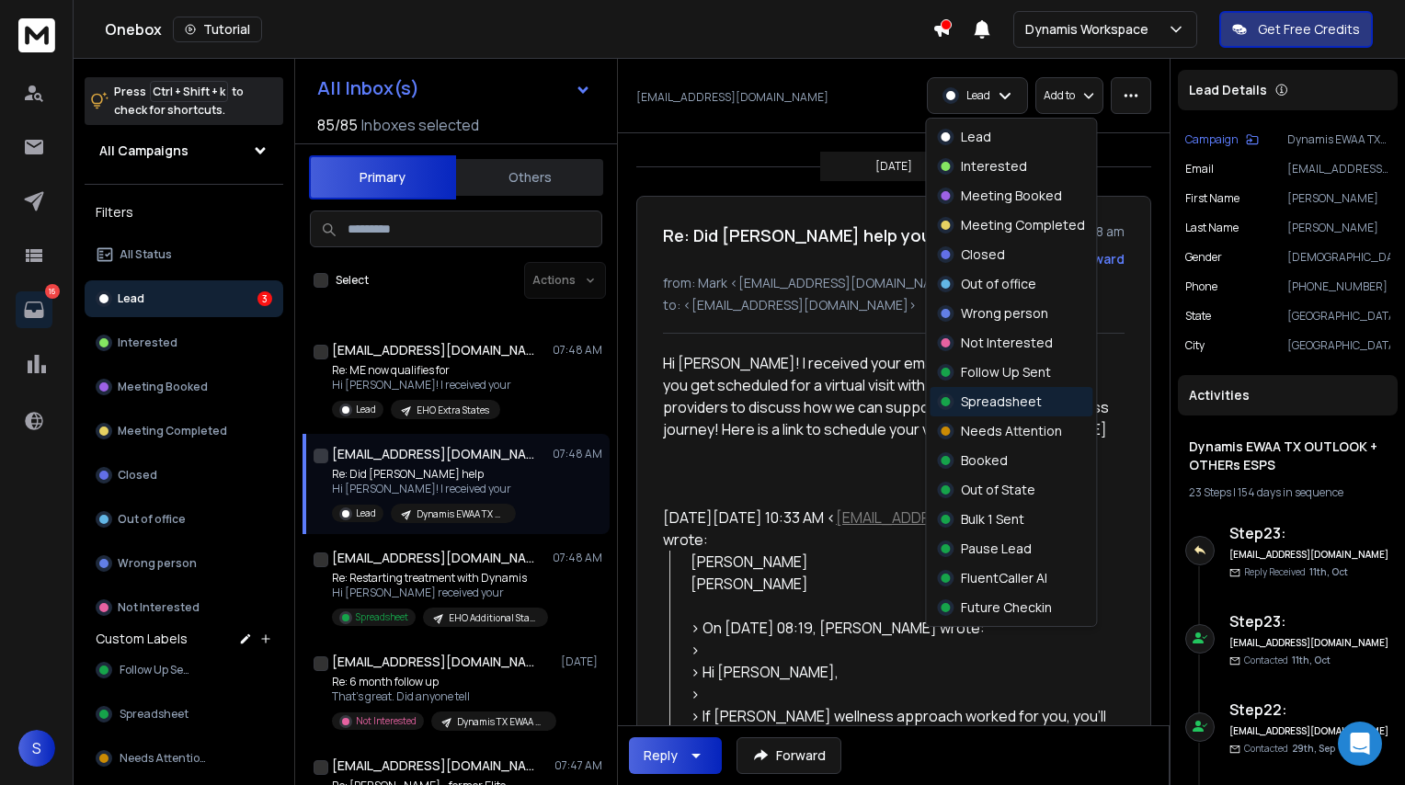
drag, startPoint x: 1015, startPoint y: 406, endPoint x: 946, endPoint y: 417, distance: 69.7
click at [1014, 406] on p "Spreadsheet" at bounding box center [1001, 402] width 81 height 18
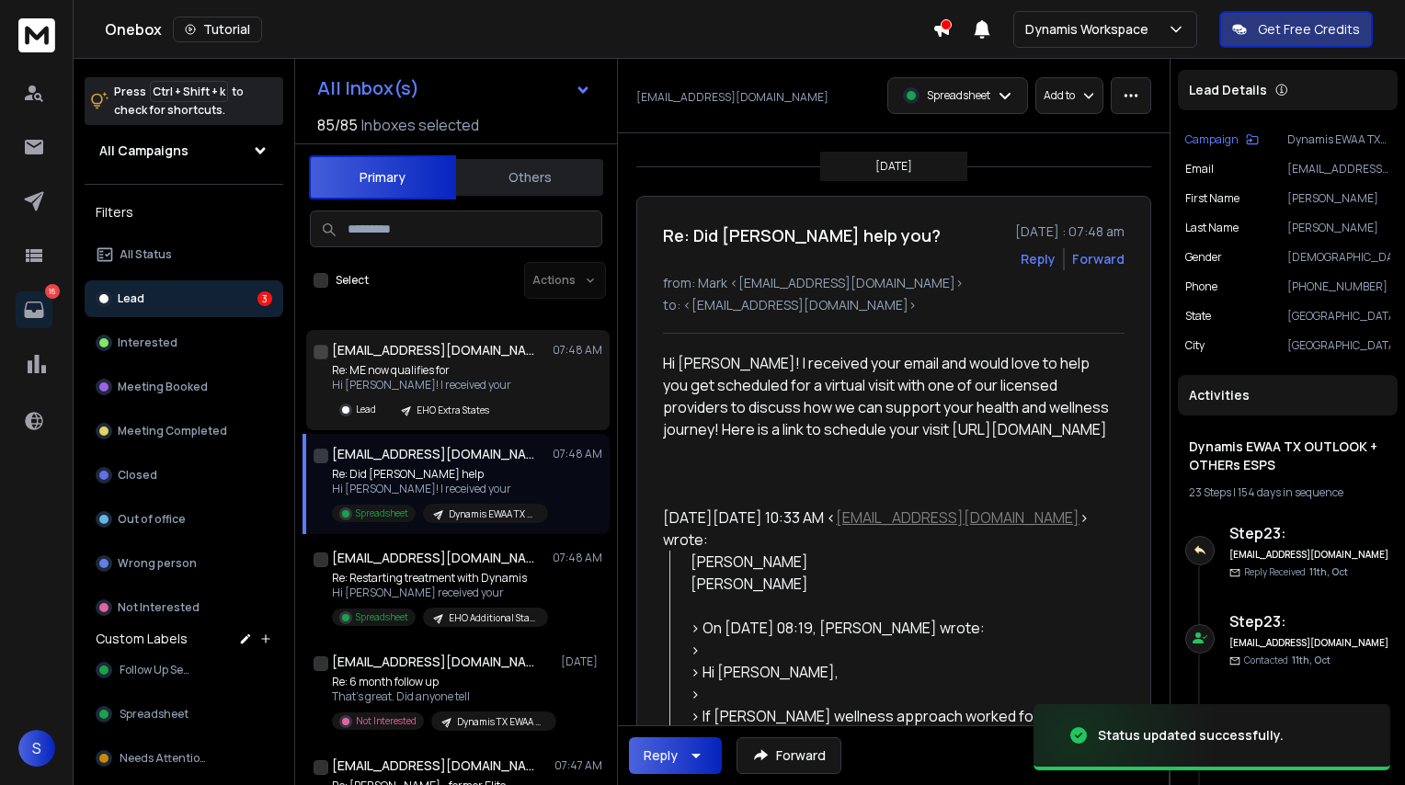
click at [456, 369] on p "Re: ME now qualifies for" at bounding box center [421, 370] width 179 height 15
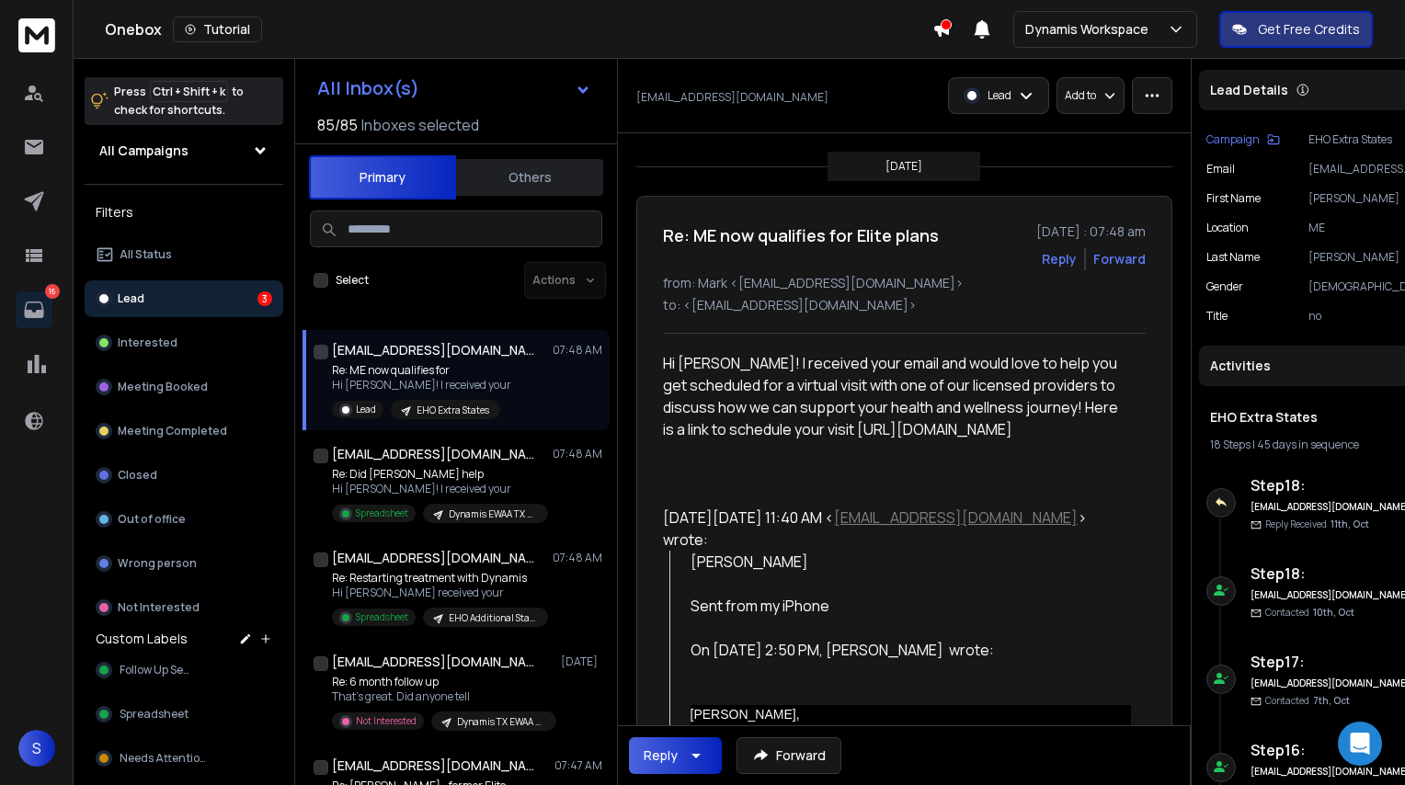
click at [1353, 253] on p "[PERSON_NAME]" at bounding box center [1359, 257] width 103 height 15
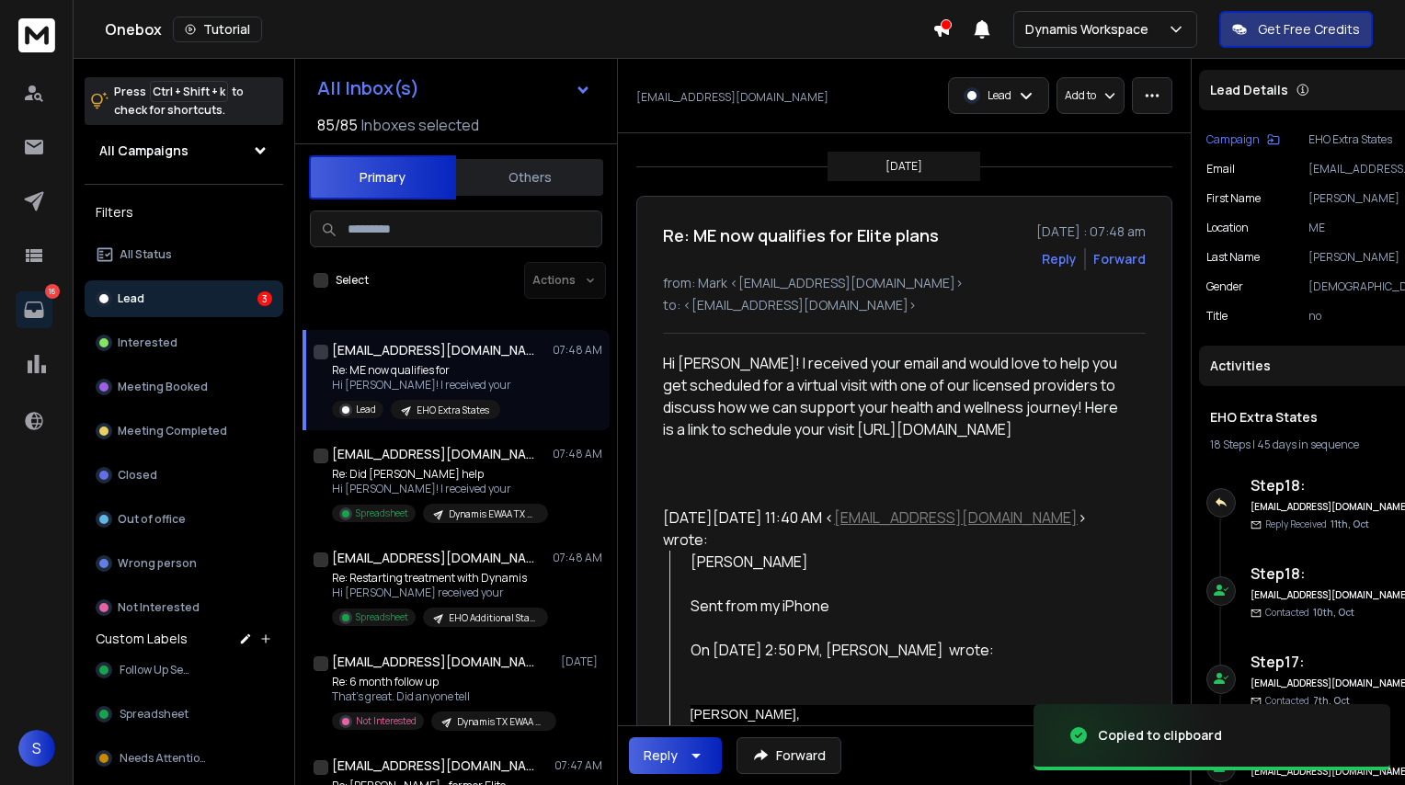
click at [1018, 83] on div "Lead" at bounding box center [998, 95] width 99 height 35
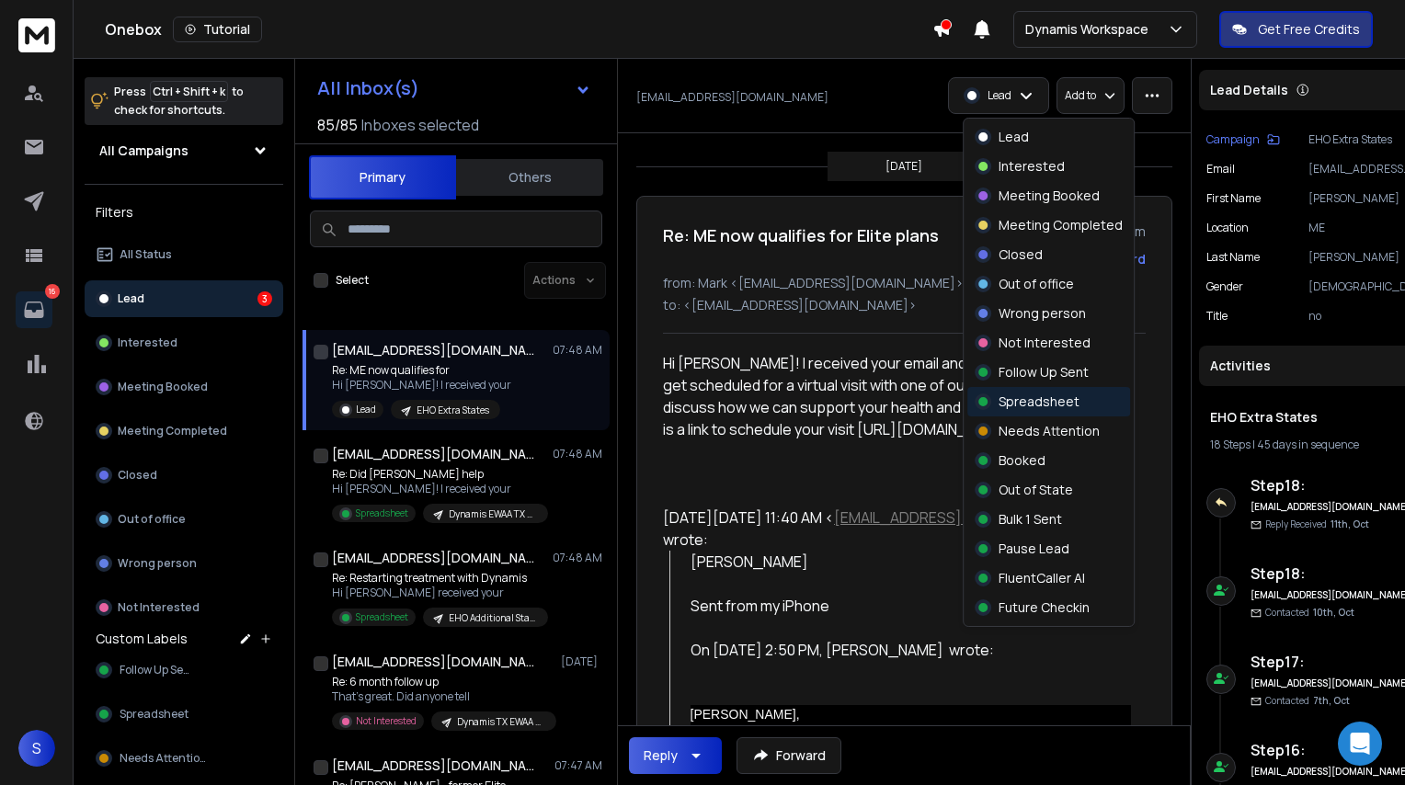
click at [1057, 404] on p "Spreadsheet" at bounding box center [1039, 402] width 81 height 18
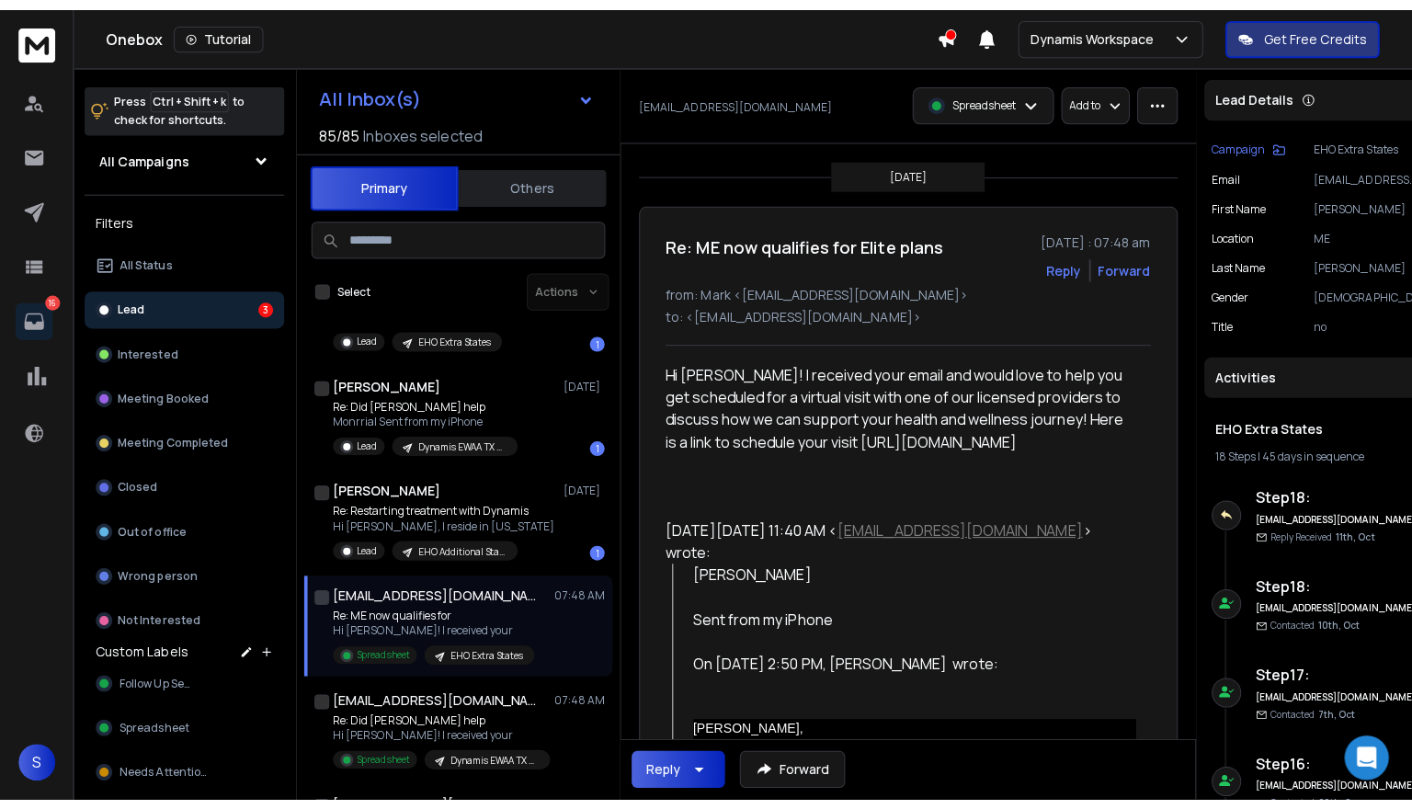
scroll to position [27, 0]
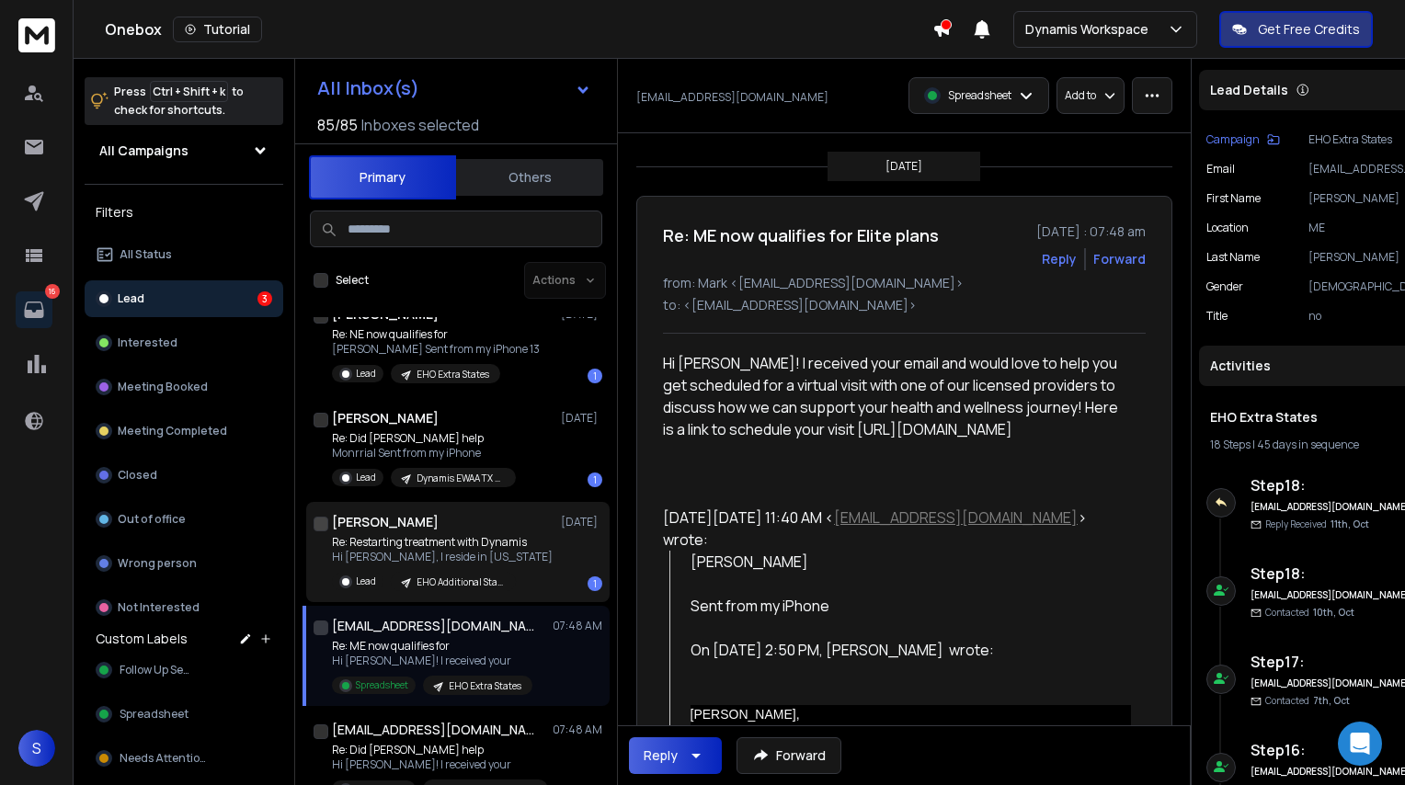
click at [431, 553] on p "Hi [PERSON_NAME], I reside in [US_STATE]" at bounding box center [442, 557] width 221 height 15
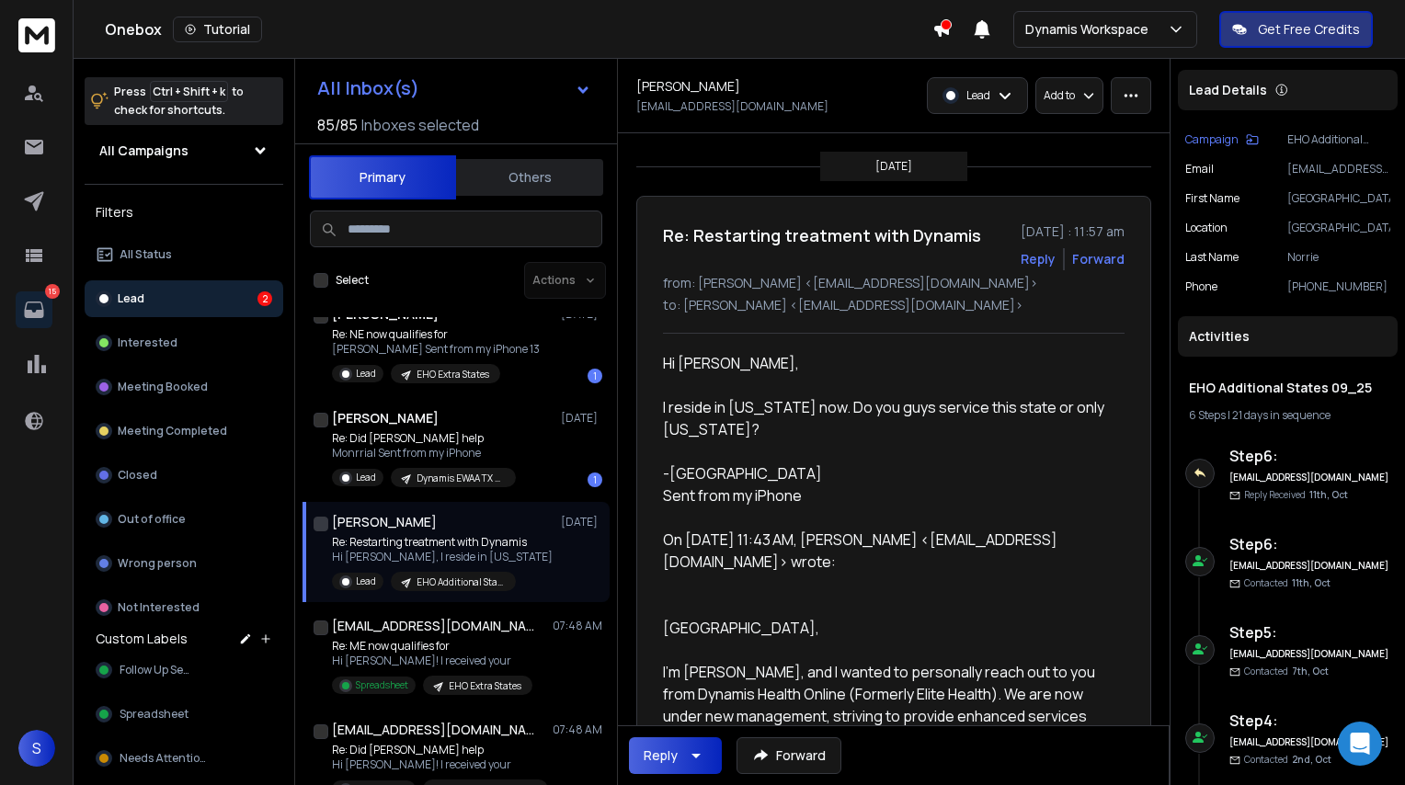
click at [1028, 260] on button "Reply" at bounding box center [1038, 259] width 35 height 18
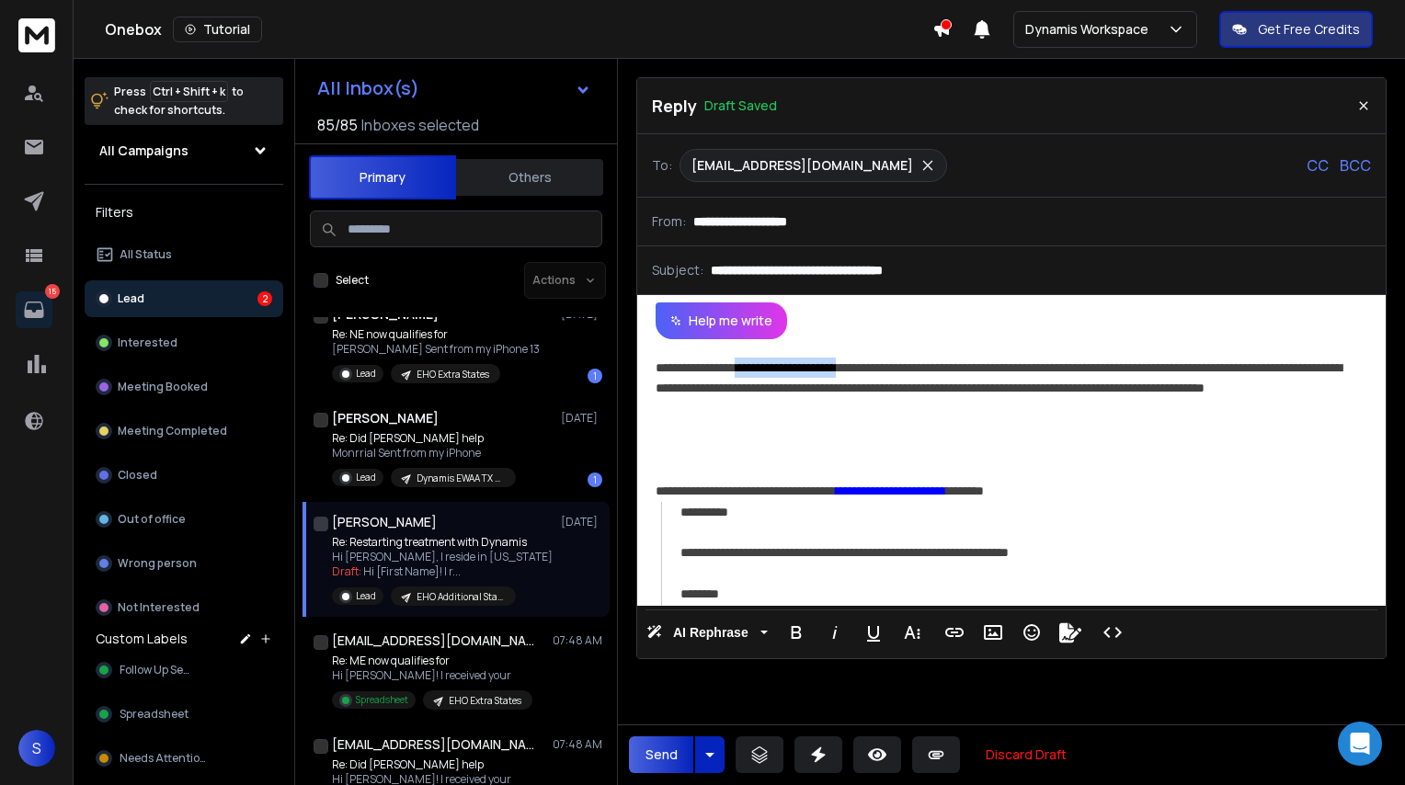
drag, startPoint x: 869, startPoint y: 367, endPoint x: 953, endPoint y: 374, distance: 84.9
click at [749, 369] on div "**********" at bounding box center [1002, 389] width 693 height 62
drag, startPoint x: 743, startPoint y: 369, endPoint x: 669, endPoint y: 360, distance: 74.1
click at [669, 360] on div "**********" at bounding box center [1002, 389] width 693 height 62
click at [885, 428] on div at bounding box center [1012, 429] width 712 height 20
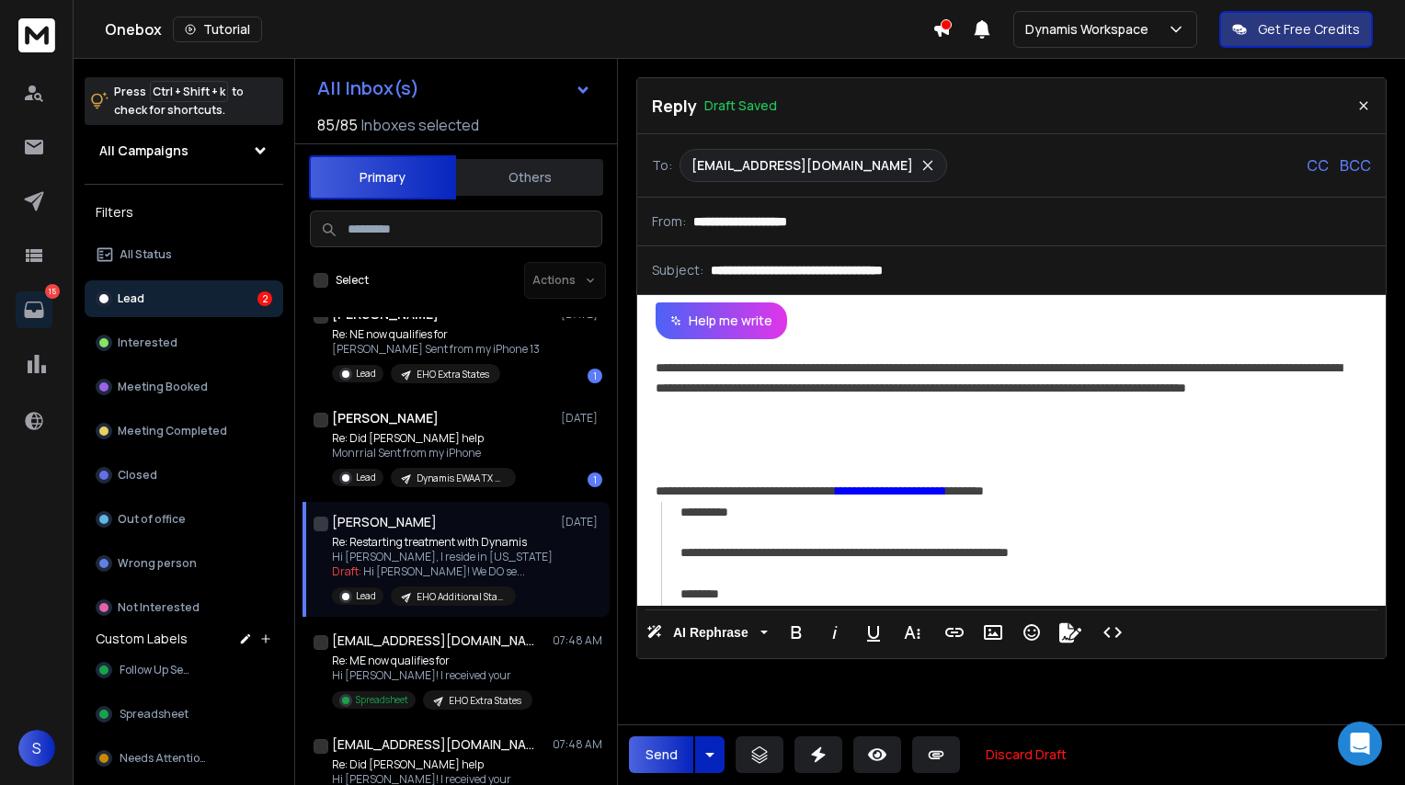
click at [662, 757] on button "Send" at bounding box center [661, 754] width 64 height 37
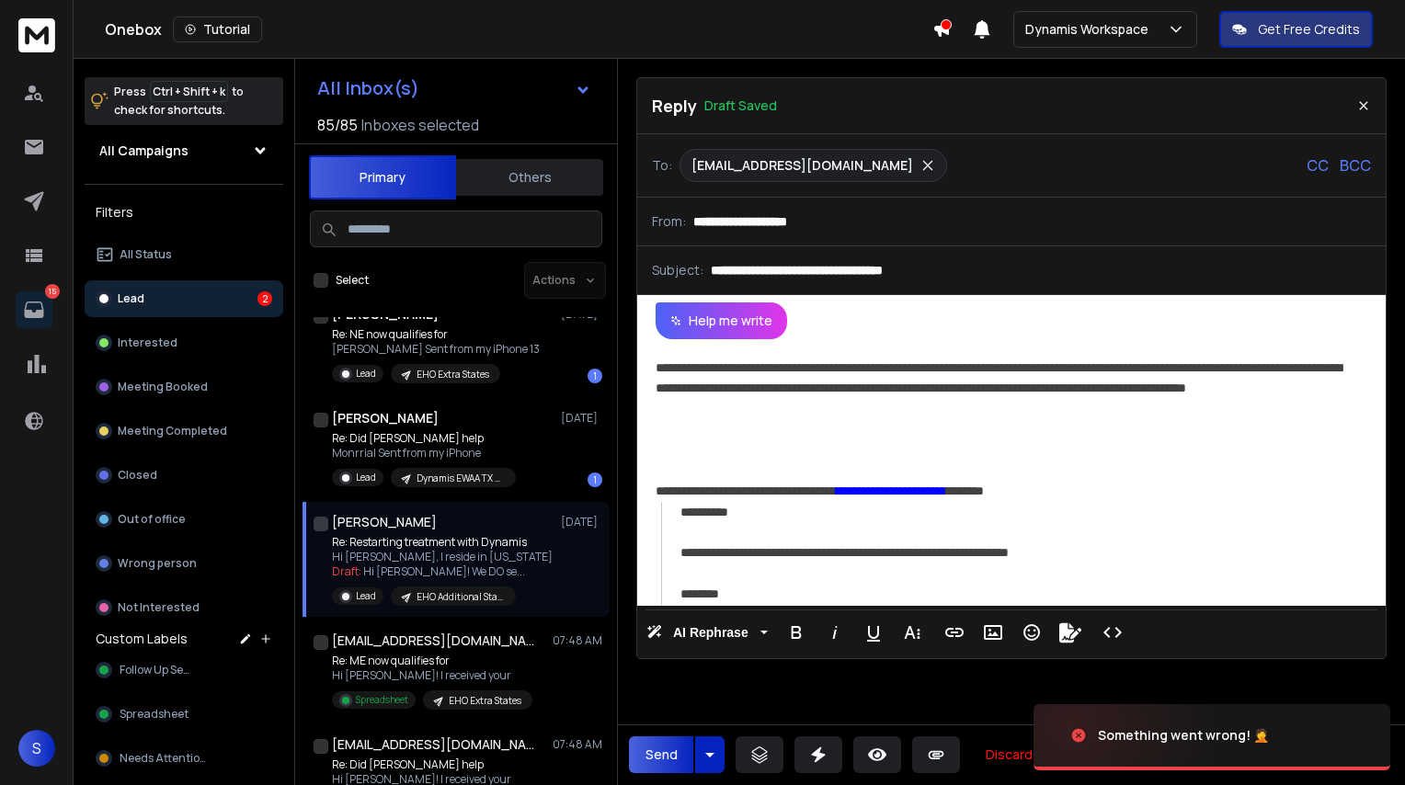
click at [656, 766] on button "Send" at bounding box center [661, 754] width 64 height 37
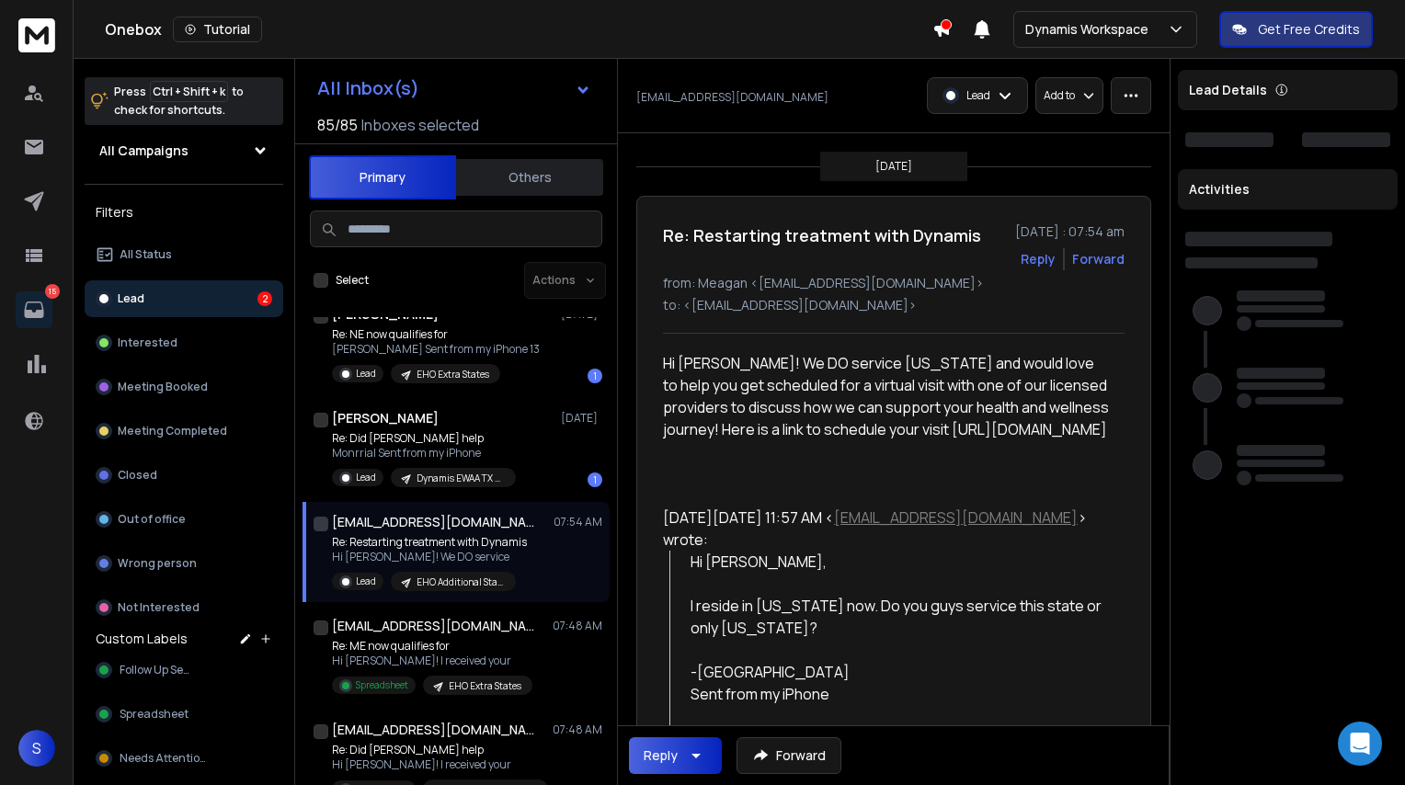
click at [969, 100] on p "Lead" at bounding box center [978, 95] width 24 height 15
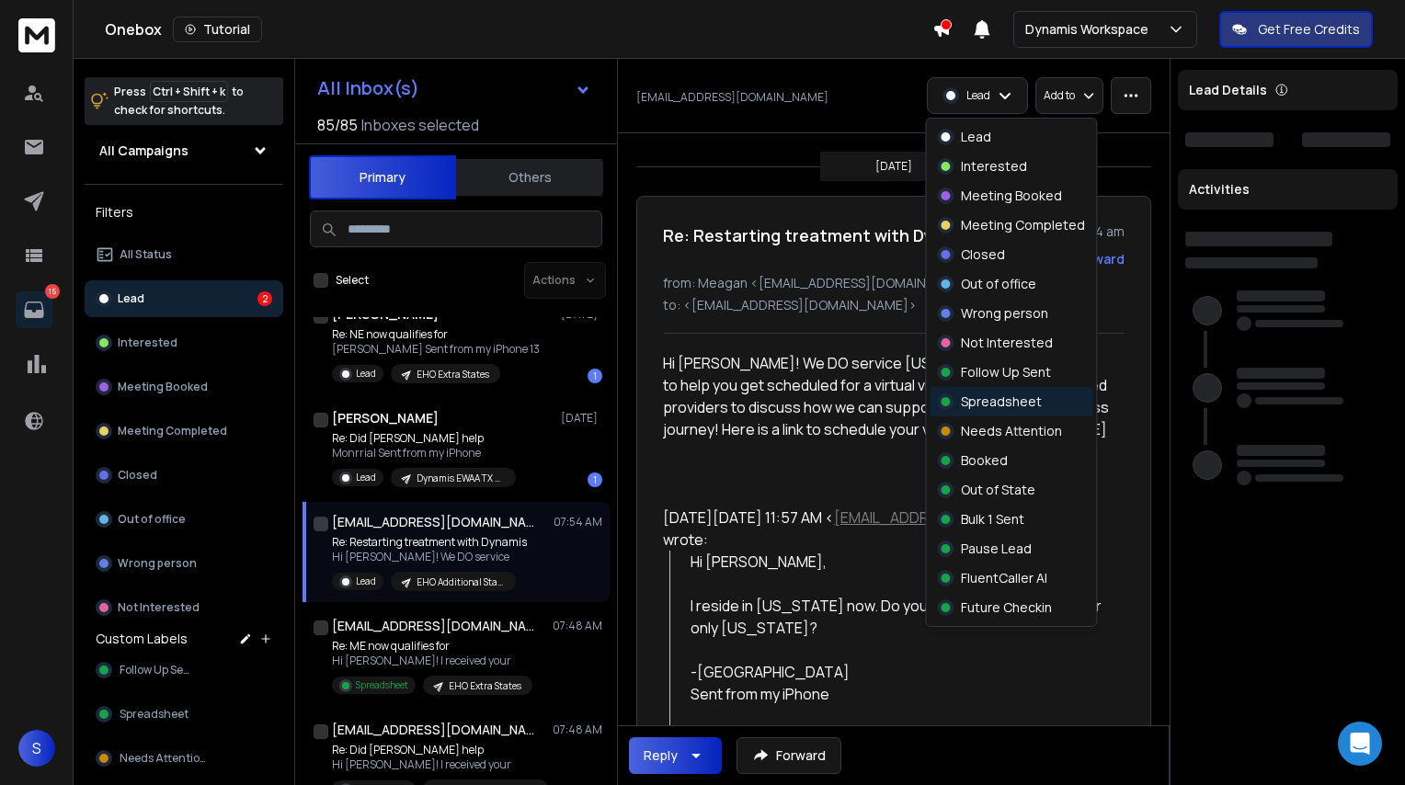
click at [1048, 397] on div "Spreadsheet" at bounding box center [1011, 401] width 163 height 29
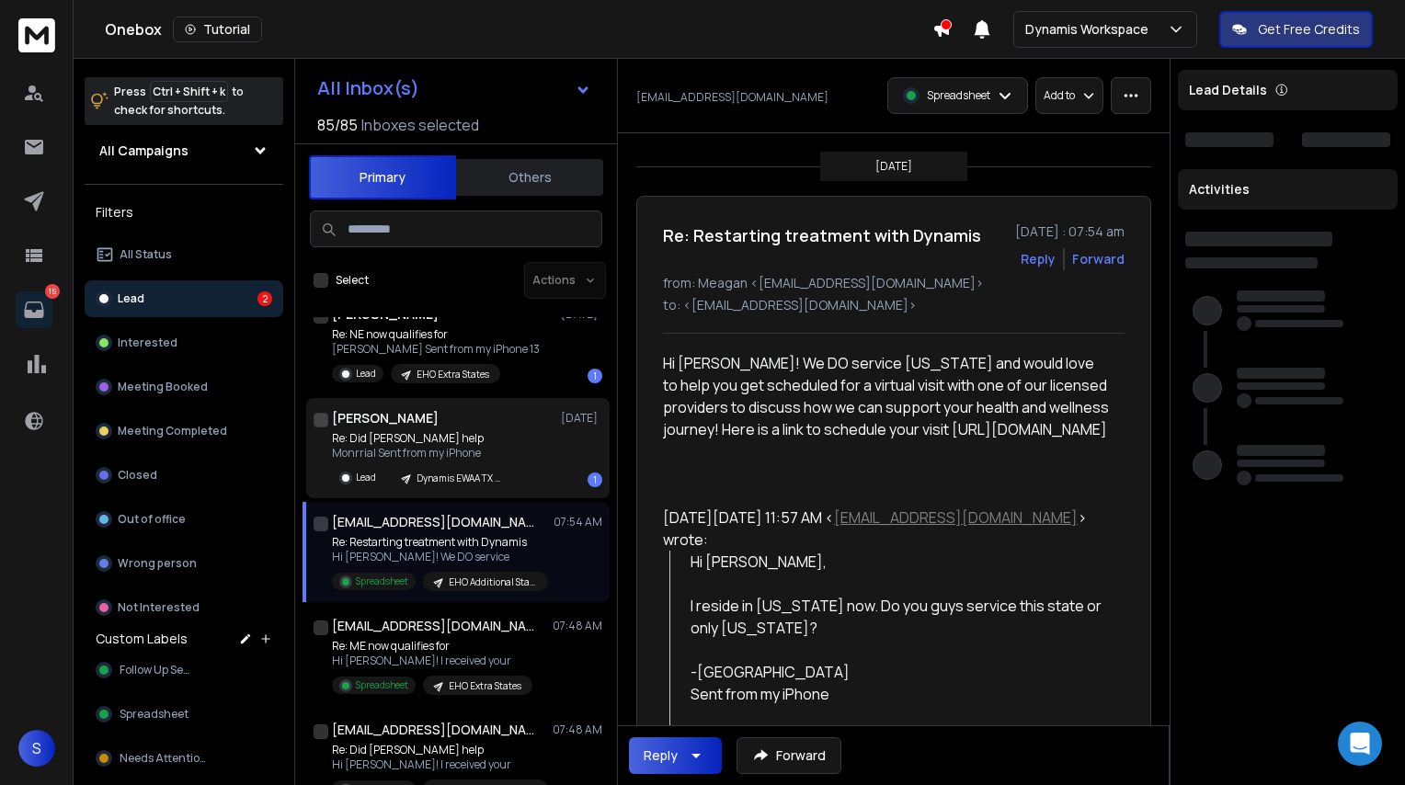
click at [382, 432] on p "Re: Did [PERSON_NAME] help" at bounding box center [424, 438] width 184 height 15
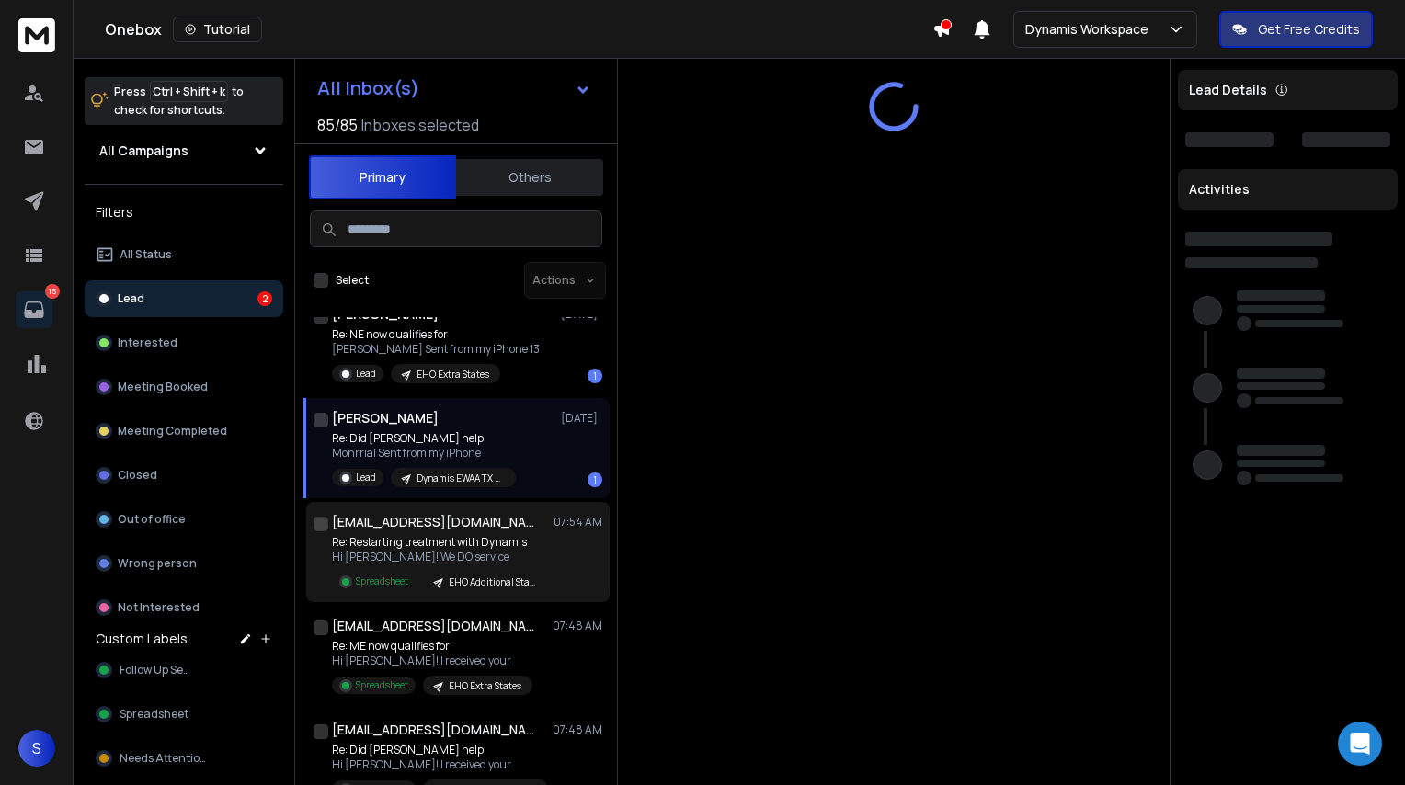
click at [360, 552] on p "Hi [PERSON_NAME]! We DO service" at bounding box center [440, 557] width 216 height 15
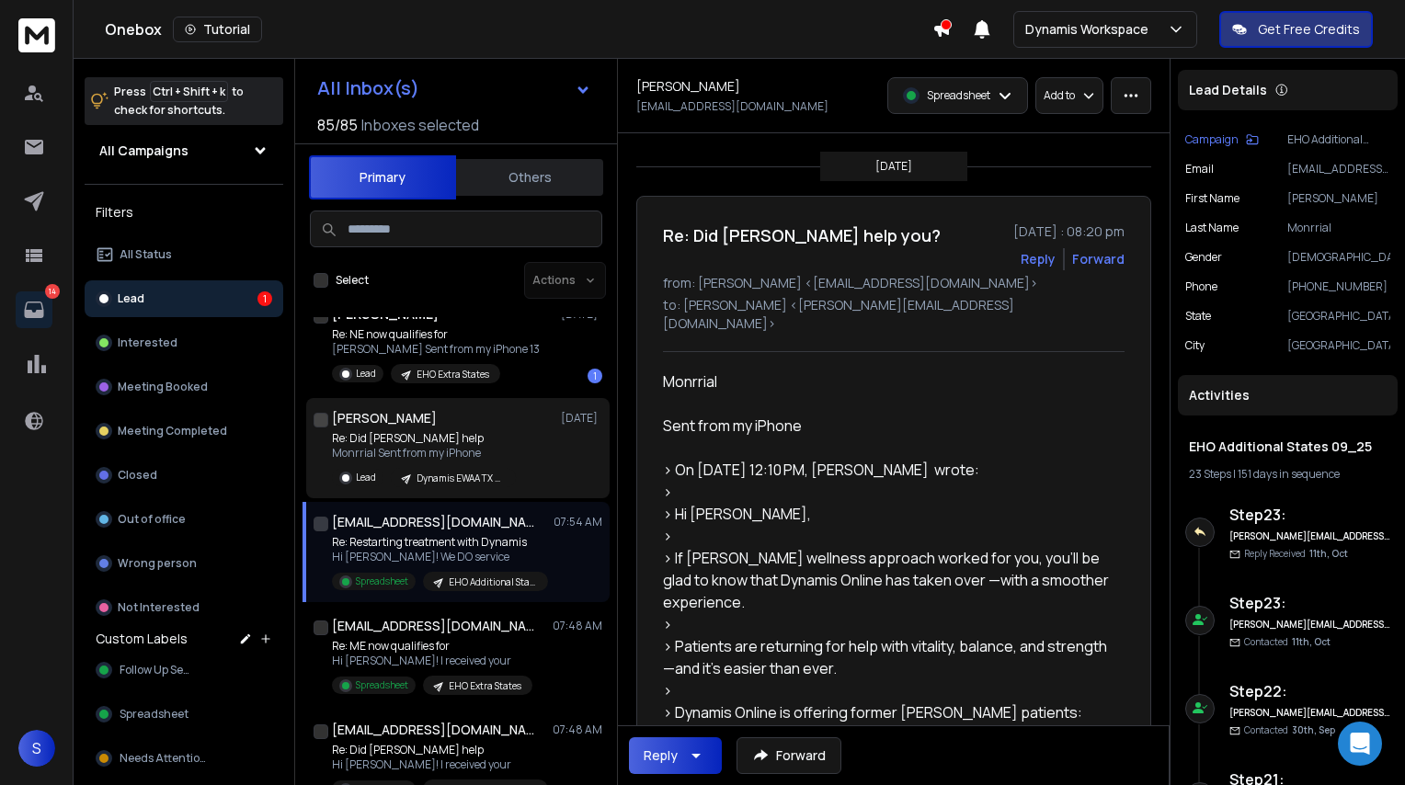
click at [430, 432] on p "Re: Did [PERSON_NAME] help" at bounding box center [424, 438] width 184 height 15
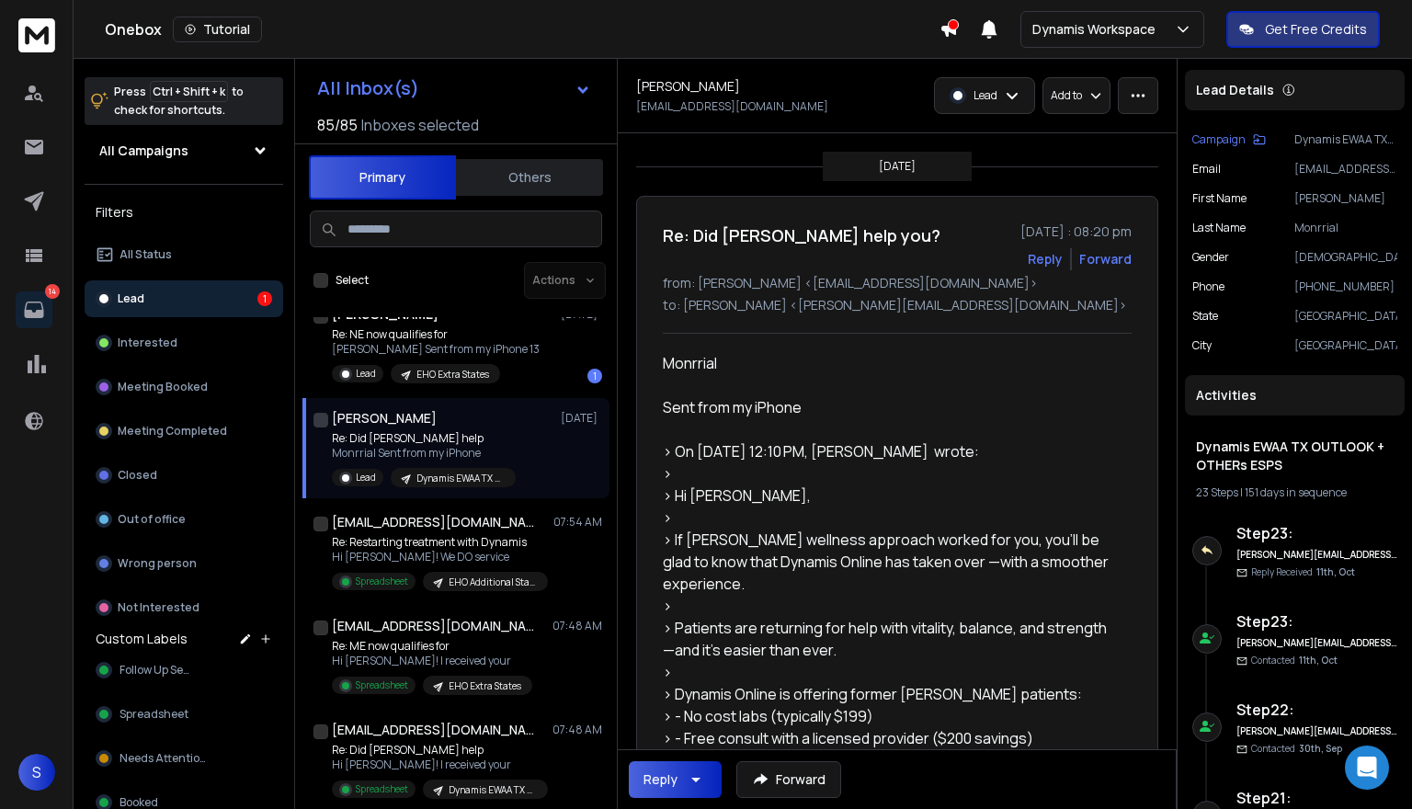
click at [1317, 284] on p "[PHONE_NUMBER]" at bounding box center [1346, 287] width 103 height 15
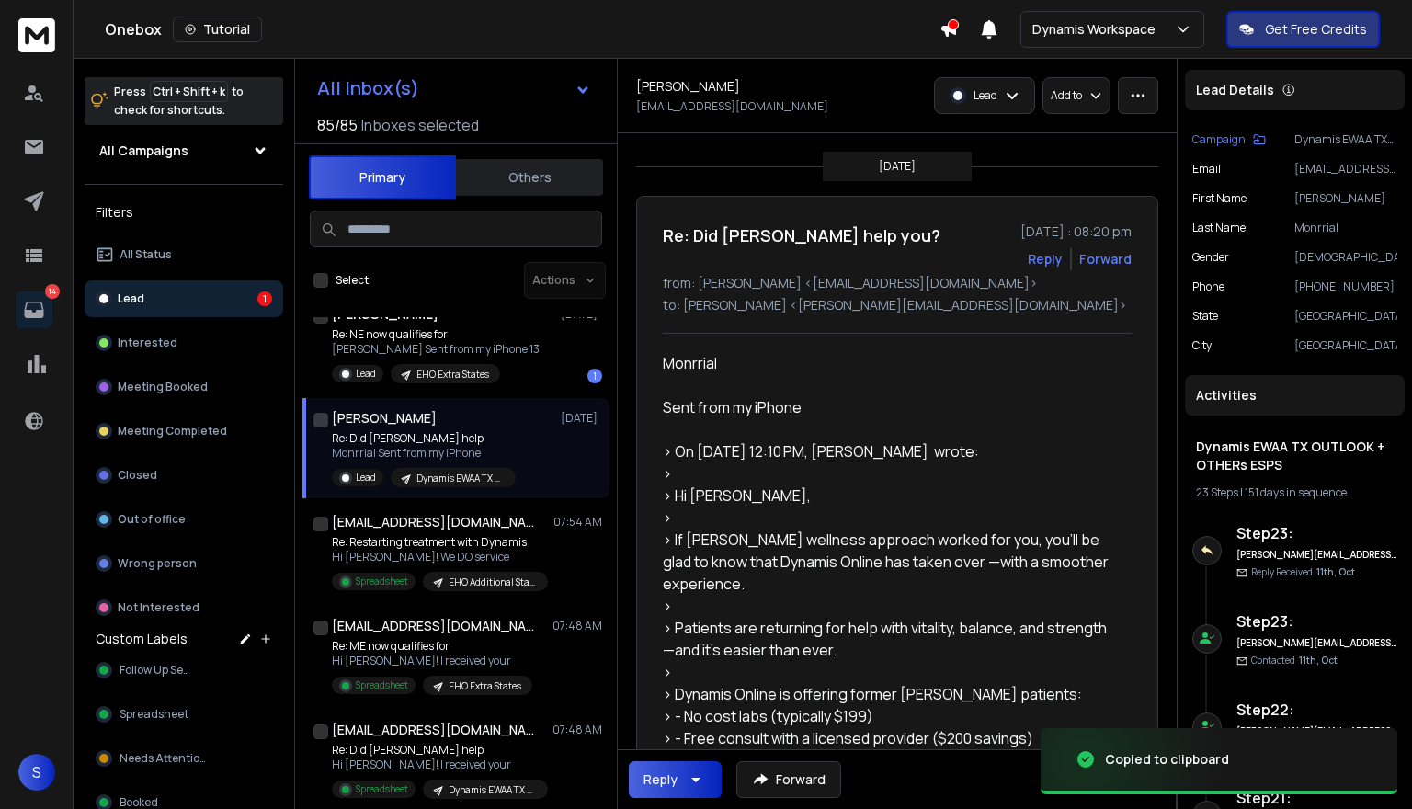
click at [1310, 233] on p "Monrrial" at bounding box center [1346, 228] width 103 height 15
click at [1327, 195] on p "[PERSON_NAME]" at bounding box center [1346, 198] width 103 height 15
click at [988, 95] on p "Lead" at bounding box center [986, 95] width 24 height 15
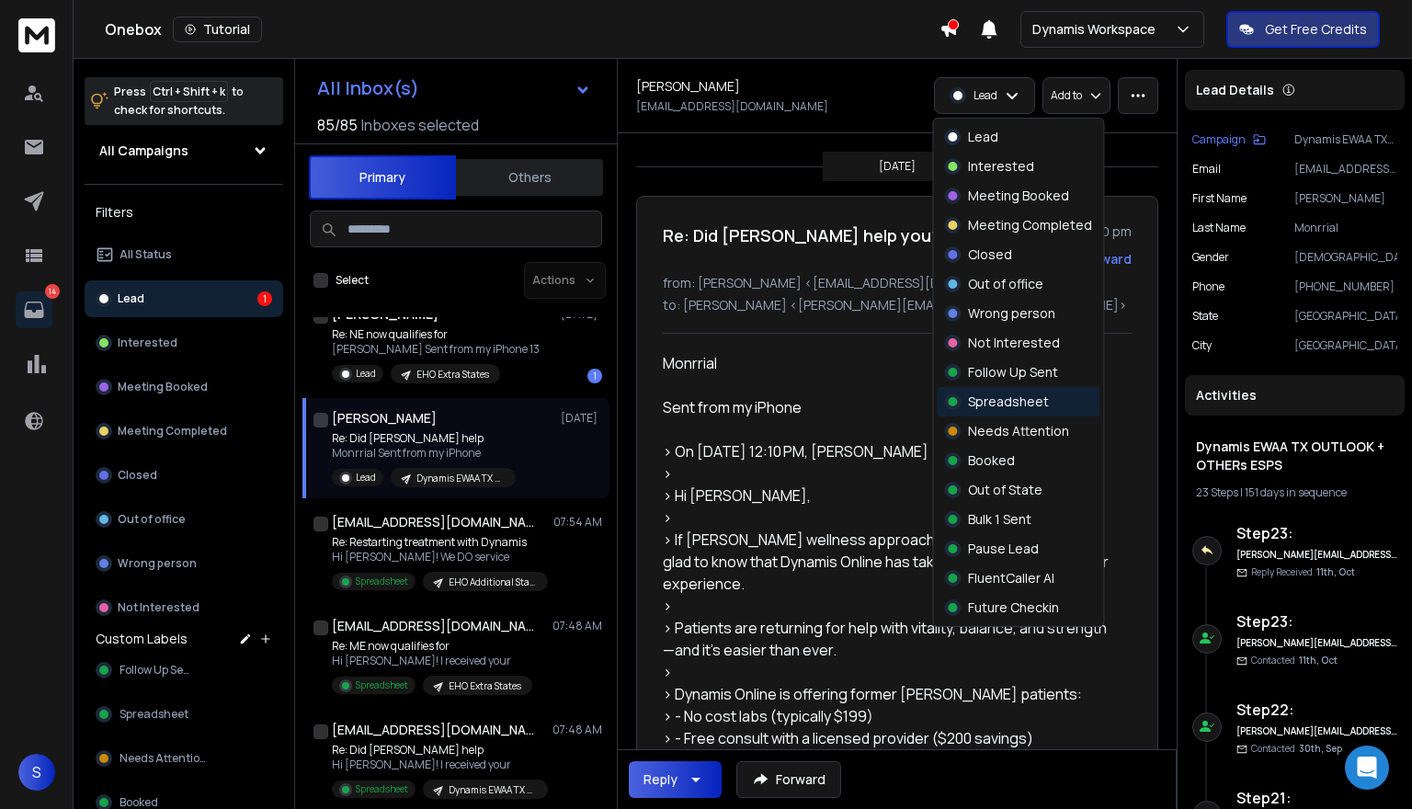
click at [1014, 403] on p "Spreadsheet" at bounding box center [1008, 402] width 81 height 18
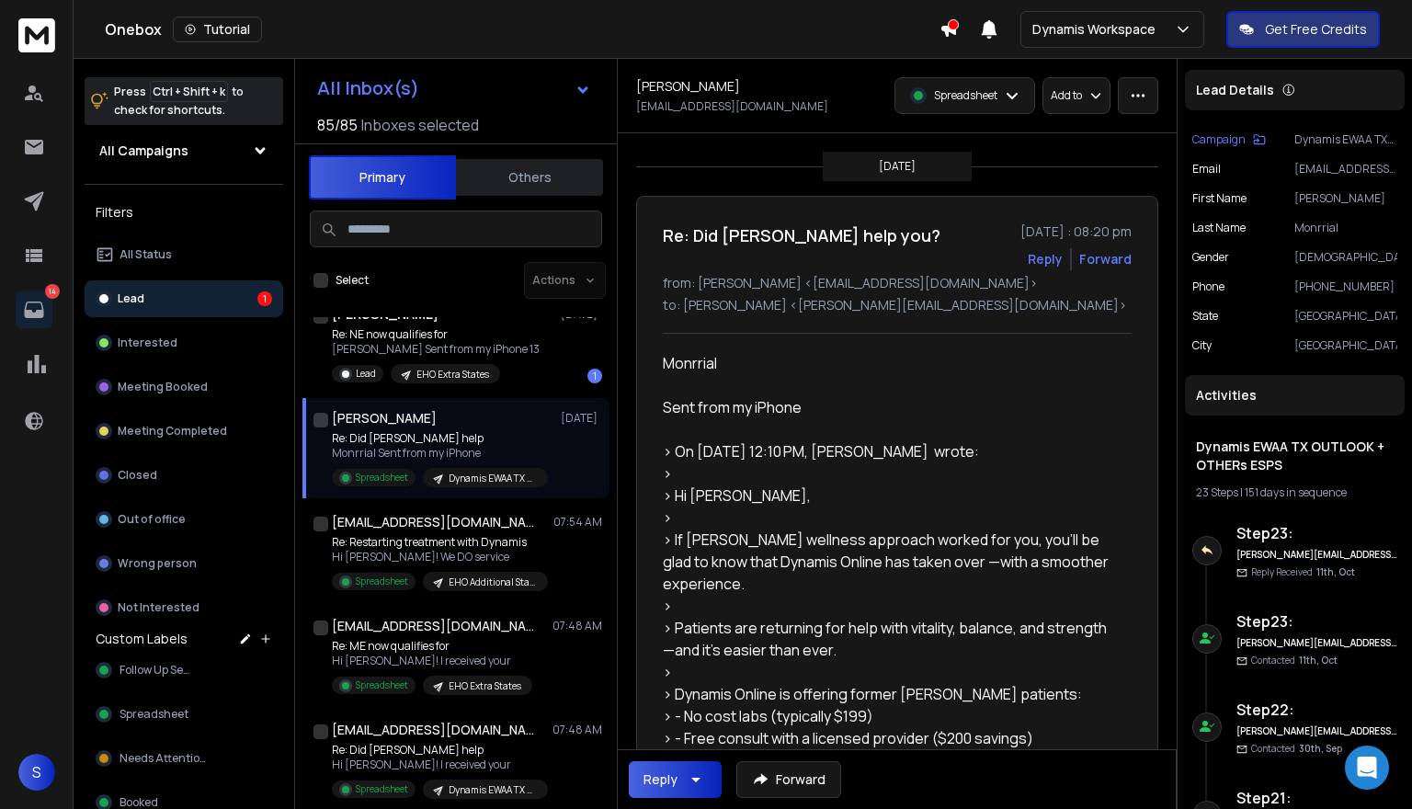
click at [1032, 259] on button "Reply" at bounding box center [1045, 259] width 35 height 18
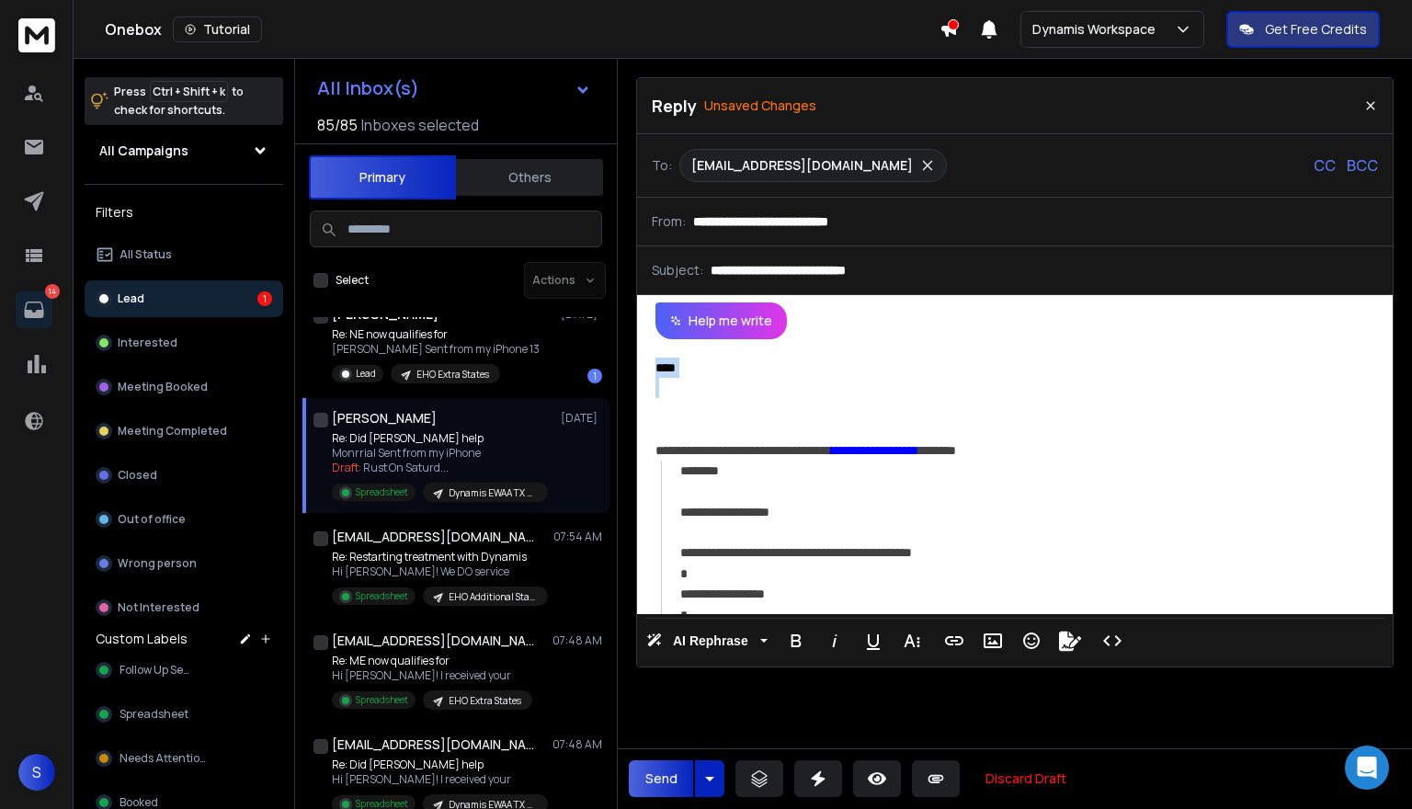
drag, startPoint x: 681, startPoint y: 368, endPoint x: 611, endPoint y: 353, distance: 72.3
click at [611, 353] on div "All Inbox(s) 85 / 85 Inboxes selected Primary Others Select Actions [PERSON_NAM…" at bounding box center [853, 463] width 1118 height 809
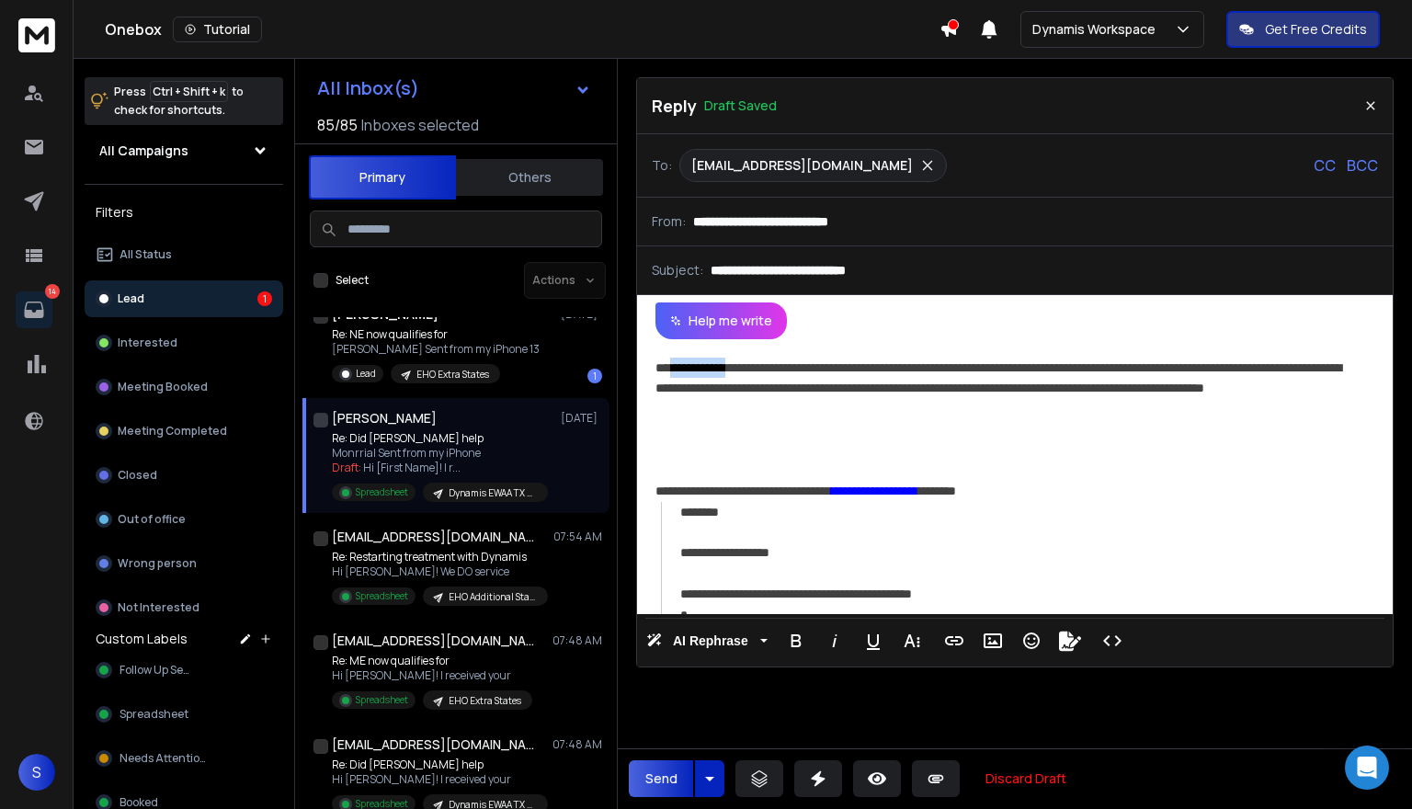
drag, startPoint x: 739, startPoint y: 368, endPoint x: 671, endPoint y: 359, distance: 68.7
click at [671, 359] on div "**********" at bounding box center [1006, 389] width 701 height 62
click at [977, 428] on div at bounding box center [1015, 429] width 719 height 20
click at [657, 782] on button "Send" at bounding box center [661, 778] width 64 height 37
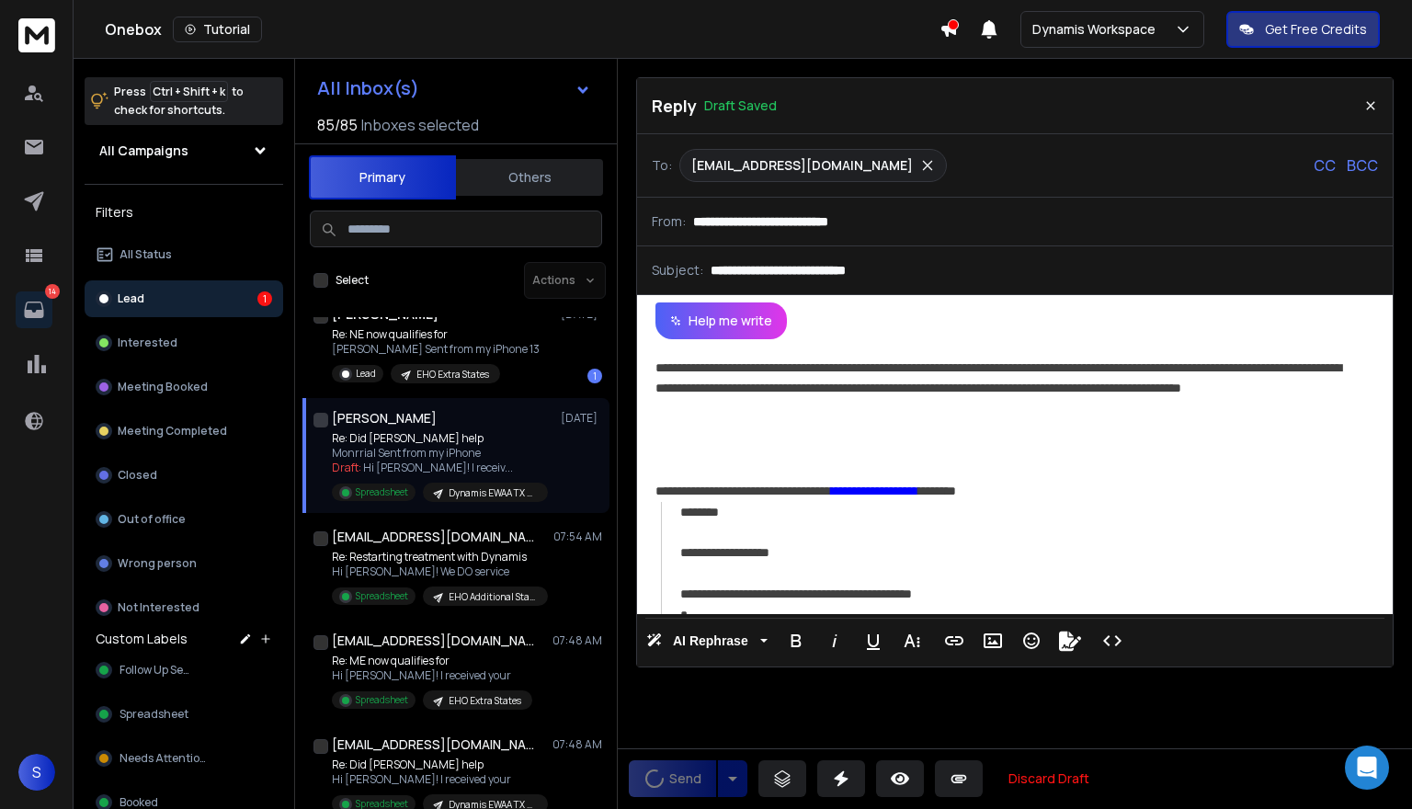
click at [668, 777] on div "Send" at bounding box center [688, 778] width 119 height 37
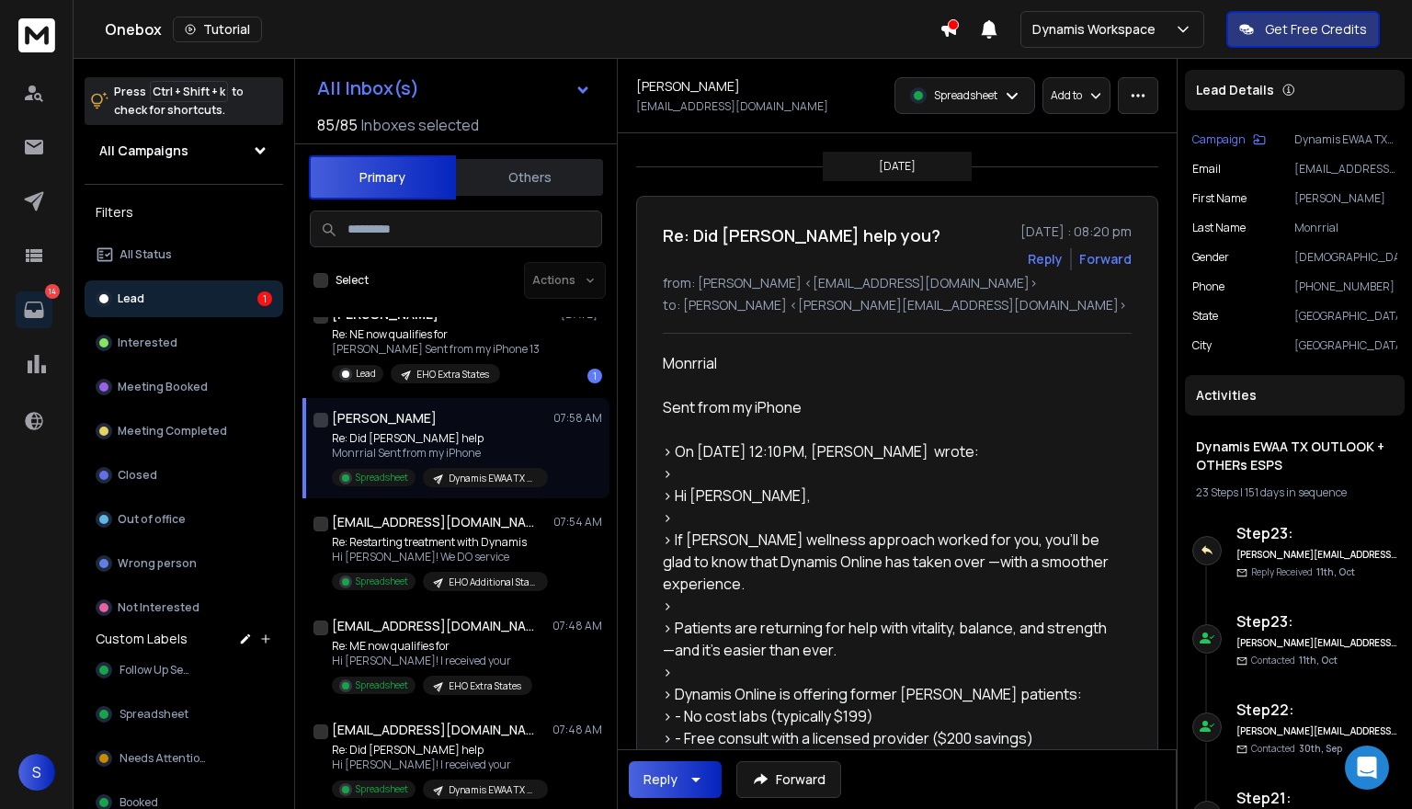
click at [1041, 259] on button "Reply" at bounding box center [1045, 259] width 35 height 18
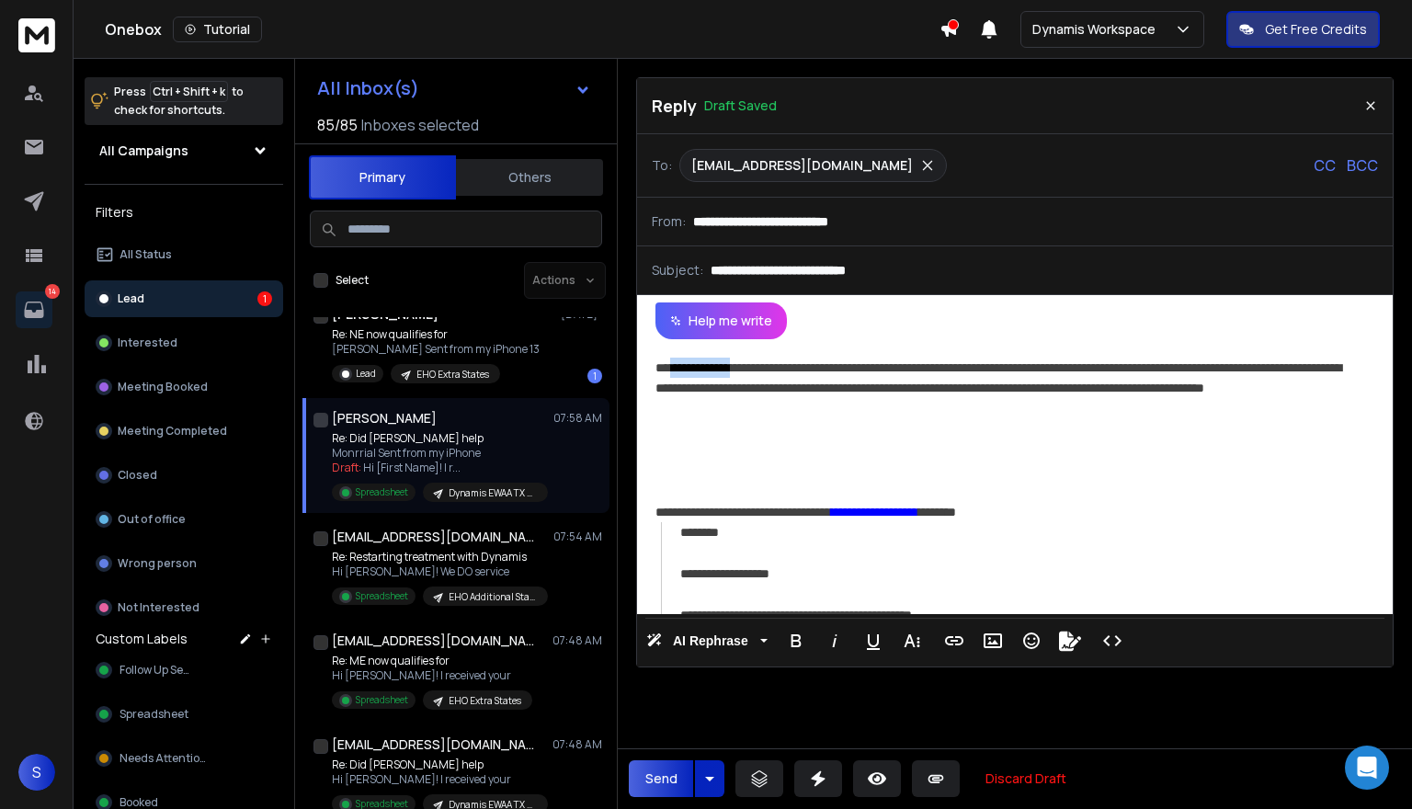
drag, startPoint x: 743, startPoint y: 366, endPoint x: 670, endPoint y: 349, distance: 74.5
click at [670, 349] on div "**********" at bounding box center [1015, 476] width 756 height 275
click at [664, 783] on button "Send" at bounding box center [661, 778] width 64 height 37
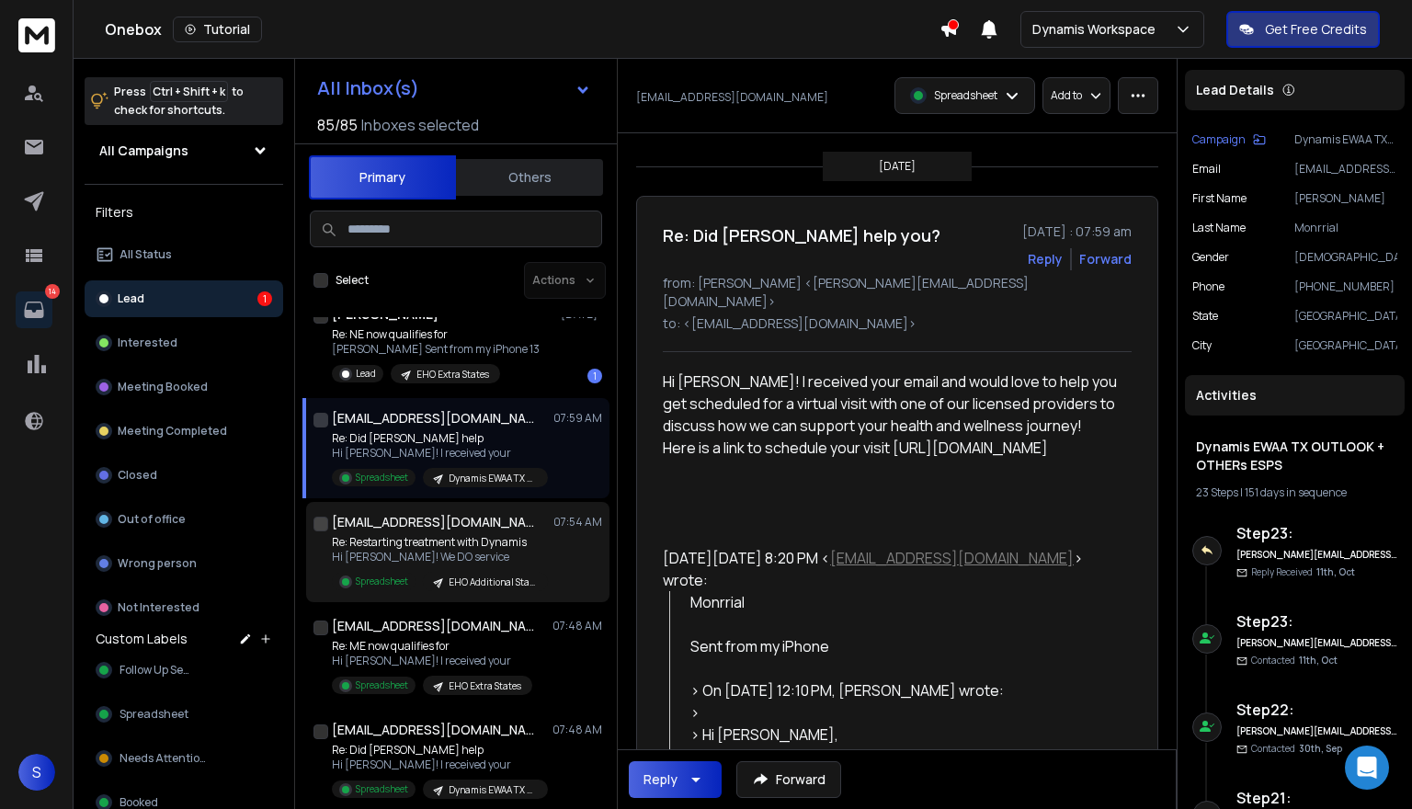
scroll to position [0, 0]
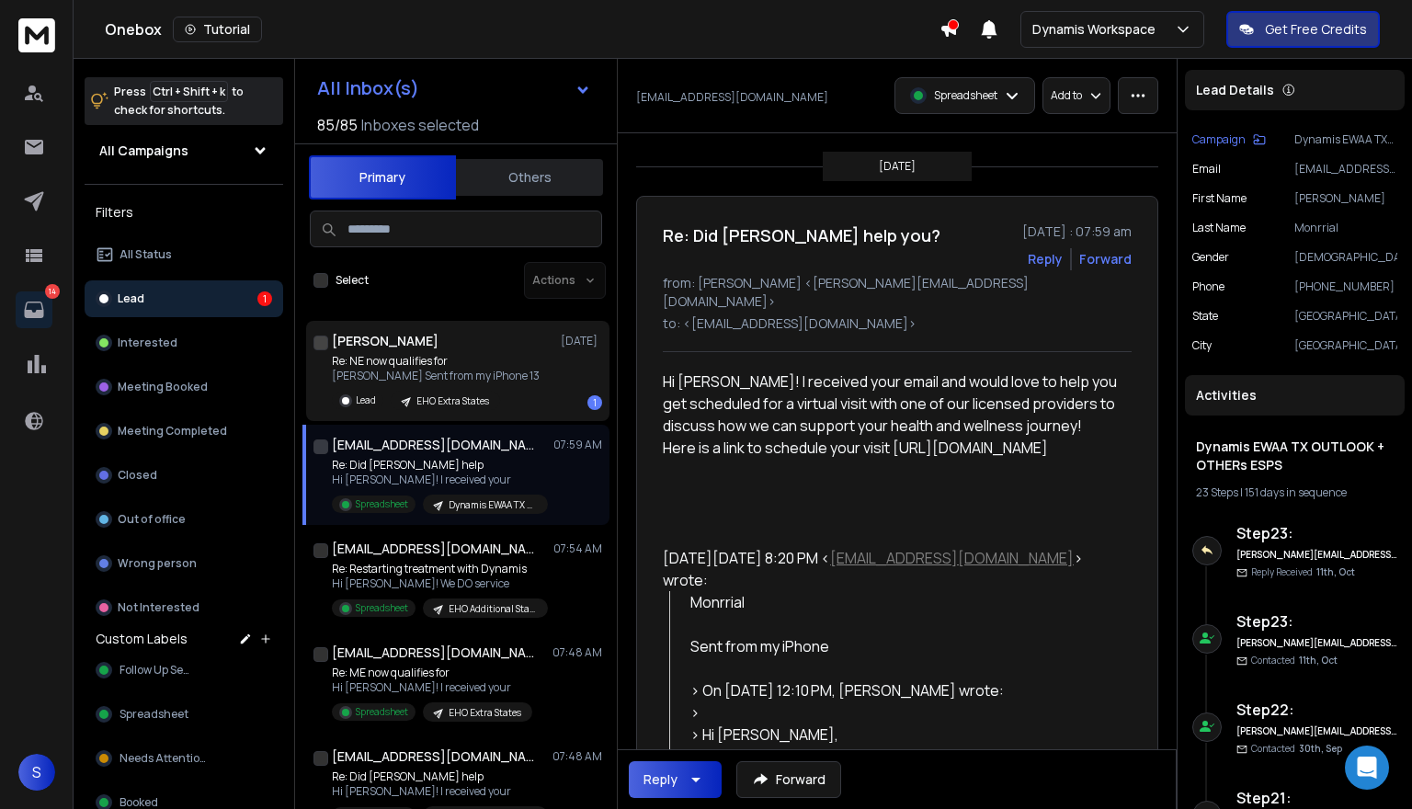
click at [451, 355] on p "Re: NE now qualifies for" at bounding box center [436, 361] width 208 height 15
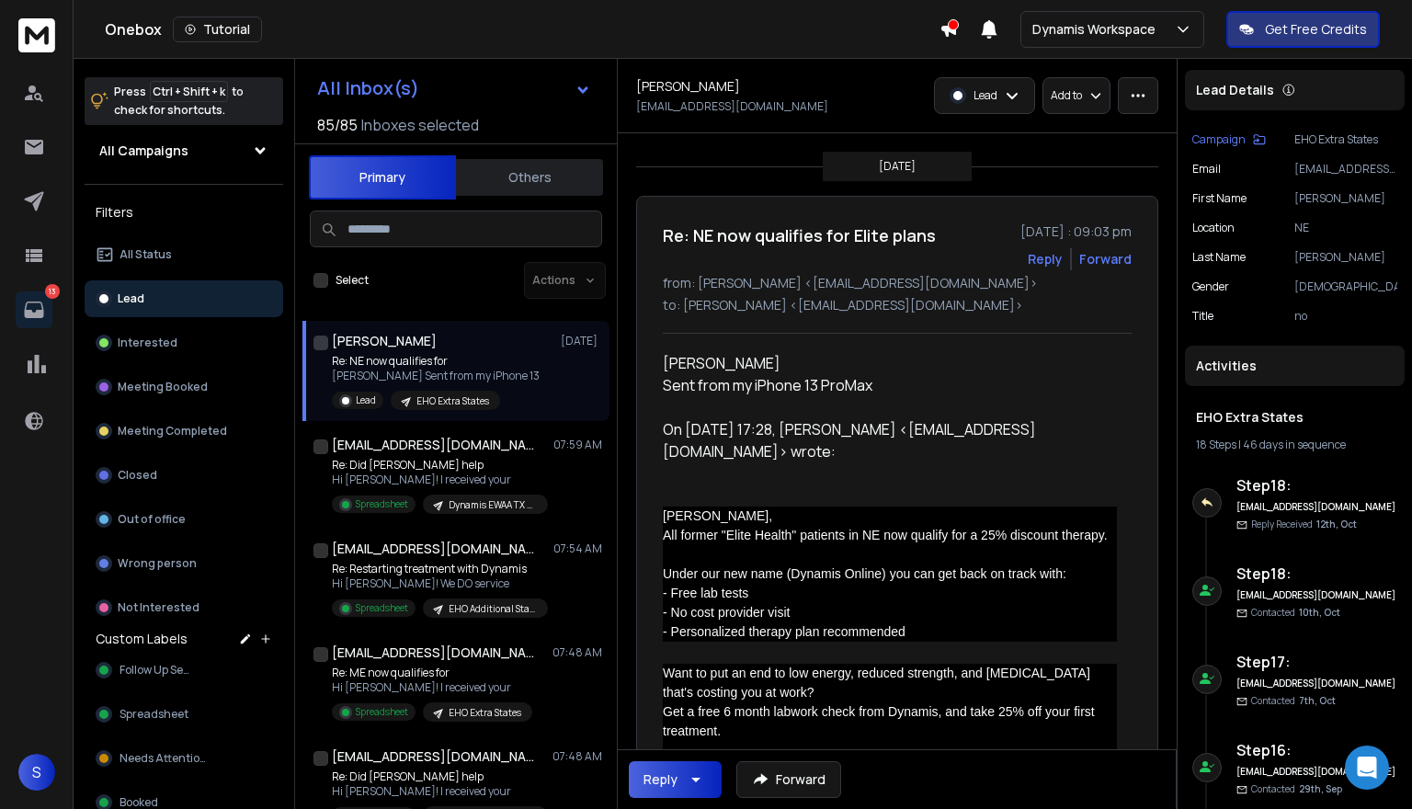
click at [1063, 259] on button "Reply" at bounding box center [1045, 259] width 35 height 18
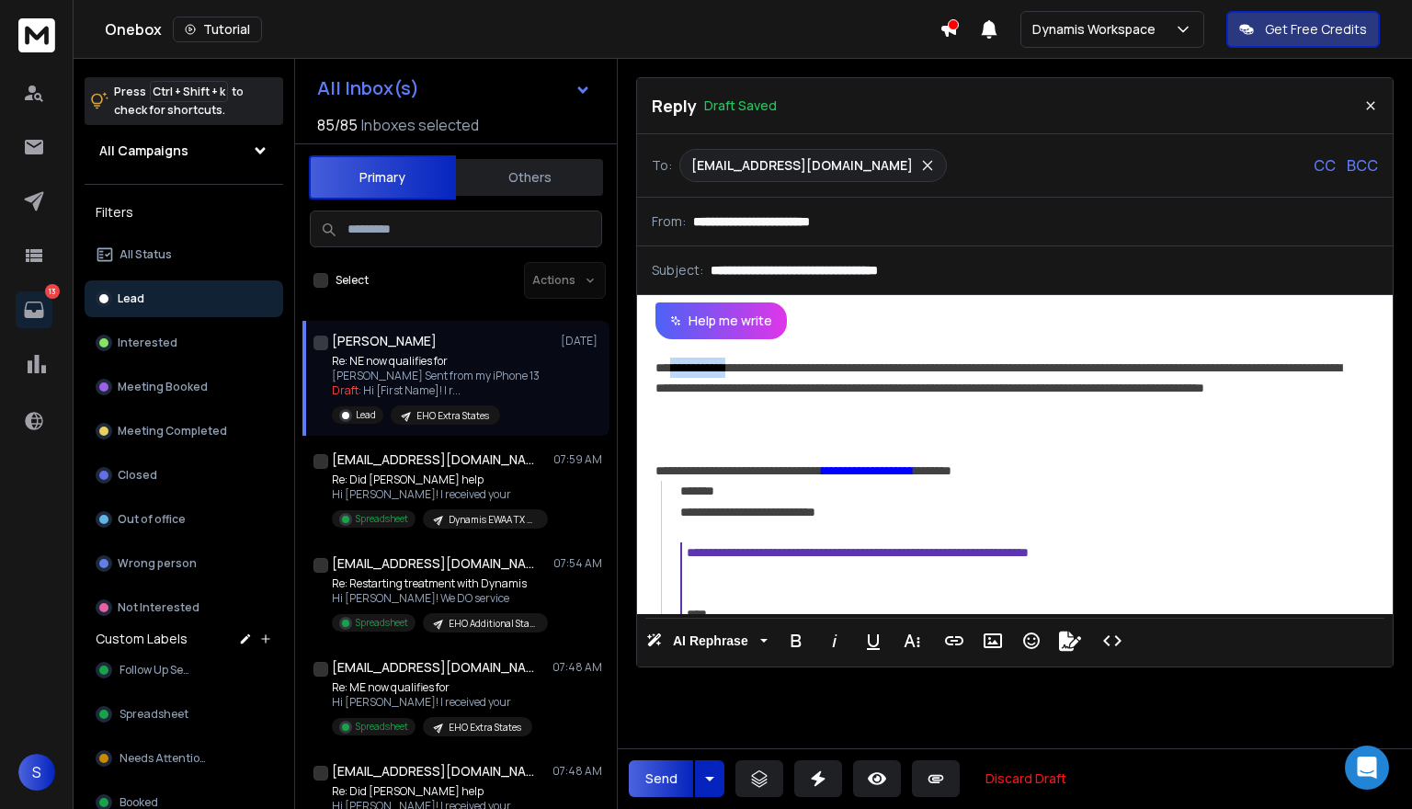
drag, startPoint x: 741, startPoint y: 366, endPoint x: 670, endPoint y: 348, distance: 72.9
click at [670, 348] on div "**********" at bounding box center [1015, 476] width 756 height 275
click at [662, 781] on button "Send" at bounding box center [661, 778] width 64 height 37
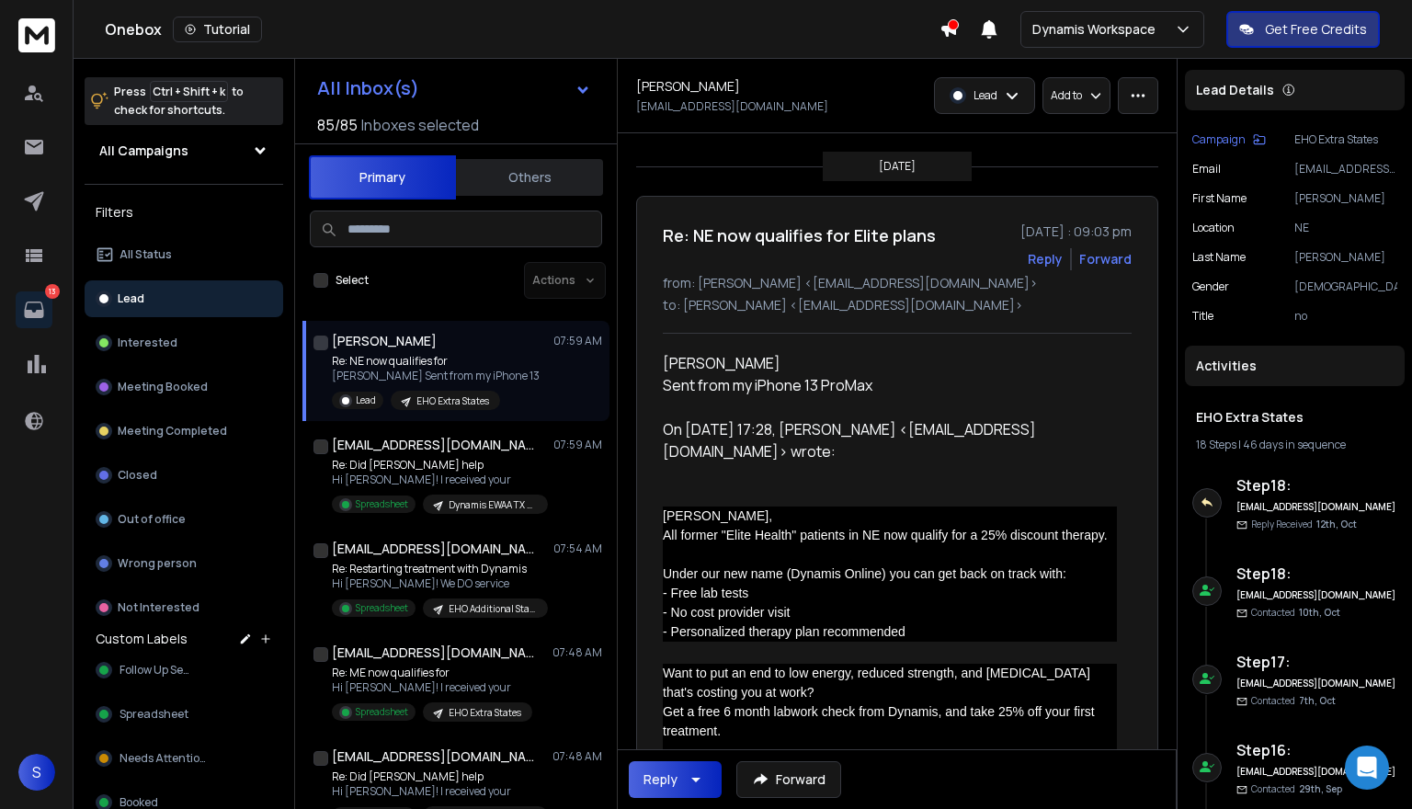
click at [460, 360] on p "Re: NE now qualifies for" at bounding box center [436, 361] width 208 height 15
click at [1356, 257] on p "[PERSON_NAME]" at bounding box center [1346, 257] width 103 height 15
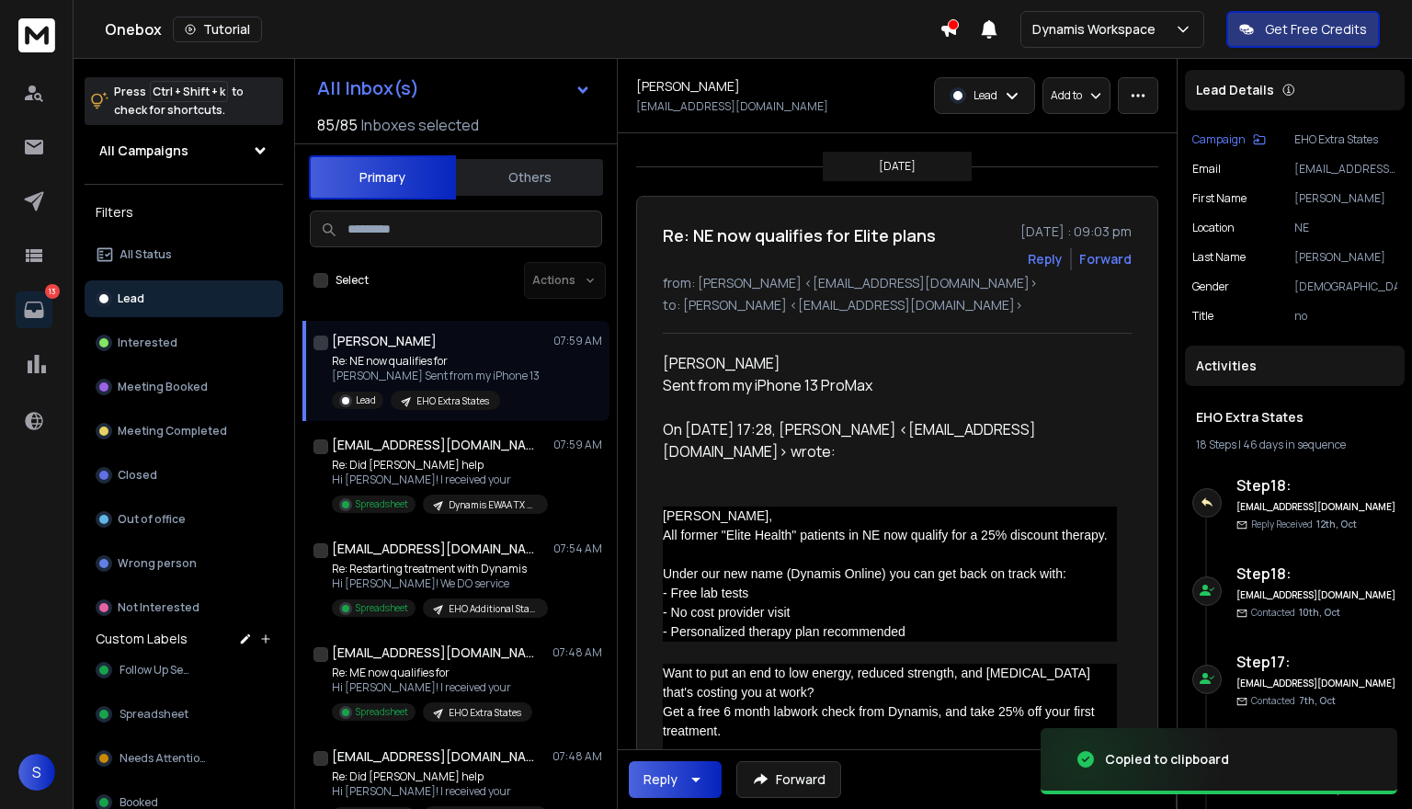
click at [1063, 265] on button "Reply" at bounding box center [1045, 259] width 35 height 18
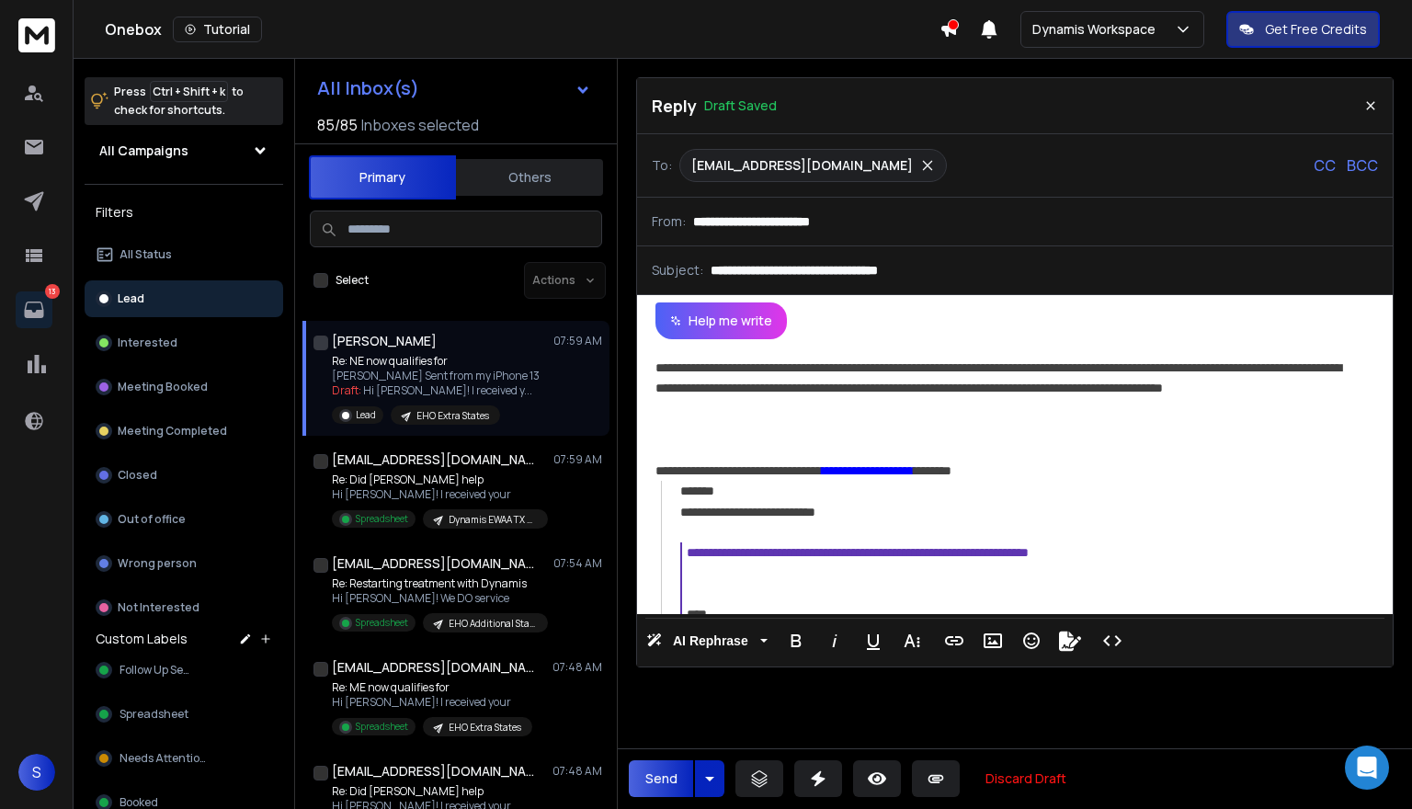
click at [657, 781] on button "Send" at bounding box center [661, 778] width 64 height 37
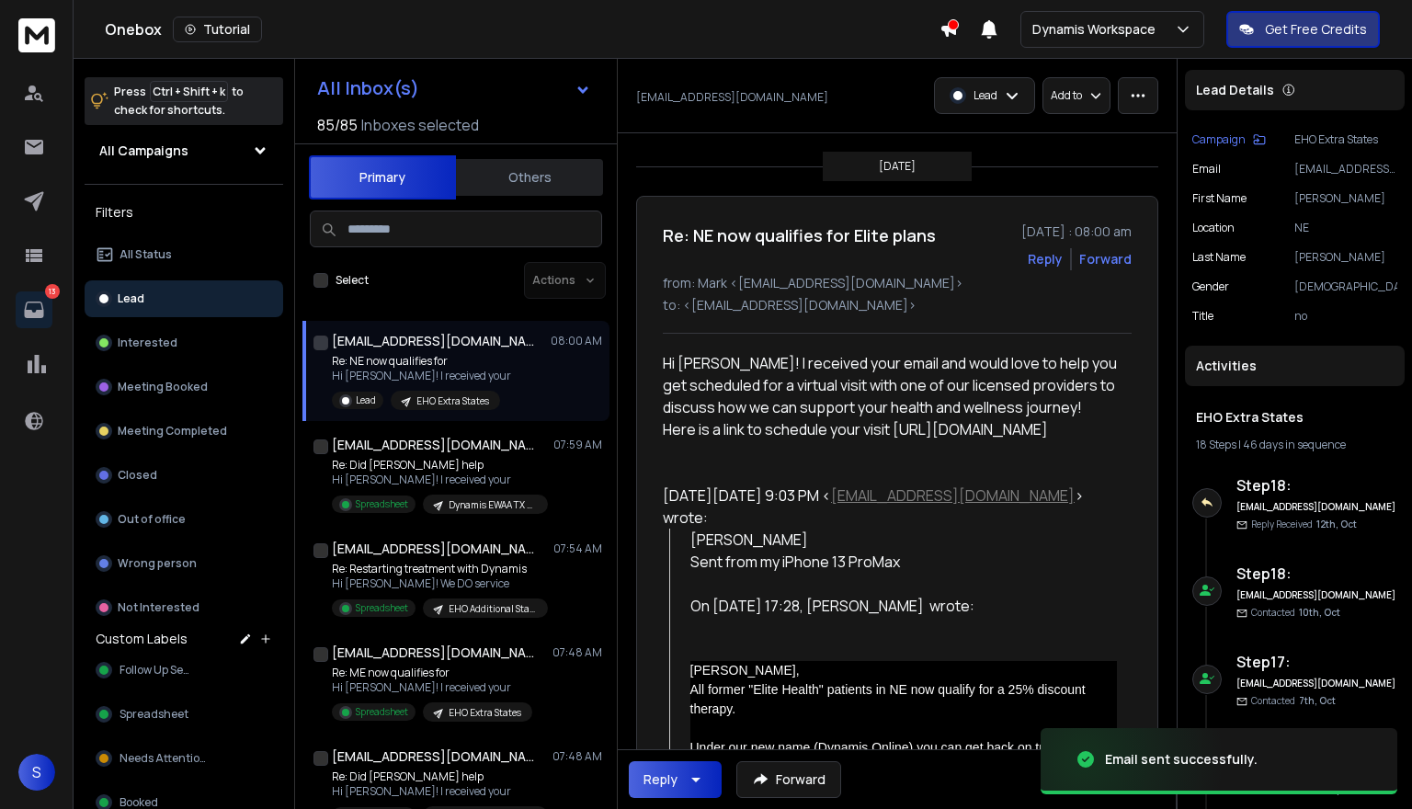
click at [1034, 94] on div "Lead" at bounding box center [984, 95] width 99 height 35
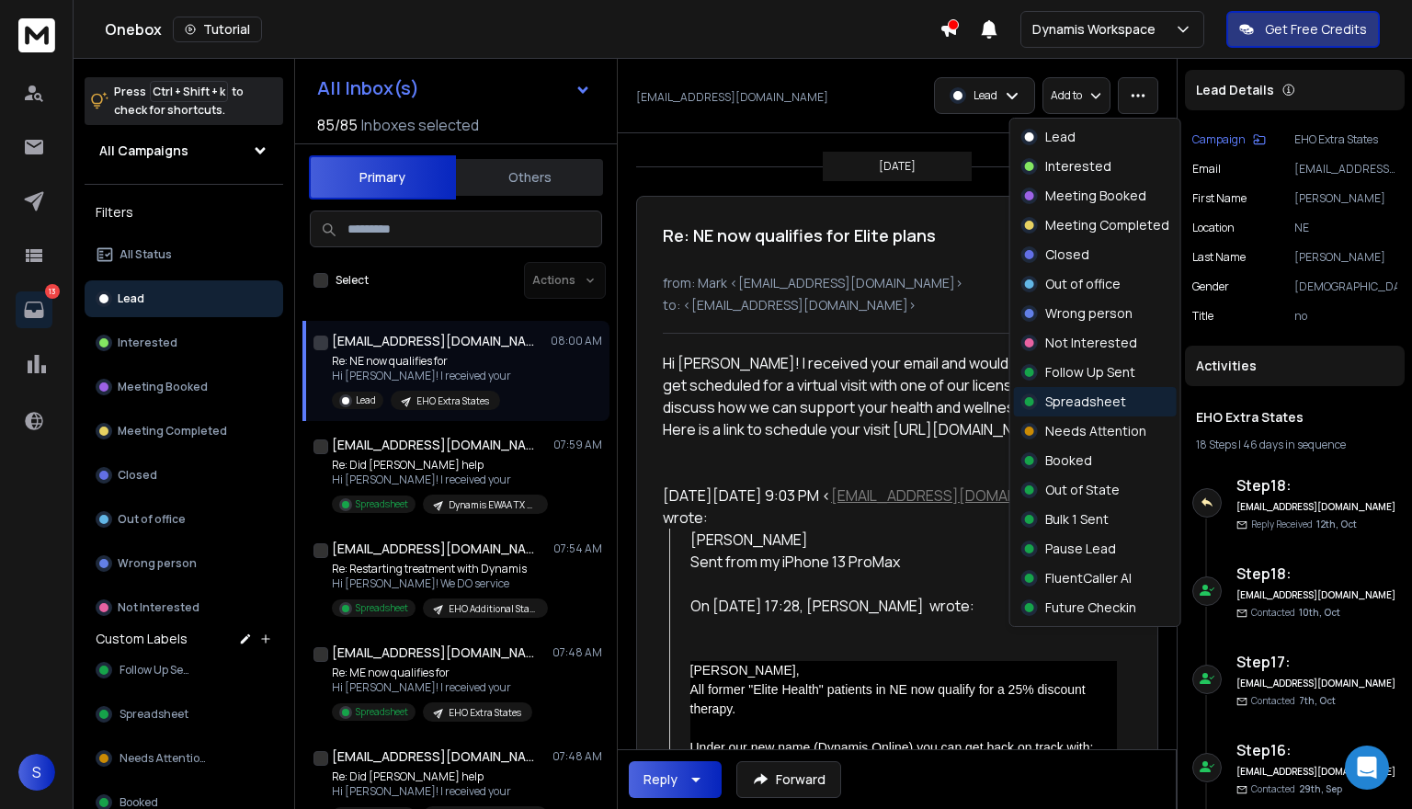
click at [1099, 396] on p "Spreadsheet" at bounding box center [1085, 402] width 81 height 18
